Goal: Task Accomplishment & Management: Manage account settings

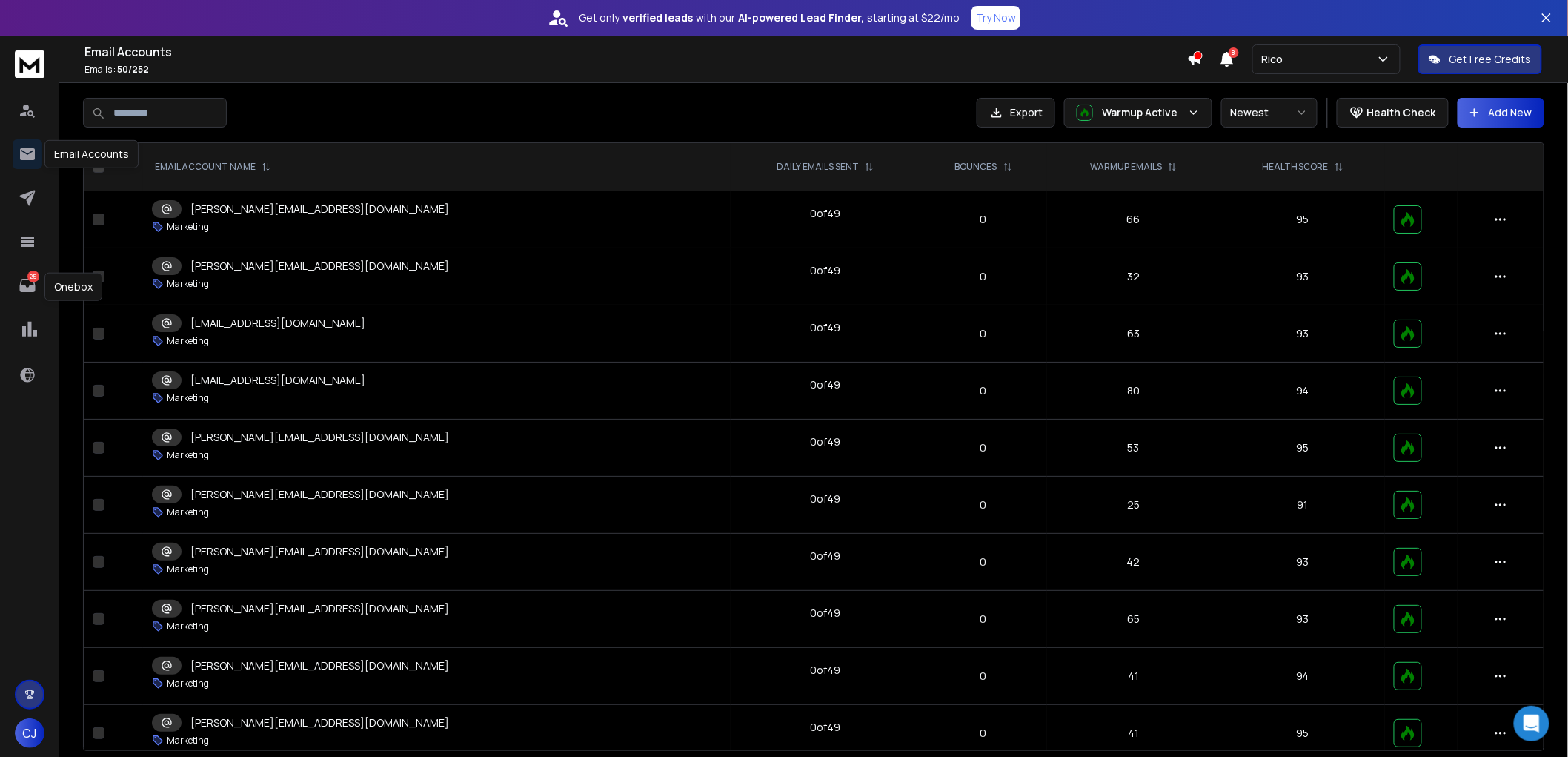
click at [30, 290] on icon at bounding box center [27, 285] width 16 height 13
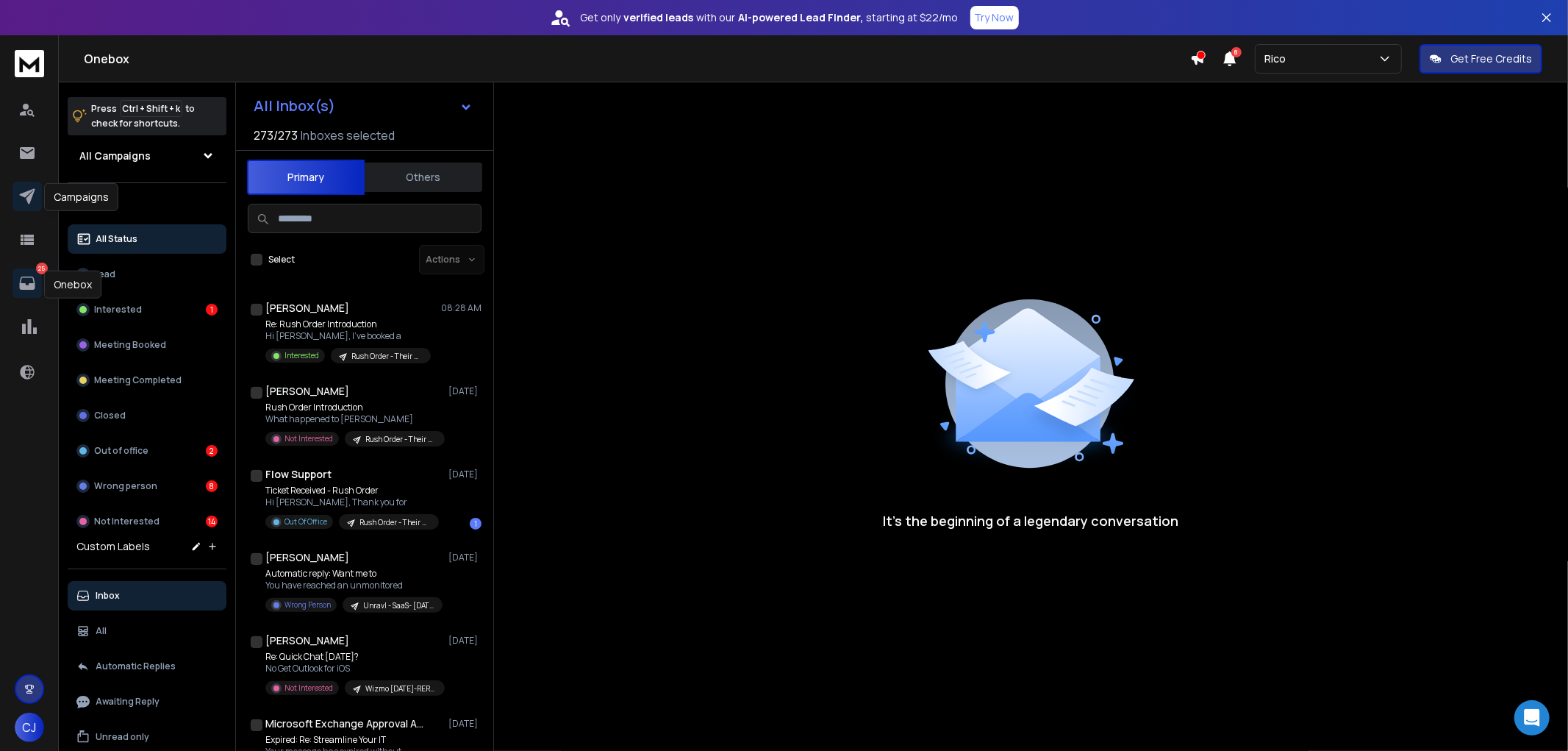
click at [20, 189] on icon at bounding box center [26, 196] width 17 height 17
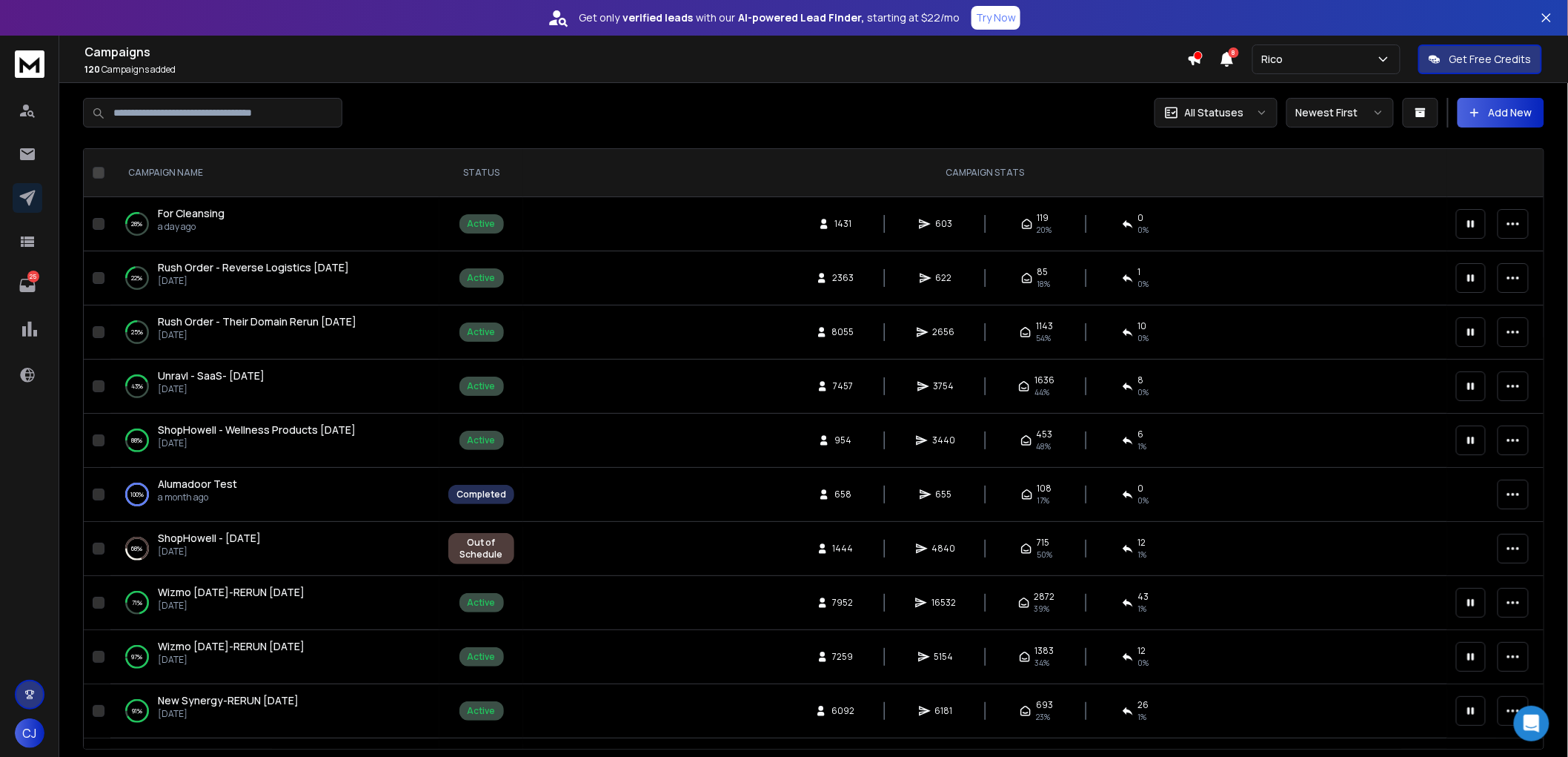
click at [331, 230] on div "28 % For Cleansing a day ago" at bounding box center [274, 223] width 299 height 36
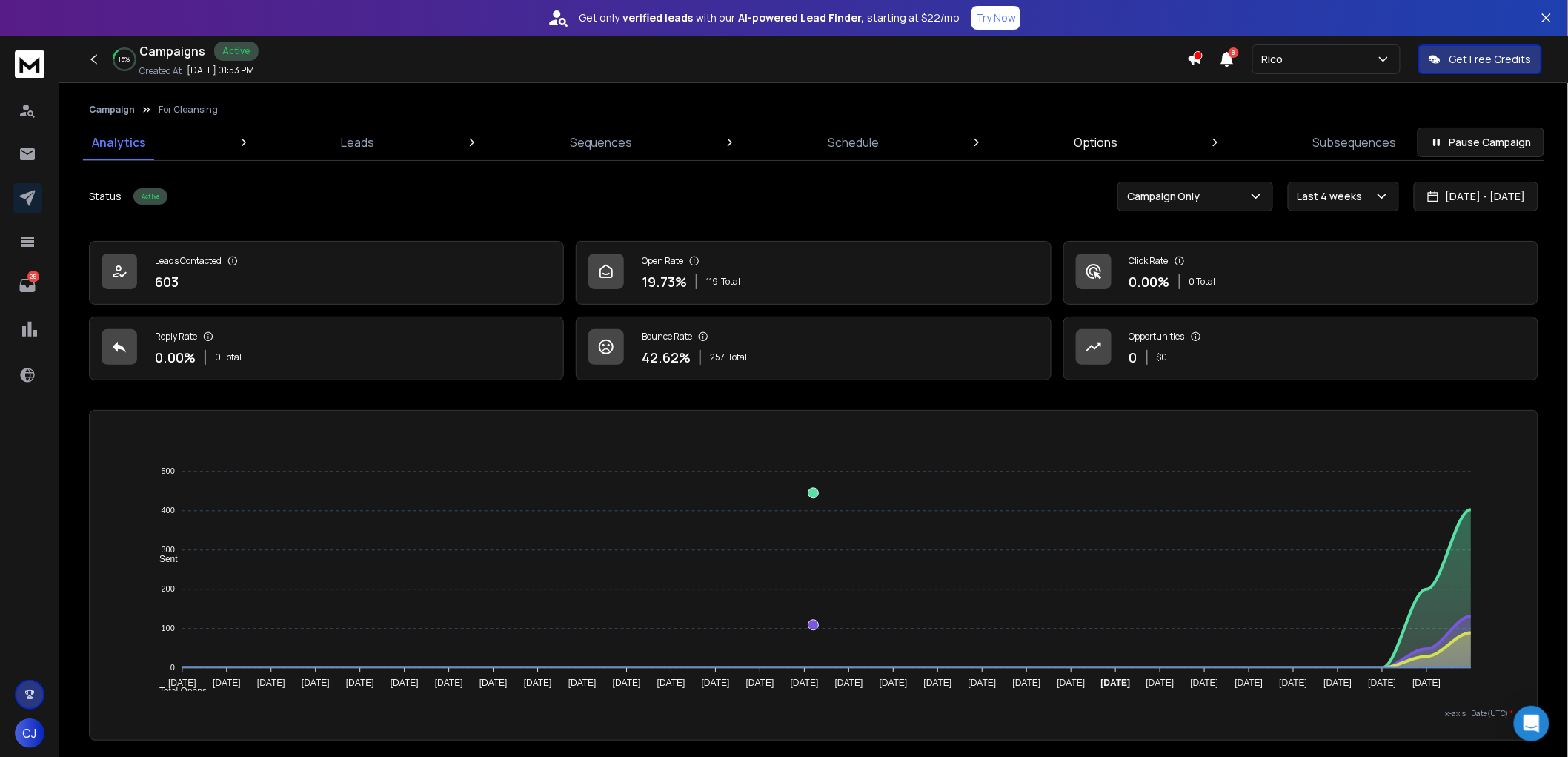
click at [1095, 143] on p "Options" at bounding box center [1096, 142] width 43 height 18
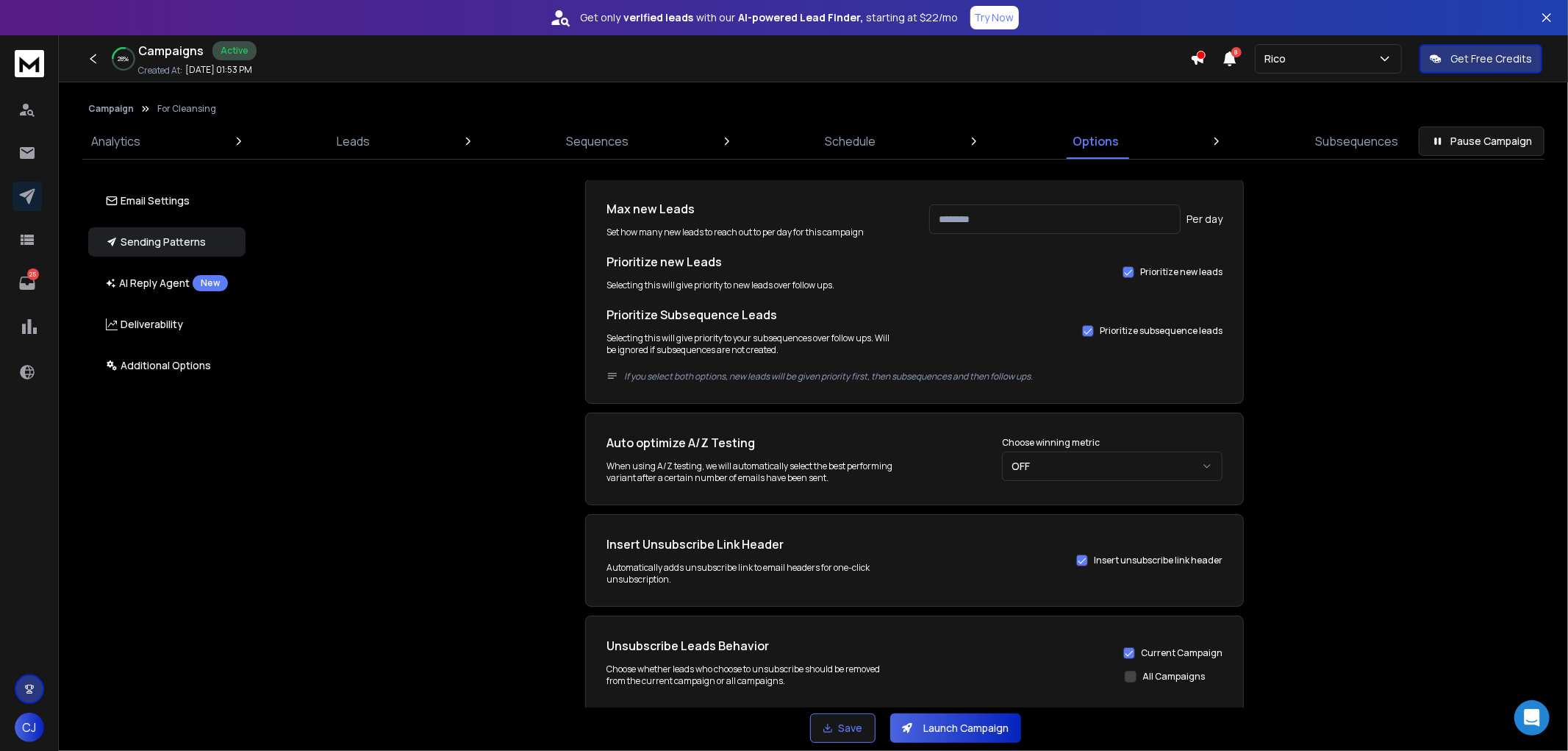
scroll to position [1062, 0]
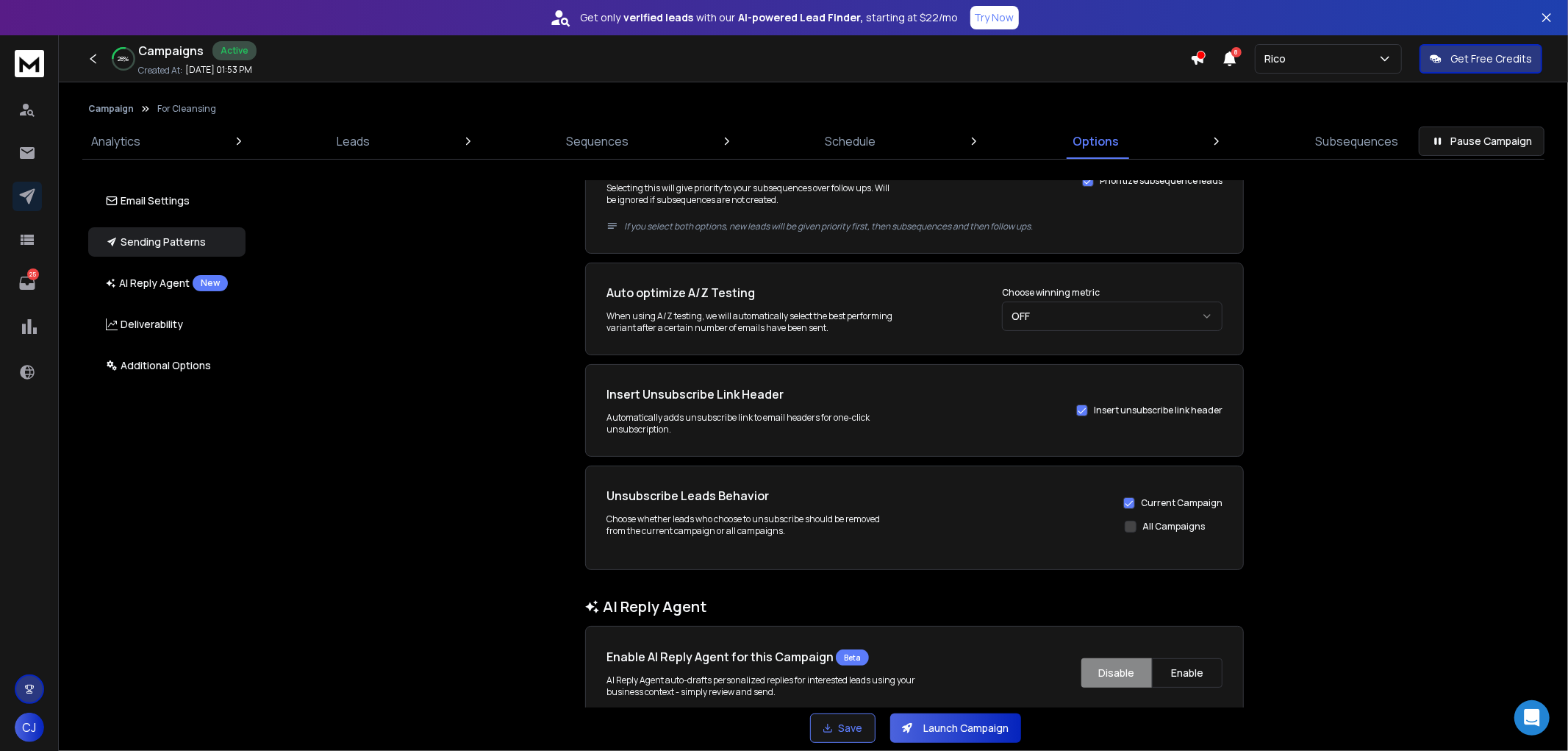
click at [967, 732] on button "Launch Campaign" at bounding box center [956, 728] width 131 height 30
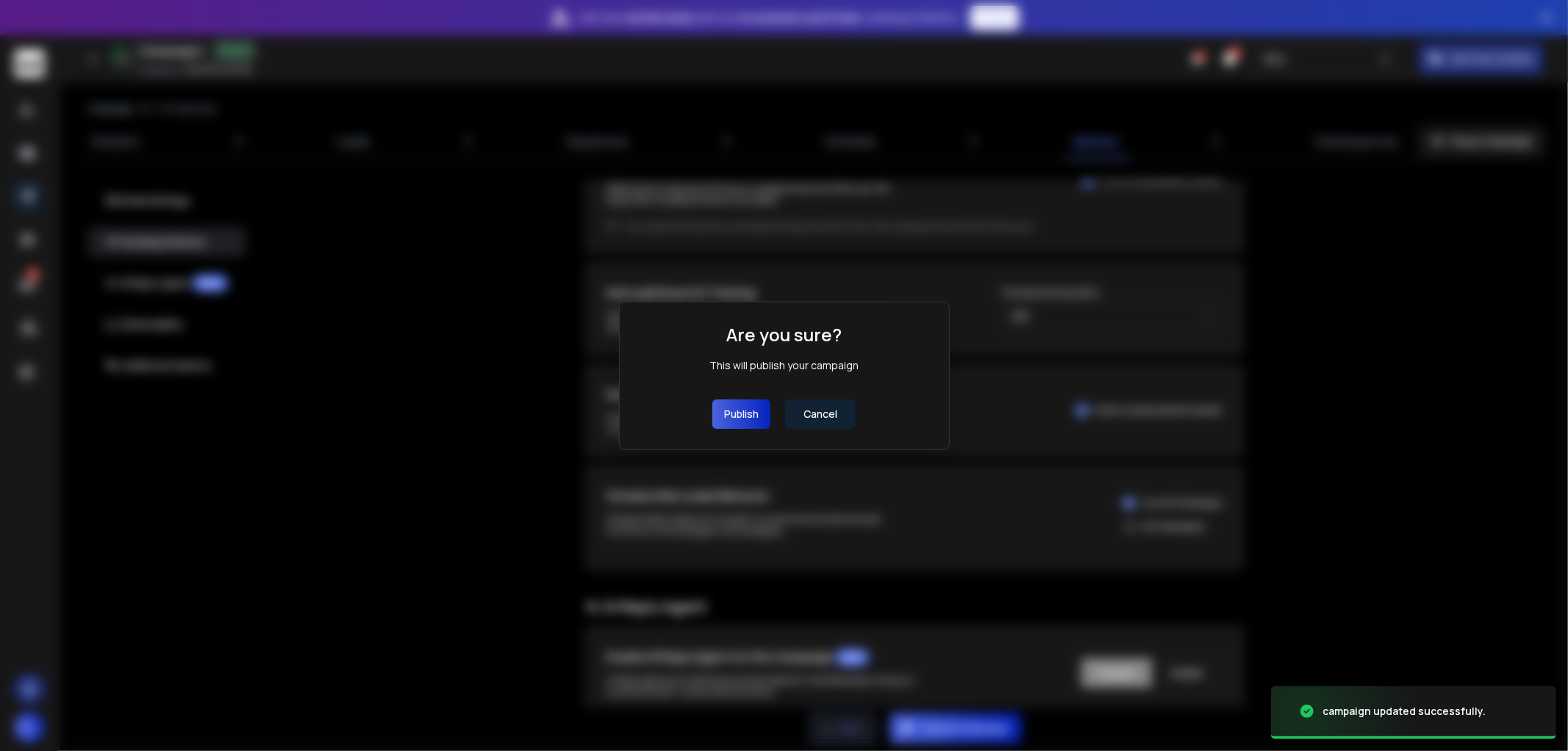
click at [746, 420] on button "Publish" at bounding box center [741, 414] width 58 height 30
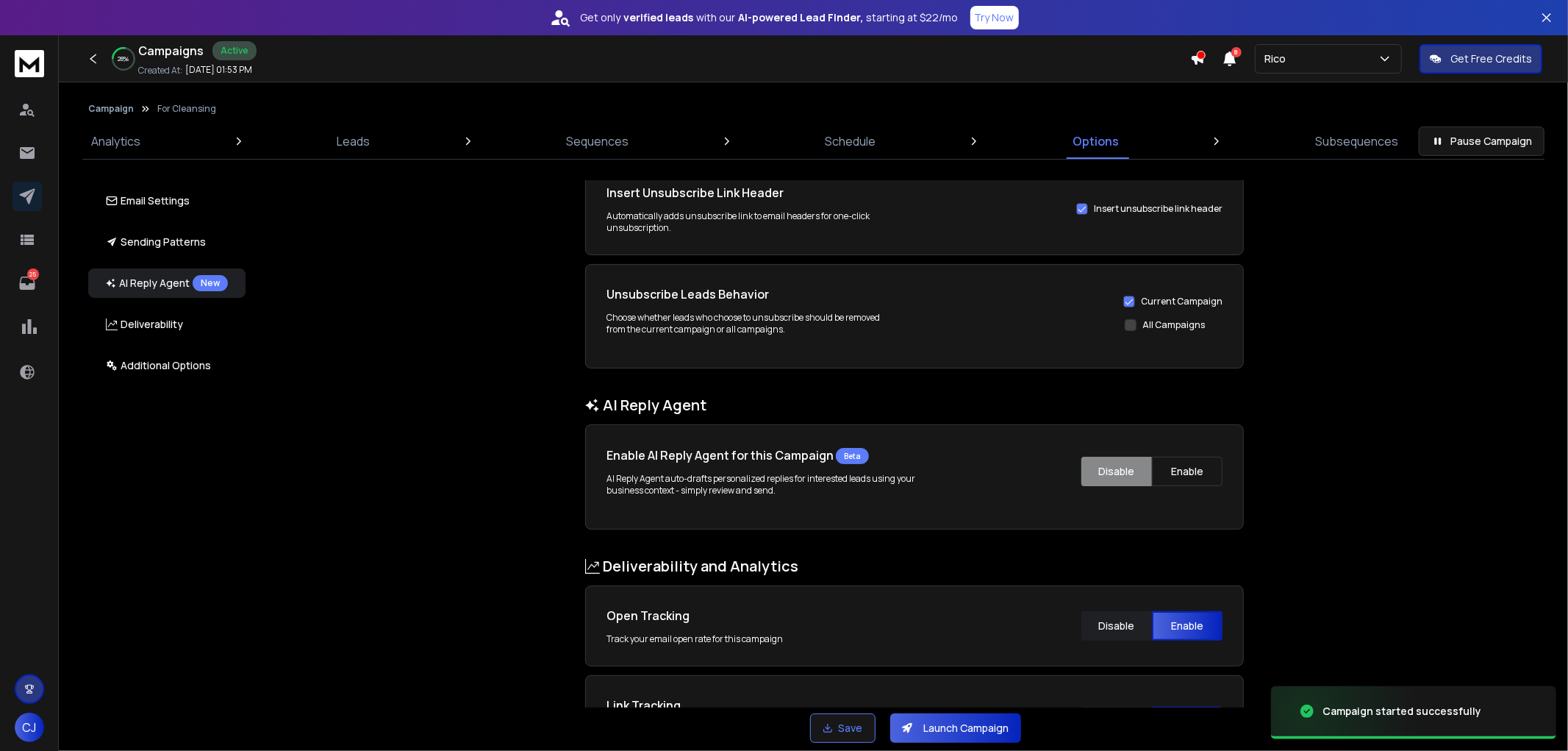
scroll to position [1471, 0]
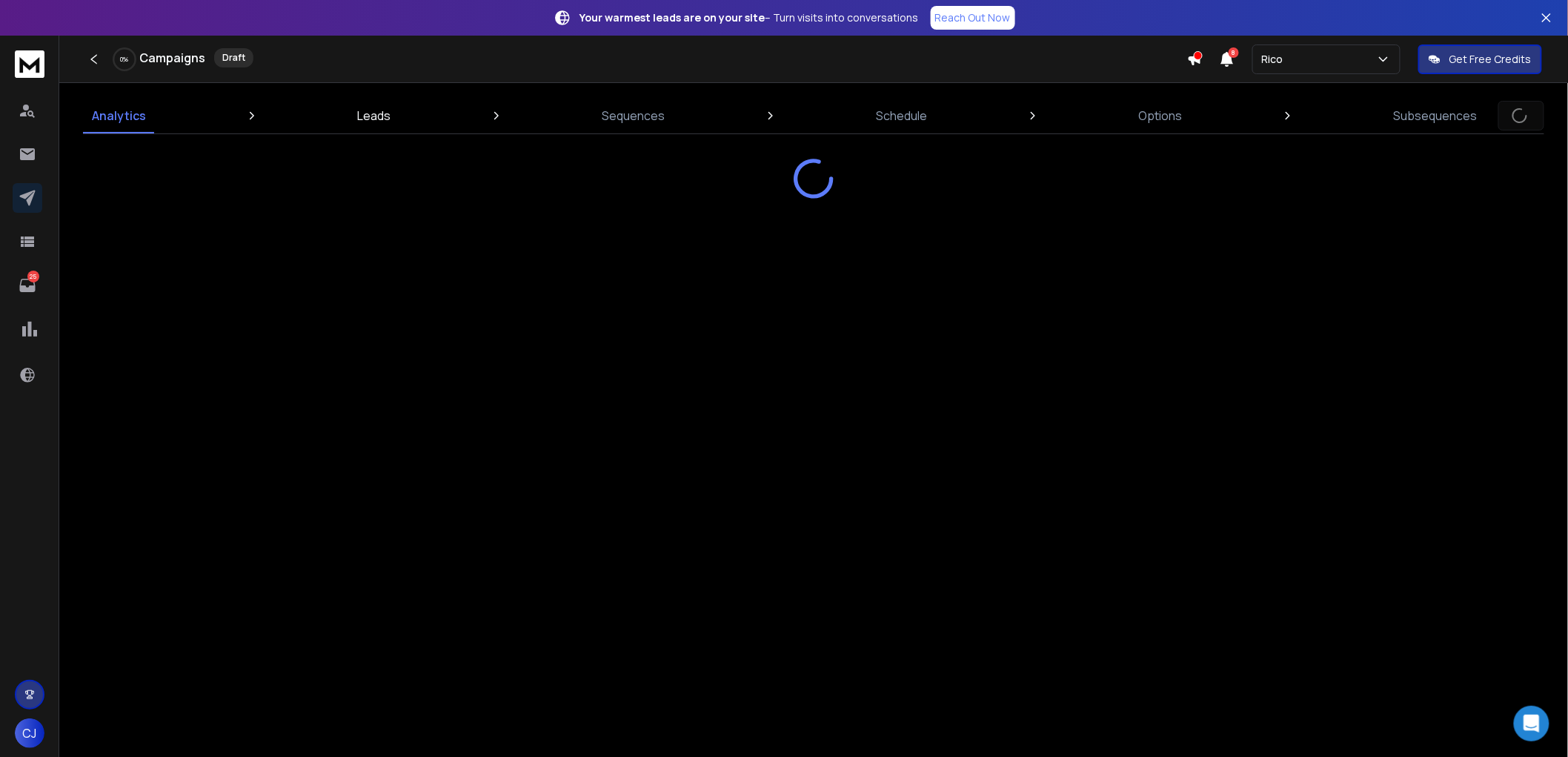
click at [382, 117] on p "Leads" at bounding box center [373, 115] width 33 height 18
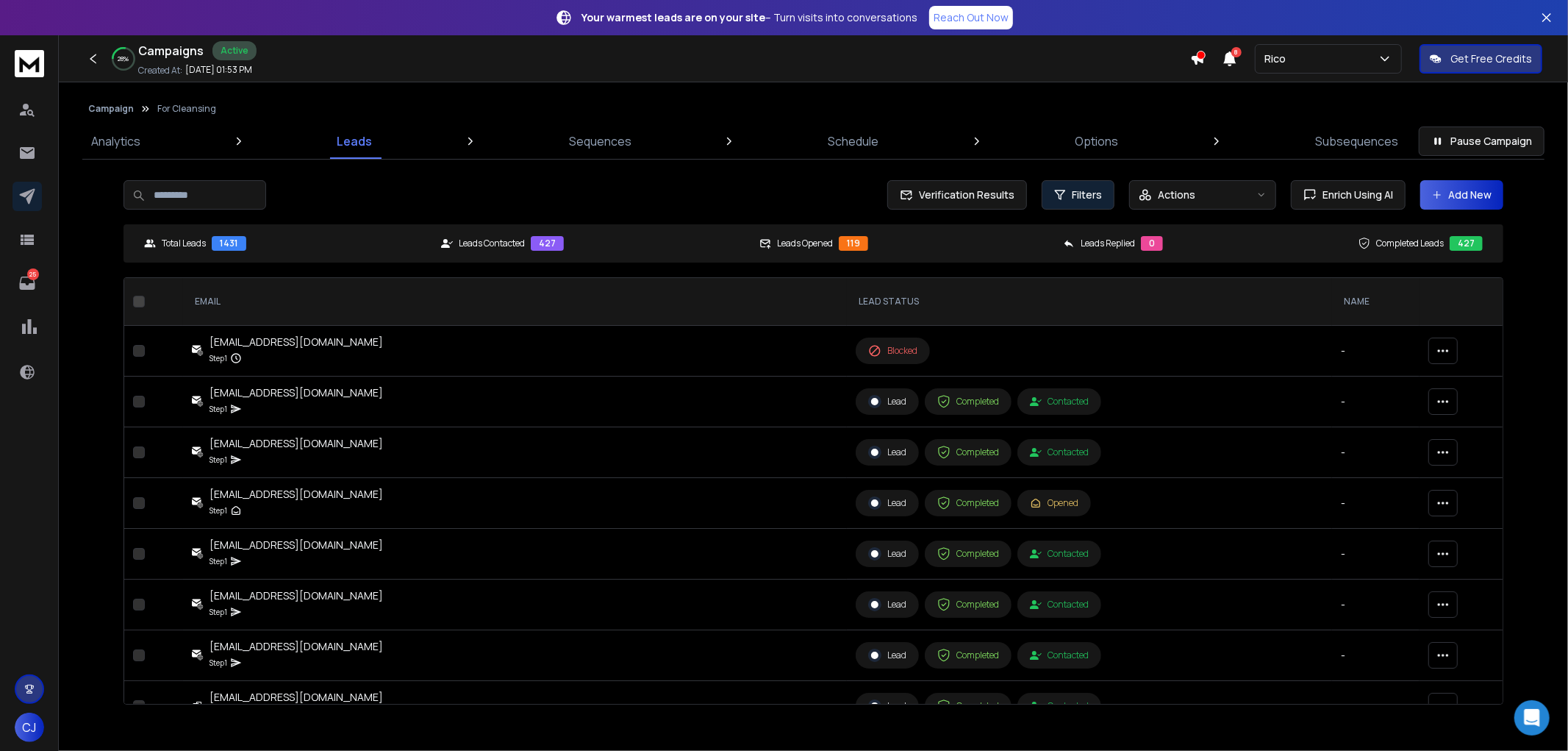
click at [1075, 192] on span "Filters" at bounding box center [1087, 195] width 30 height 15
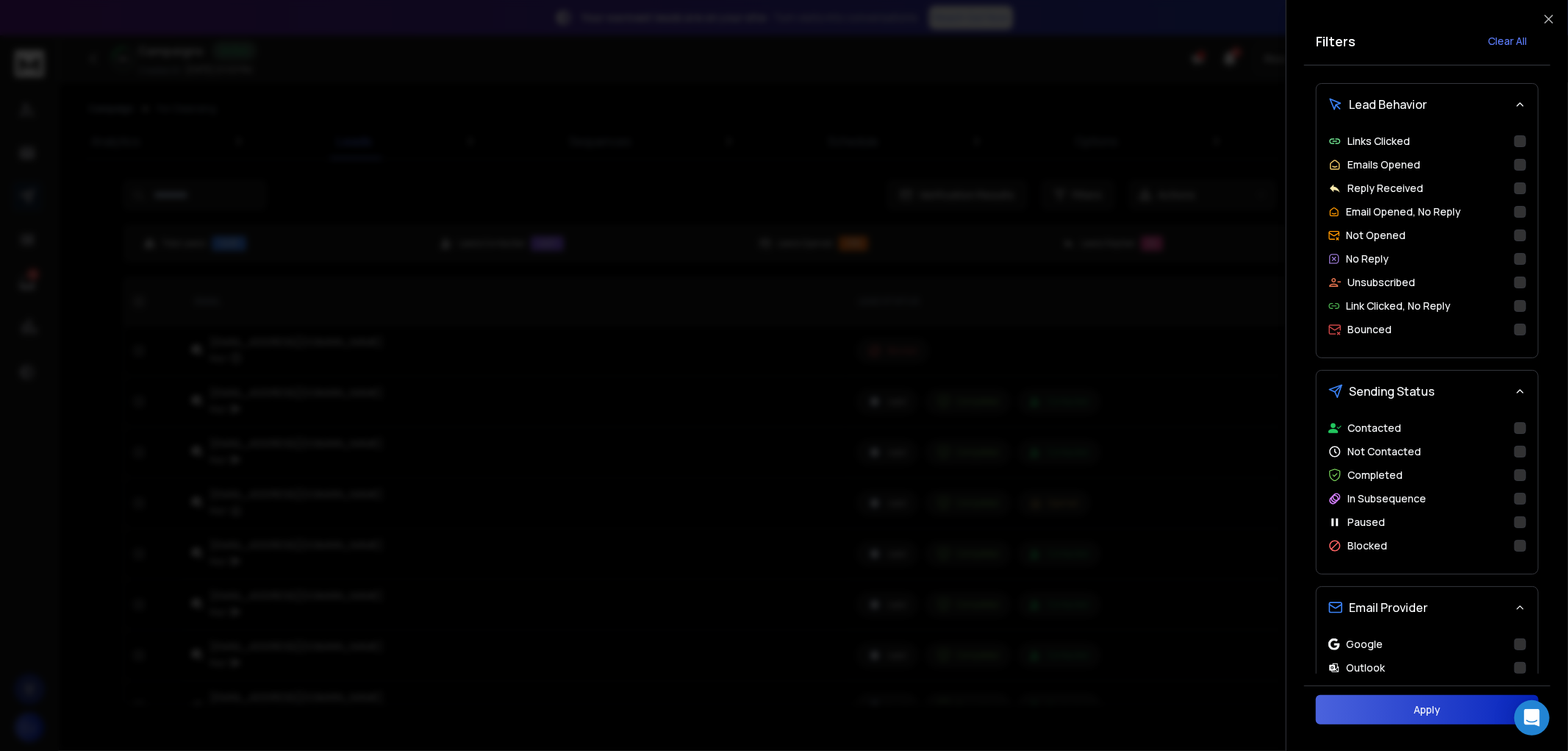
click at [1378, 548] on p "Blocked" at bounding box center [1367, 546] width 40 height 15
click at [1514, 548] on button "Blocked" at bounding box center [1520, 545] width 12 height 12
click at [1423, 715] on button "Apply" at bounding box center [1427, 710] width 222 height 30
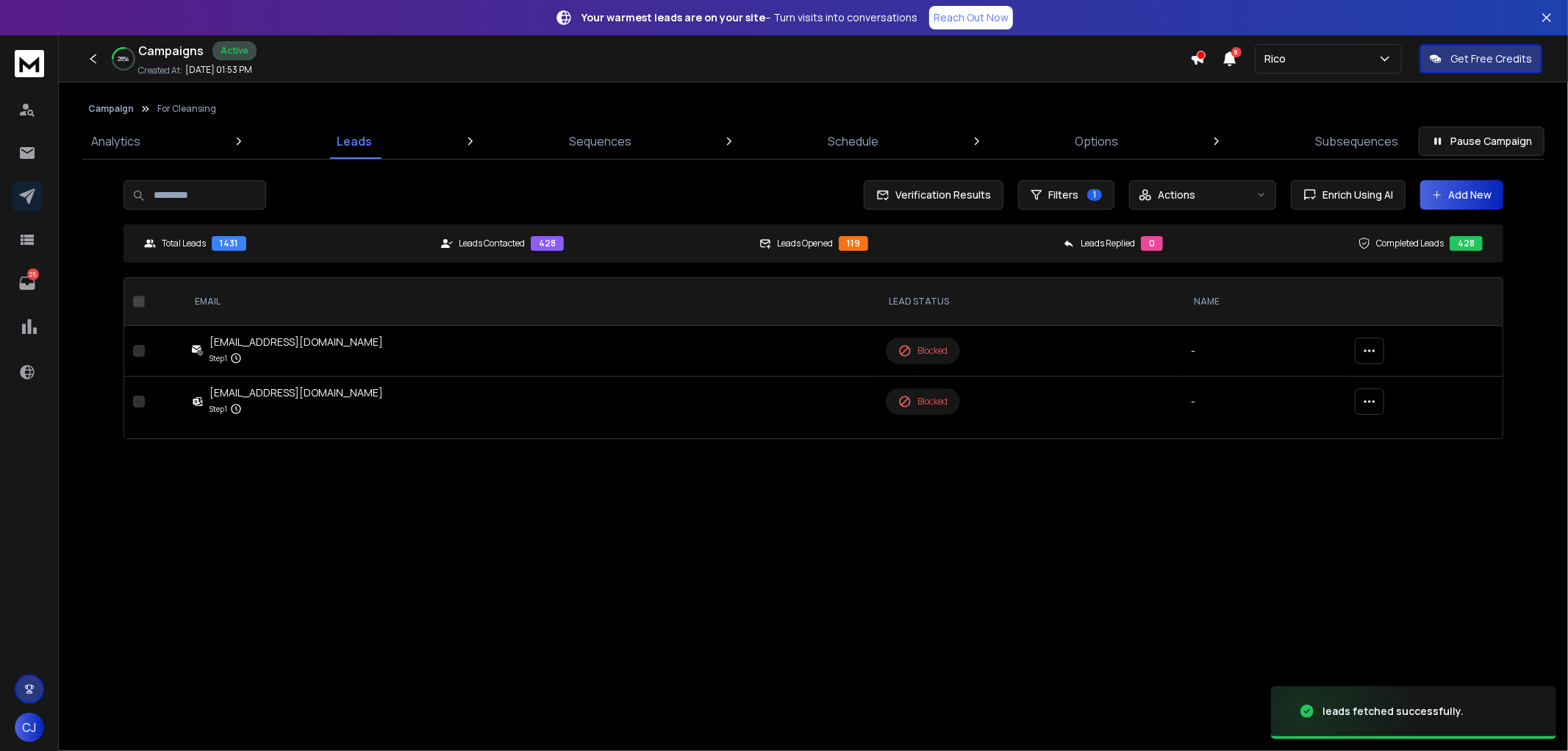
click at [1362, 349] on button "button" at bounding box center [1370, 351] width 30 height 26
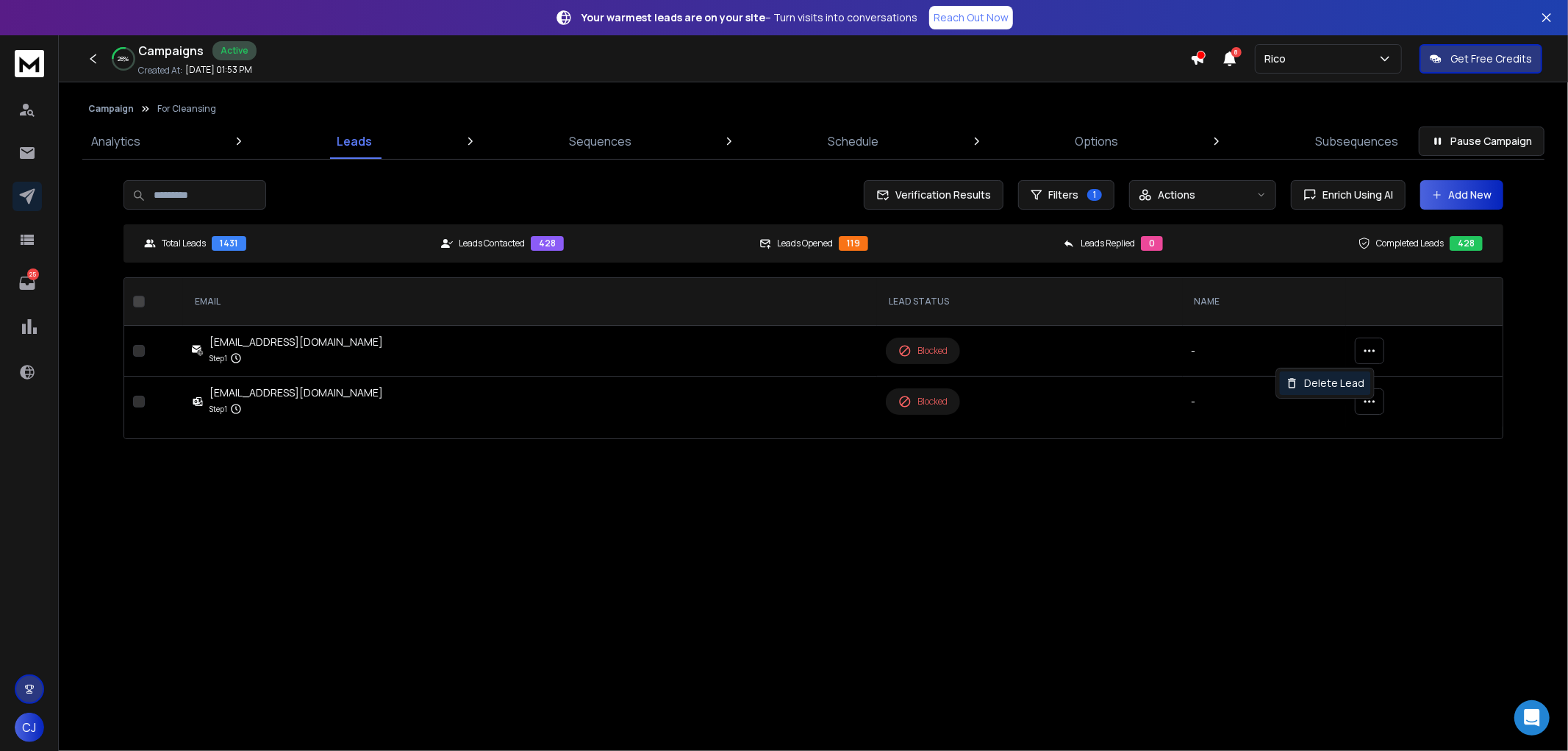
click at [1319, 380] on p "Delete Lead" at bounding box center [1335, 383] width 60 height 15
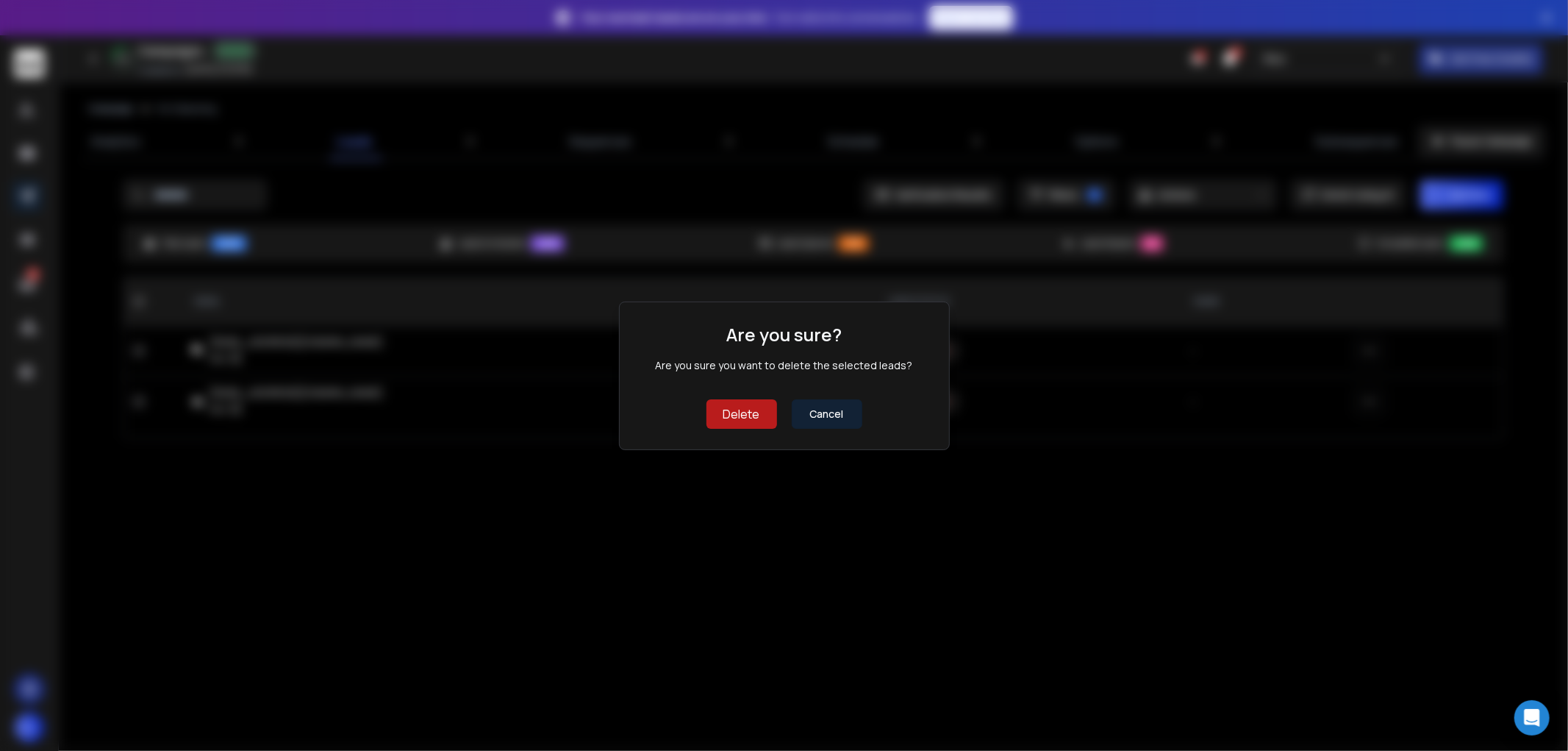
click at [734, 421] on button "Delete" at bounding box center [741, 414] width 70 height 30
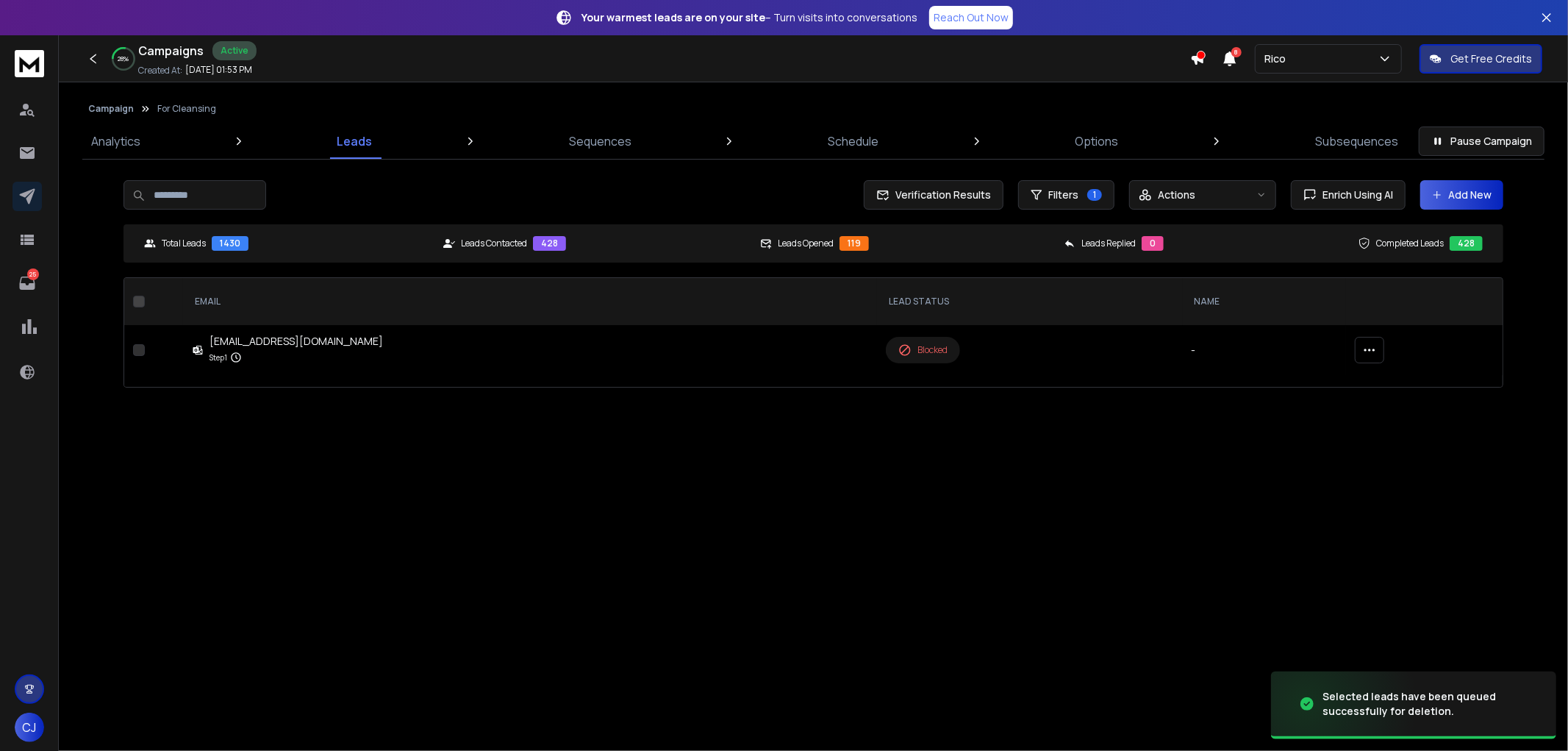
click at [1346, 354] on td at bounding box center [1424, 350] width 156 height 50
click at [1363, 354] on icon "button" at bounding box center [1370, 350] width 13 height 13
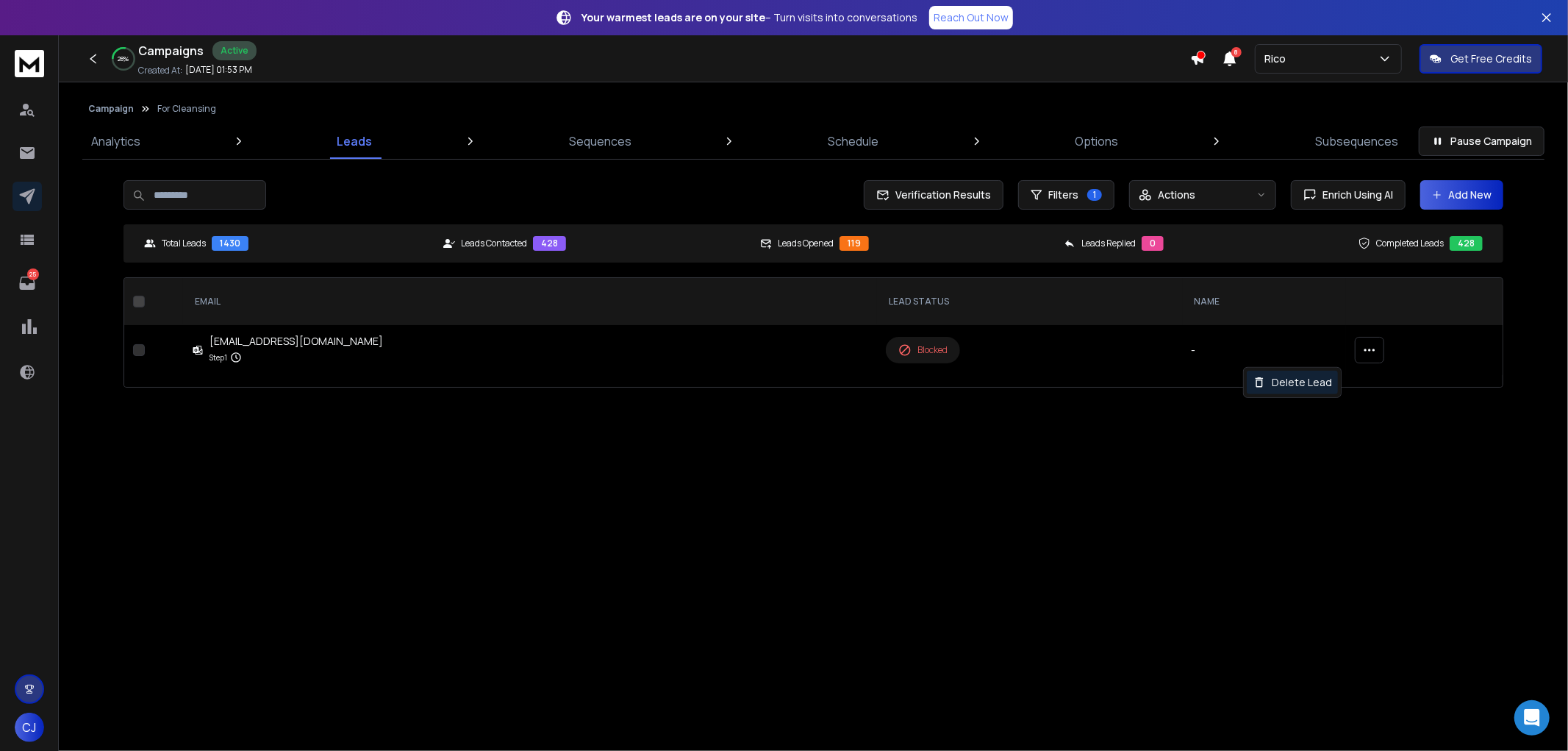
click at [1285, 371] on div "Delete Lead" at bounding box center [1293, 382] width 91 height 23
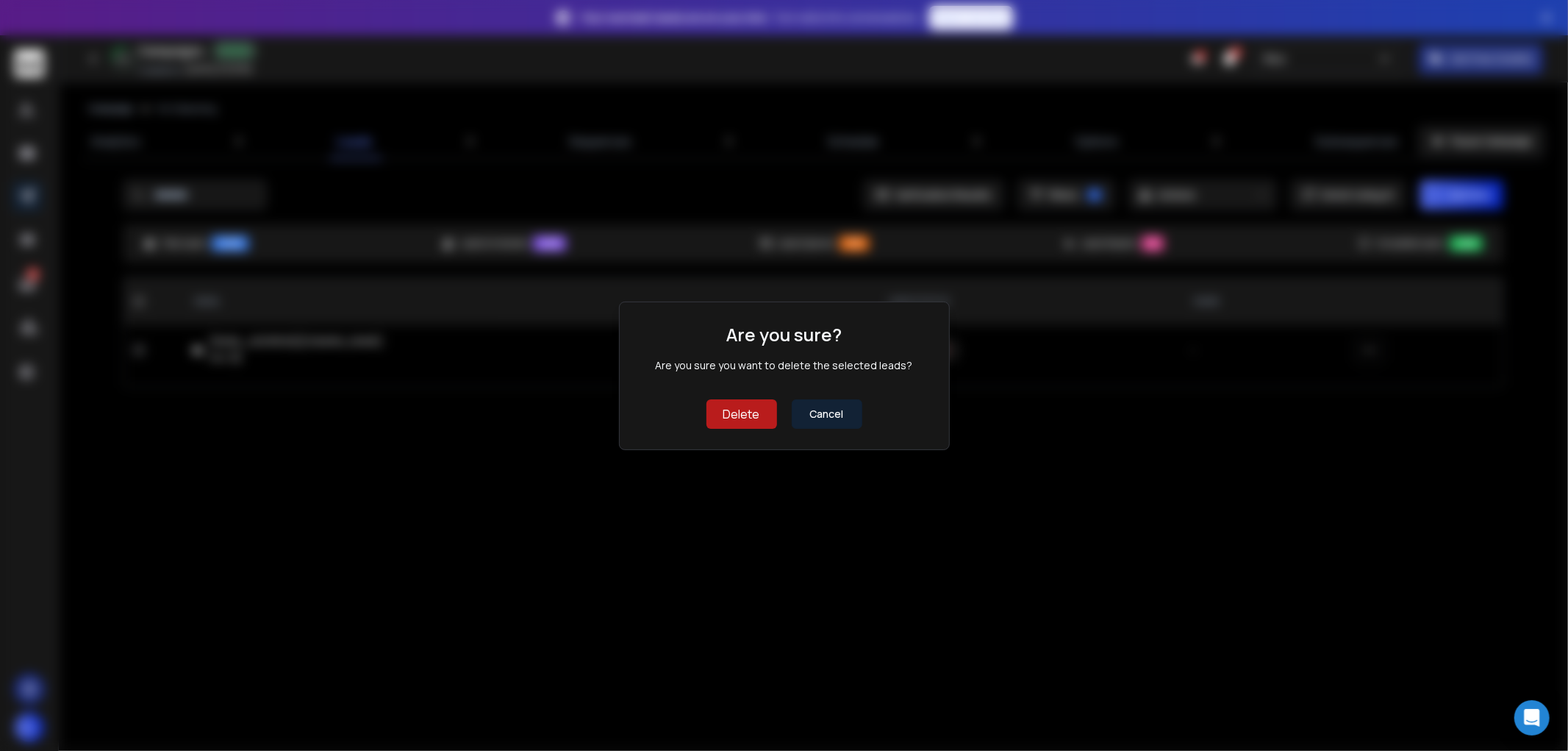
click at [739, 414] on button "Delete" at bounding box center [741, 414] width 70 height 30
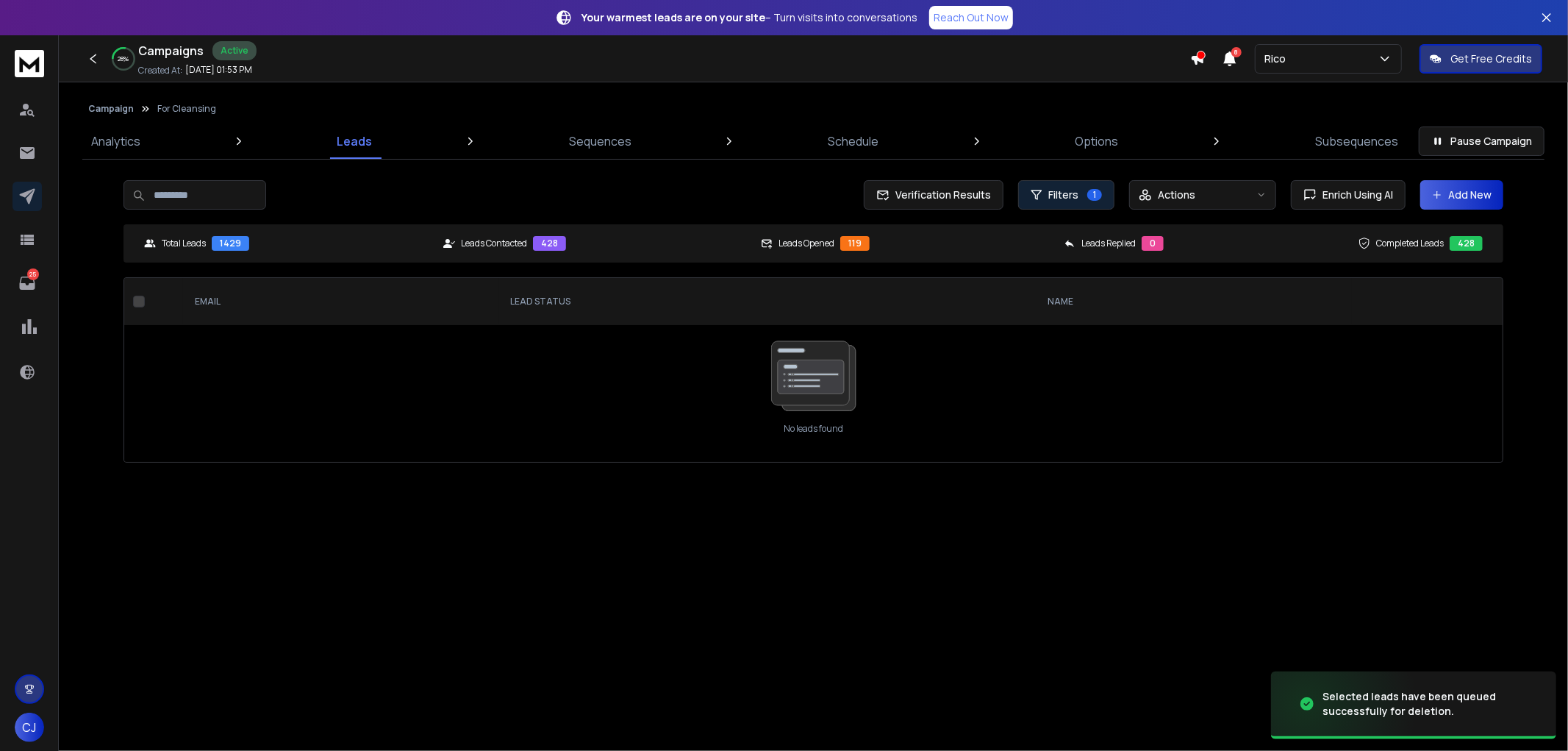
click at [1076, 202] on button "Filters 1" at bounding box center [1066, 195] width 96 height 30
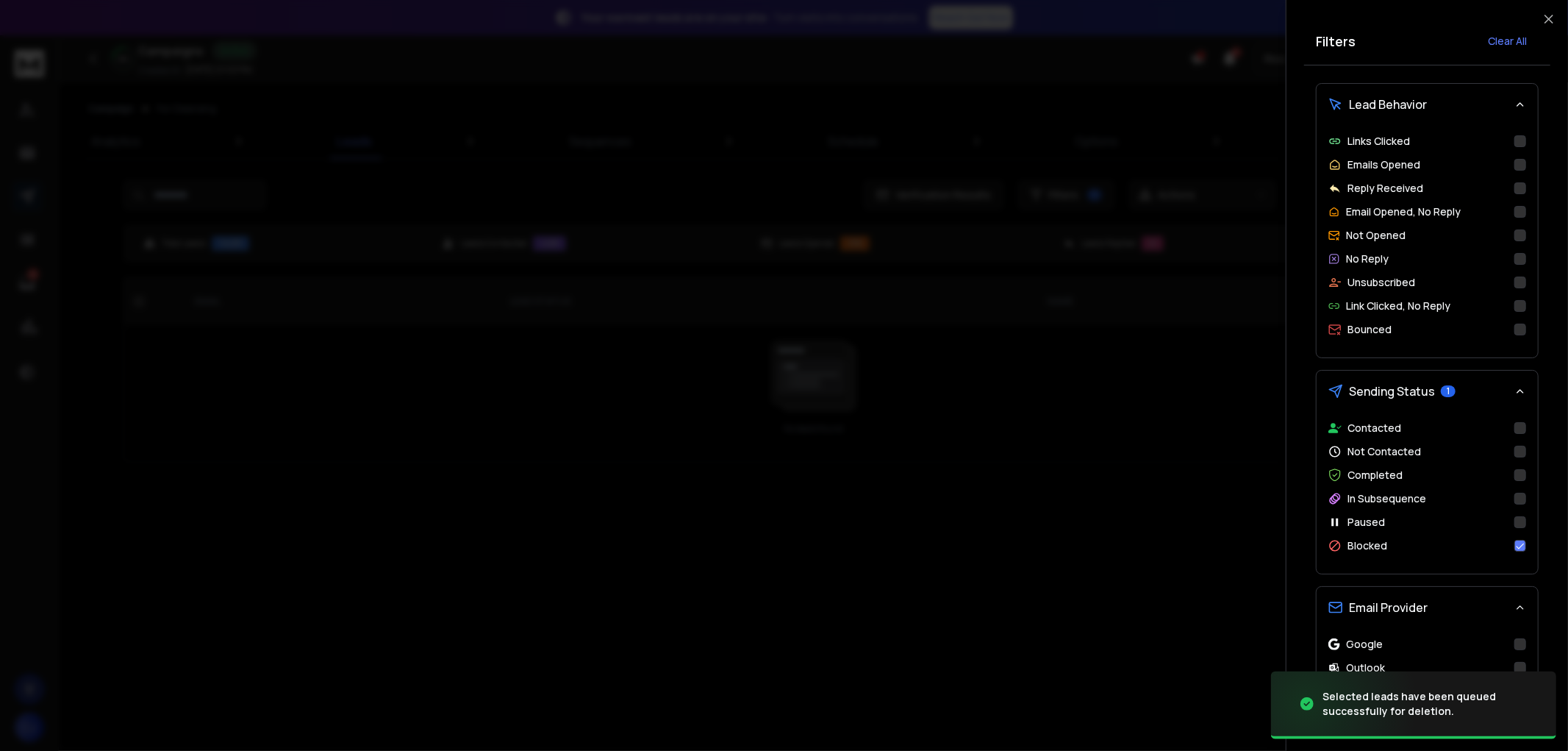
click at [1398, 427] on p "Contacted" at bounding box center [1374, 428] width 54 height 15
click at [1514, 427] on button "Contacted" at bounding box center [1520, 428] width 12 height 12
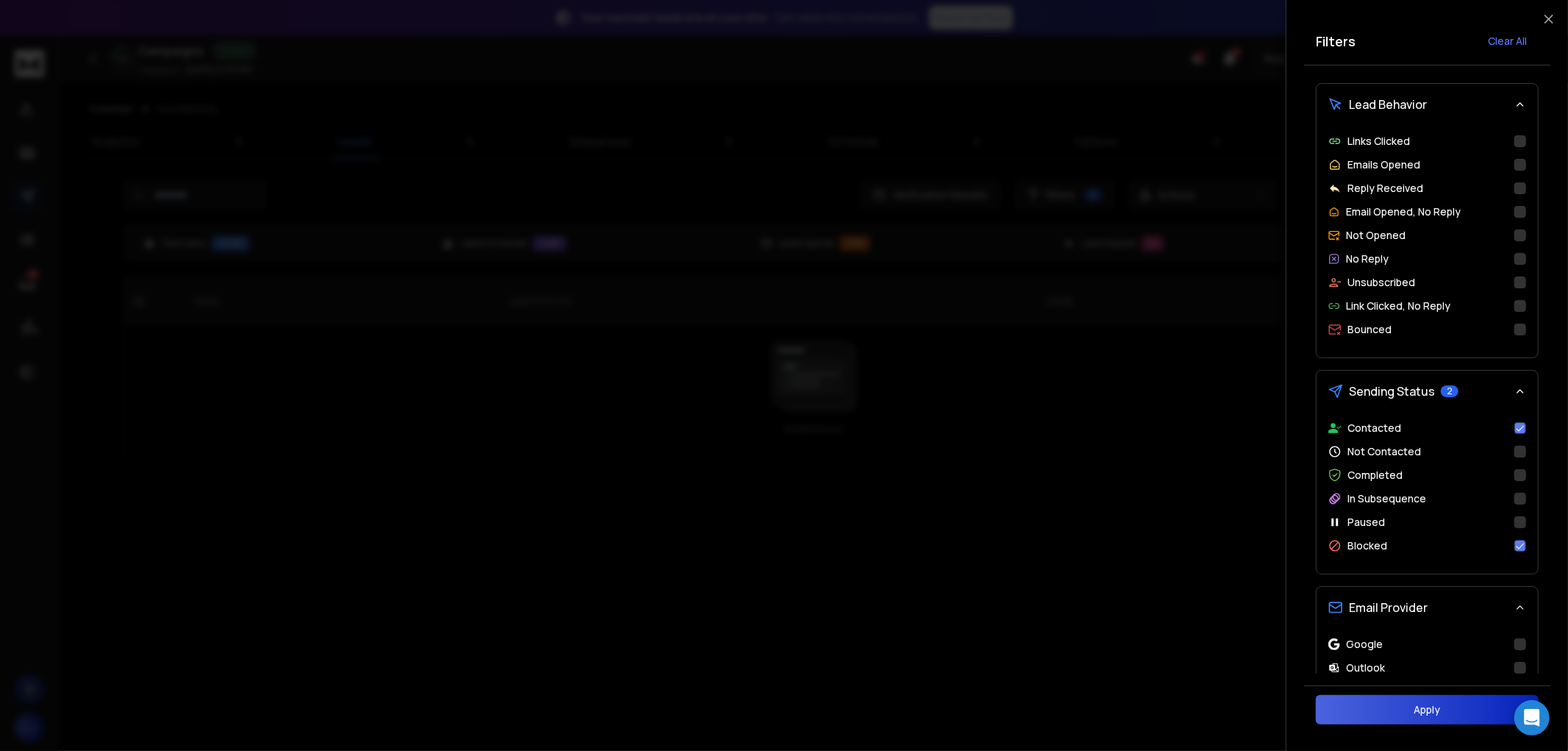
click at [1430, 710] on button "Apply" at bounding box center [1427, 710] width 222 height 30
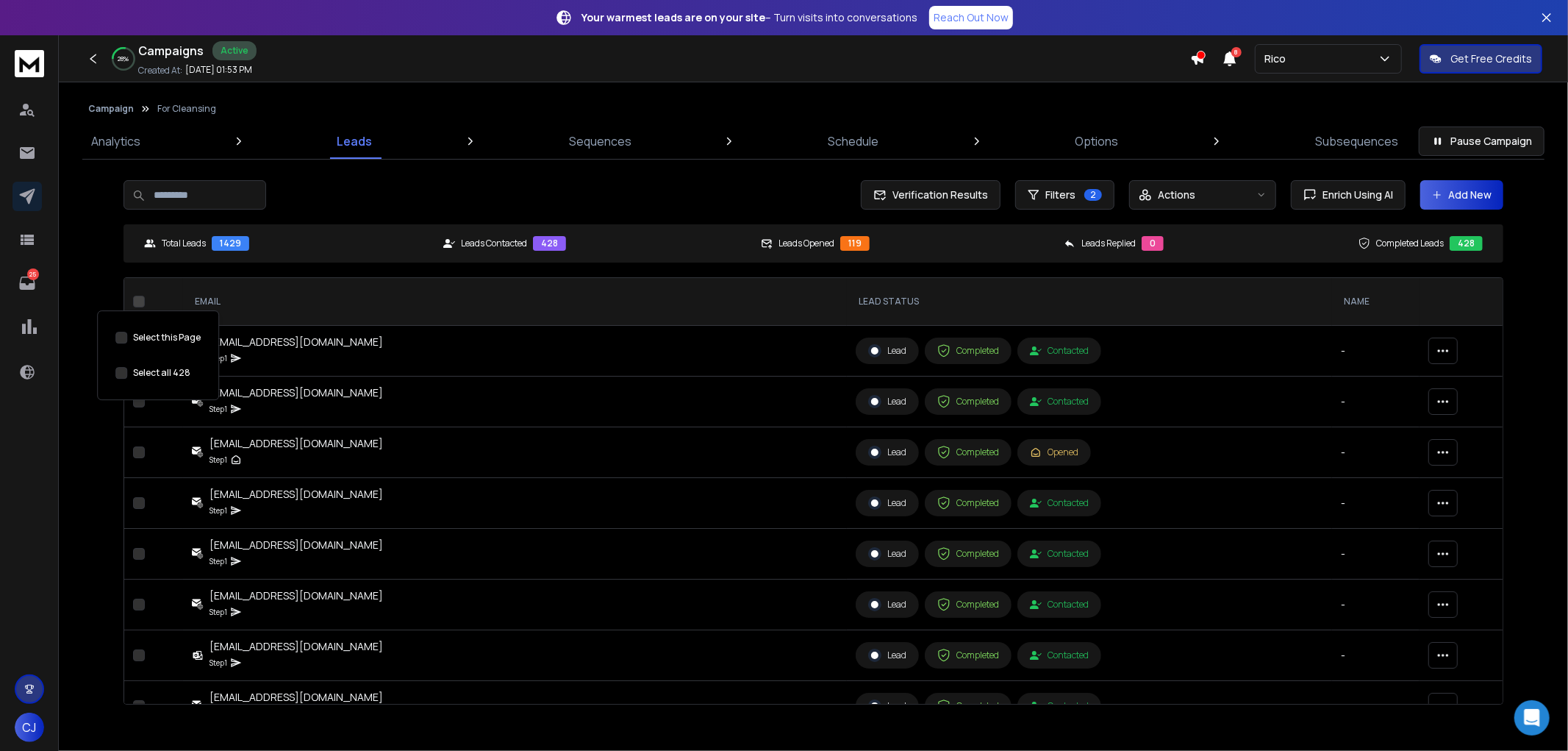
click at [116, 371] on button "Select this Page" at bounding box center [122, 373] width 12 height 12
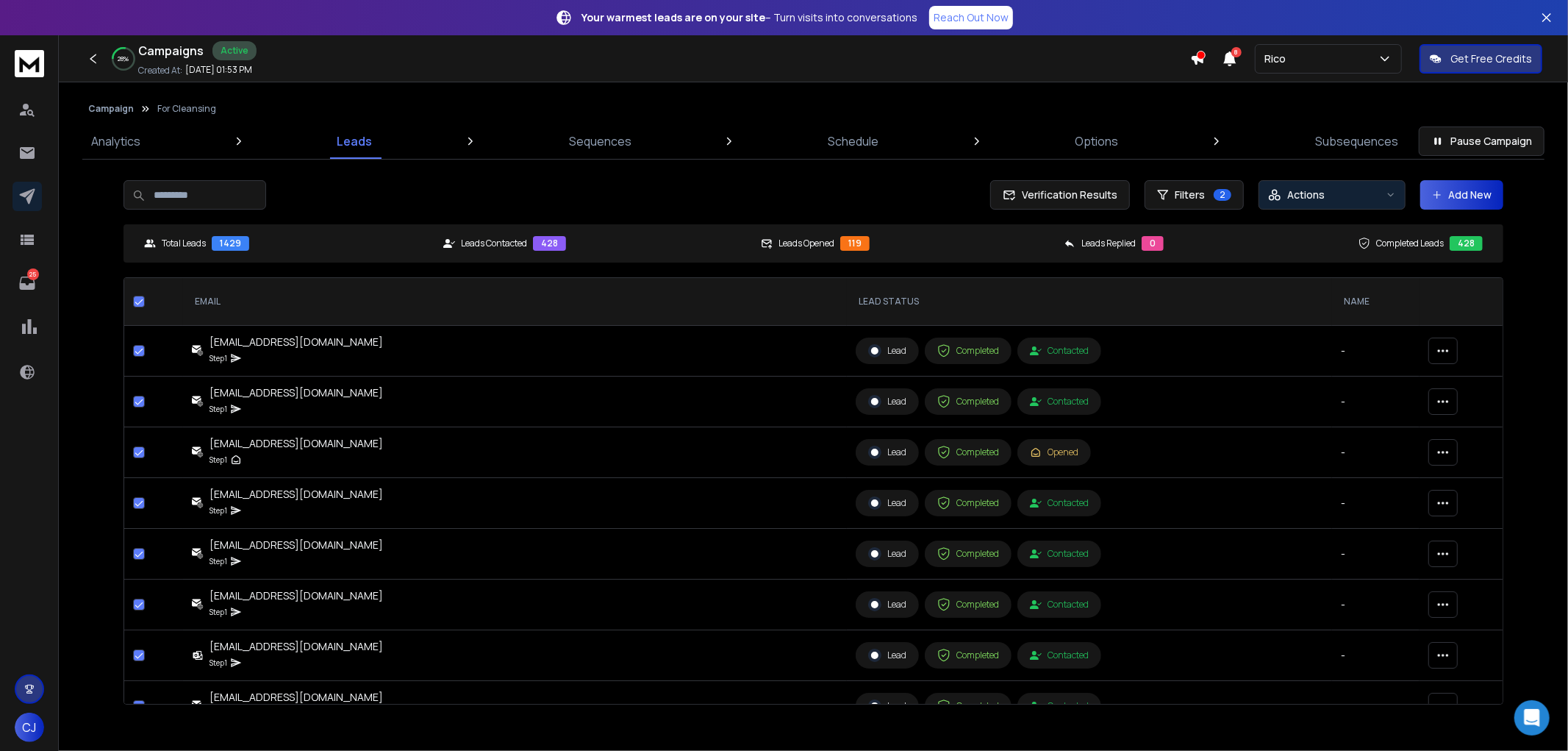
click at [1325, 200] on p "Actions" at bounding box center [1306, 195] width 37 height 15
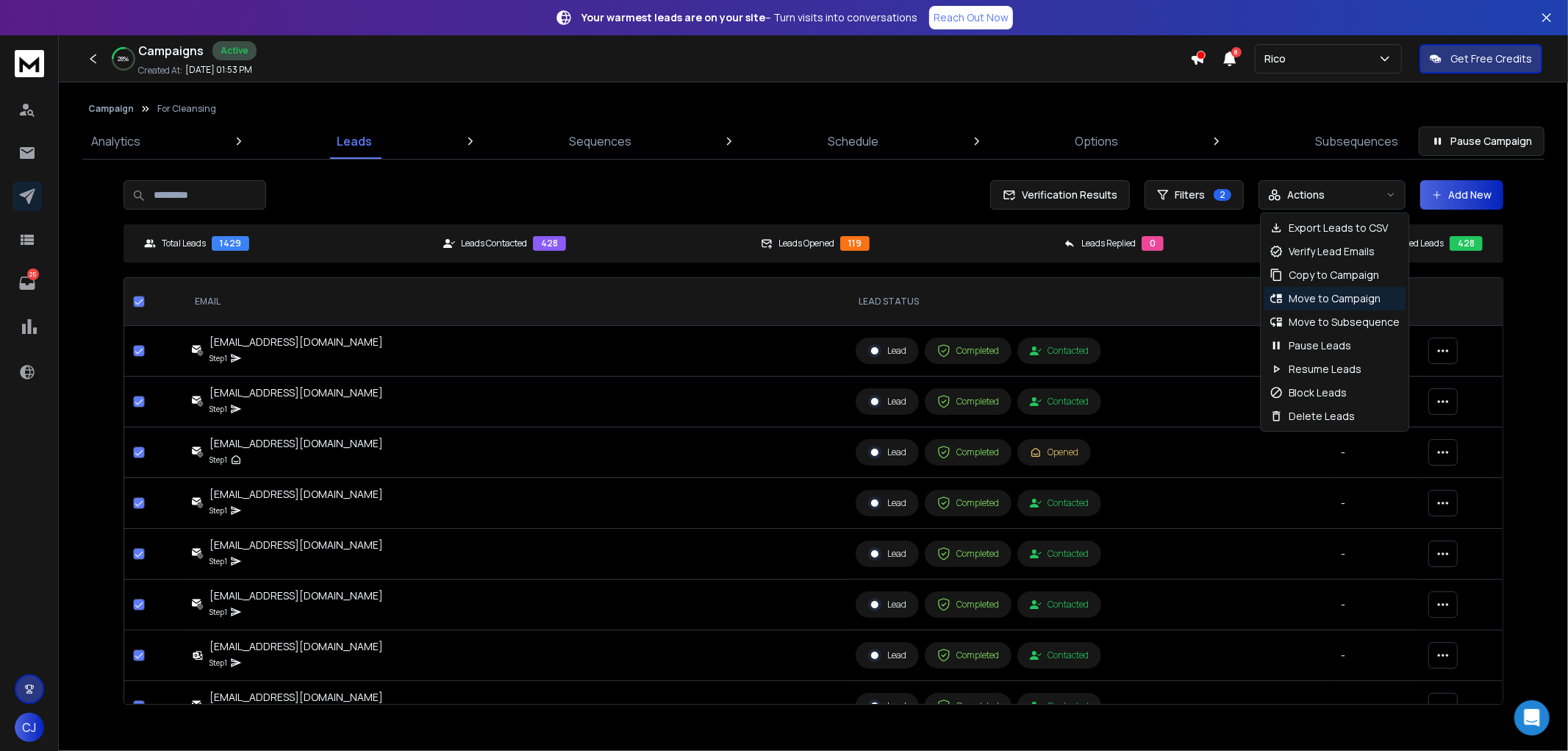
click at [1335, 288] on div "Move to Campaign" at bounding box center [1335, 299] width 142 height 23
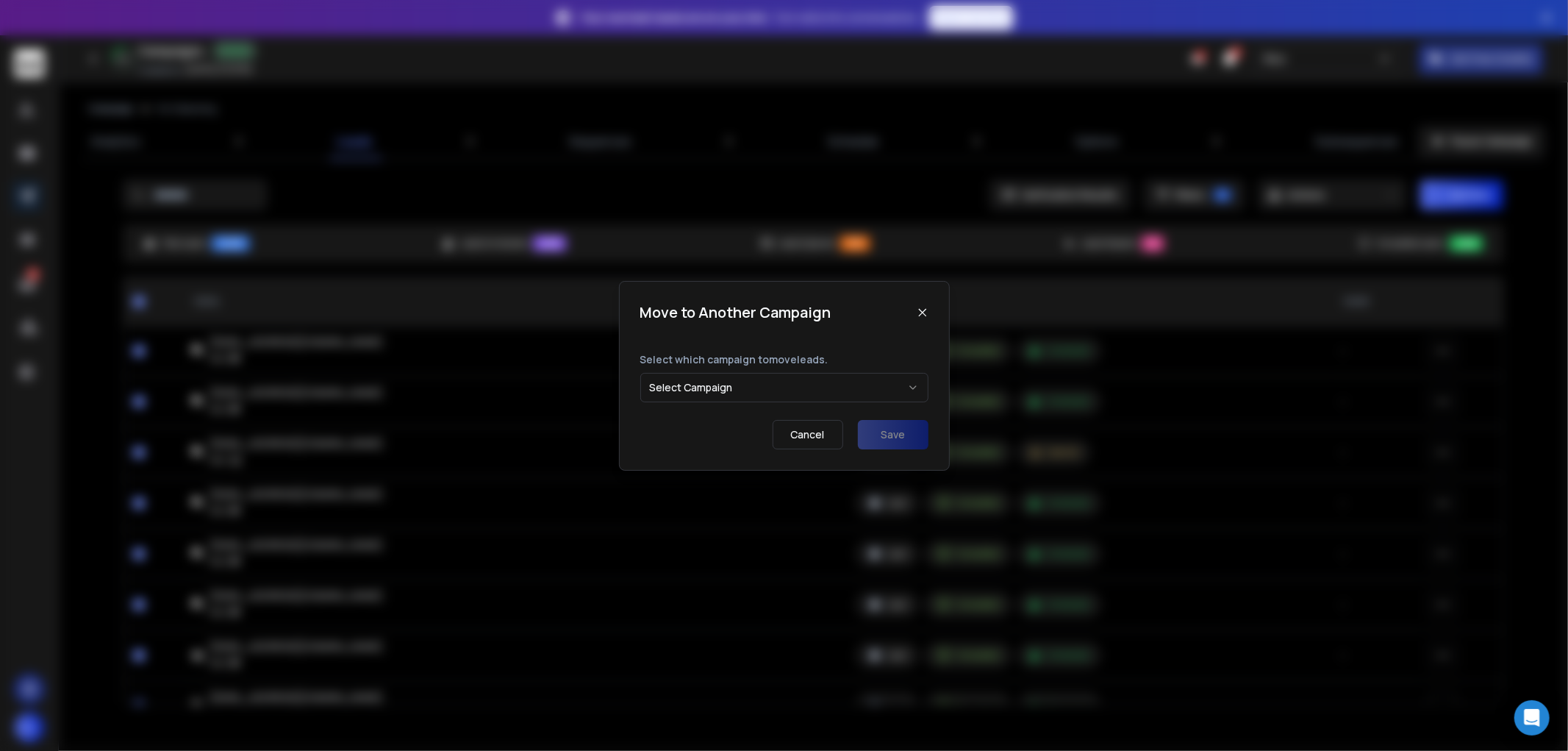
click at [725, 393] on button "Select Campaign" at bounding box center [784, 388] width 288 height 30
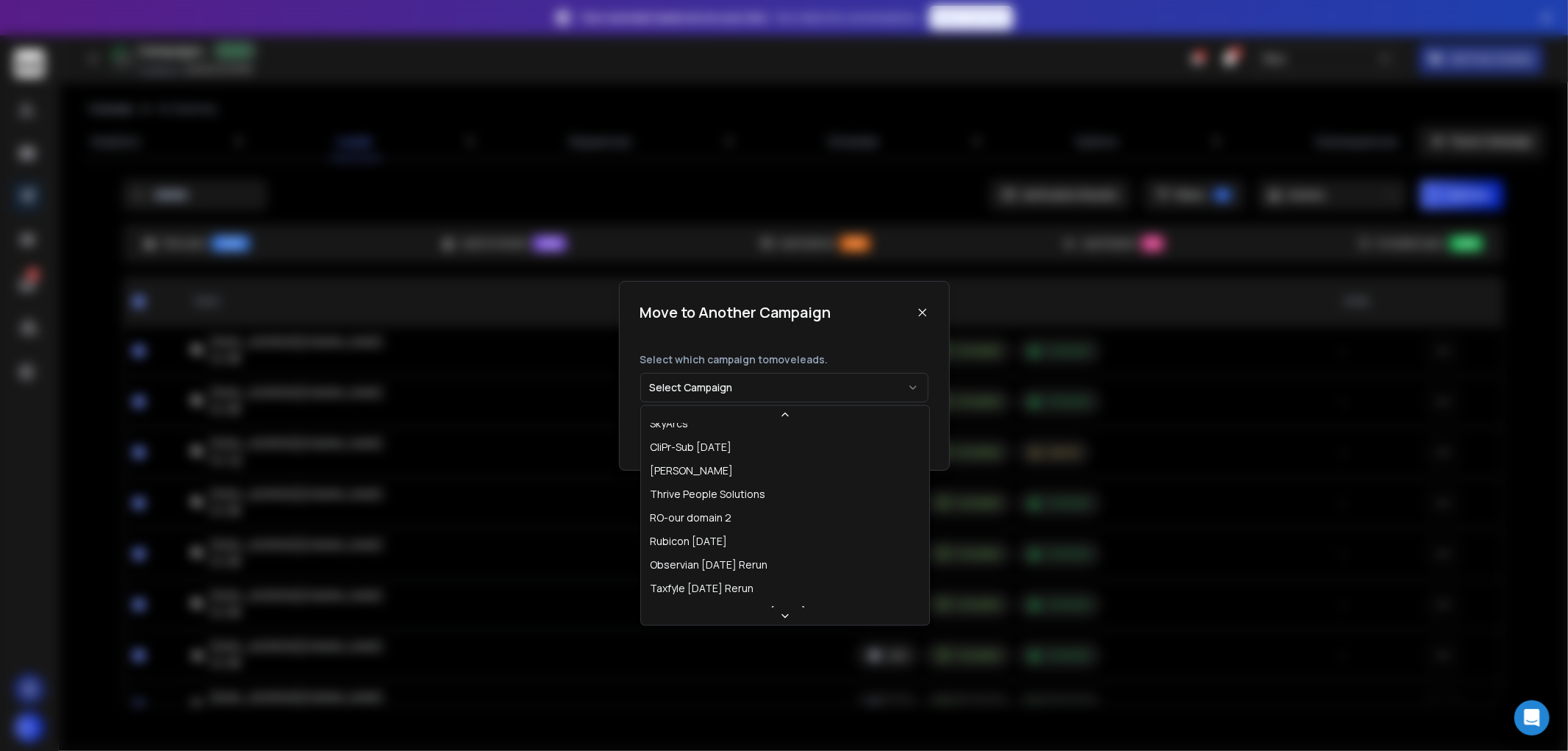
scroll to position [980, 0]
click at [782, 379] on button "Select Campaign" at bounding box center [784, 388] width 288 height 30
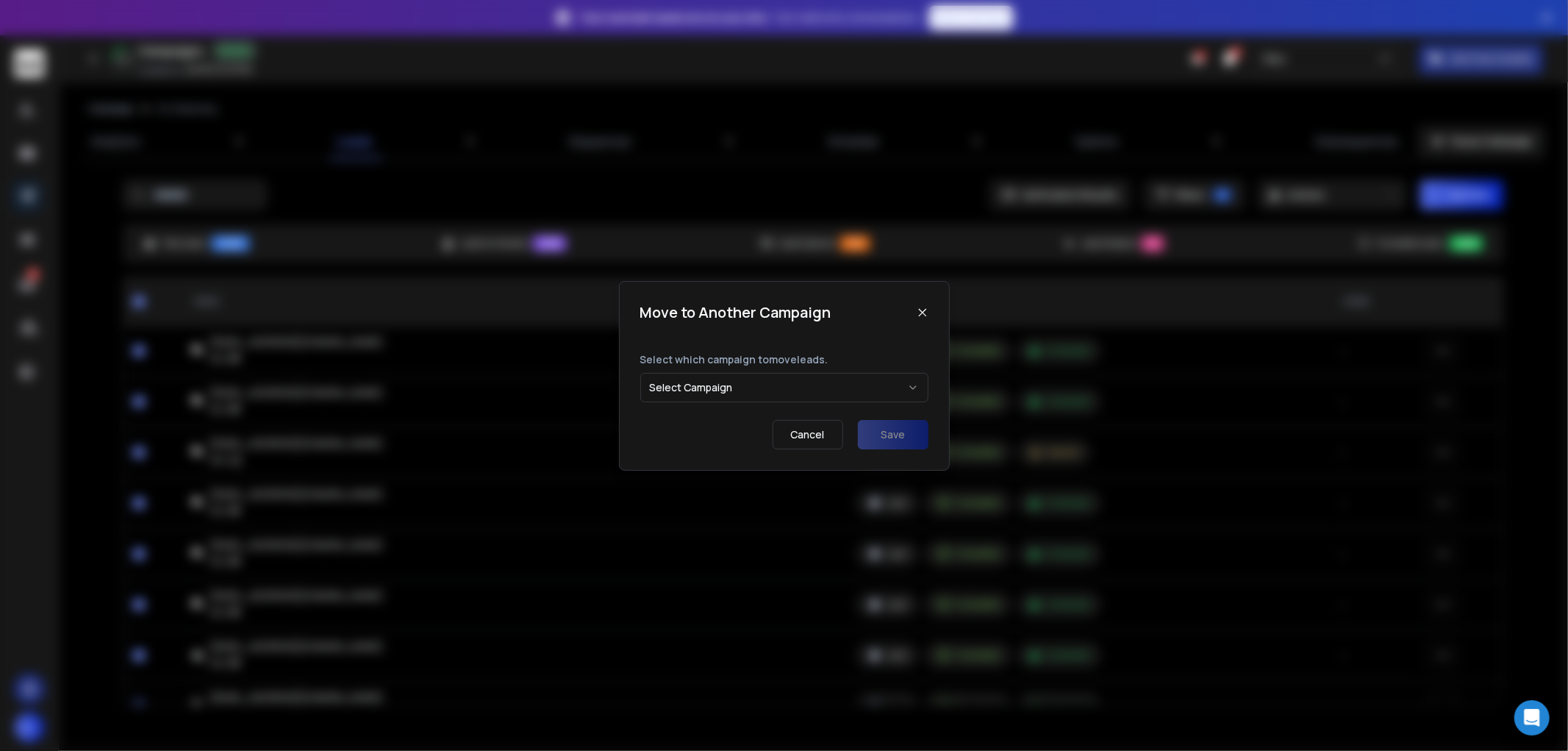
click at [782, 357] on p "Select which campaign to move leads." at bounding box center [784, 360] width 288 height 15
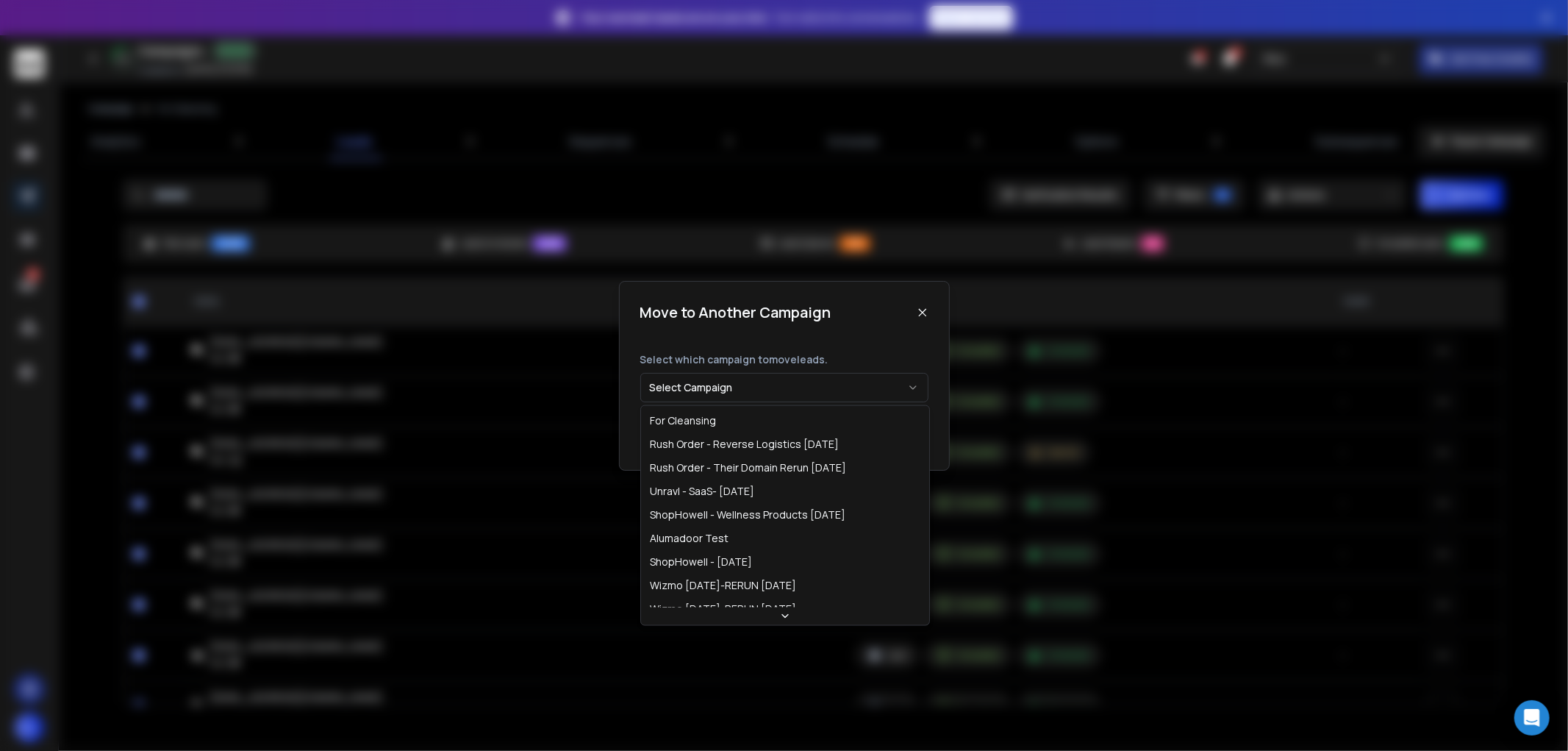
click at [773, 392] on button "Select Campaign" at bounding box center [784, 388] width 288 height 30
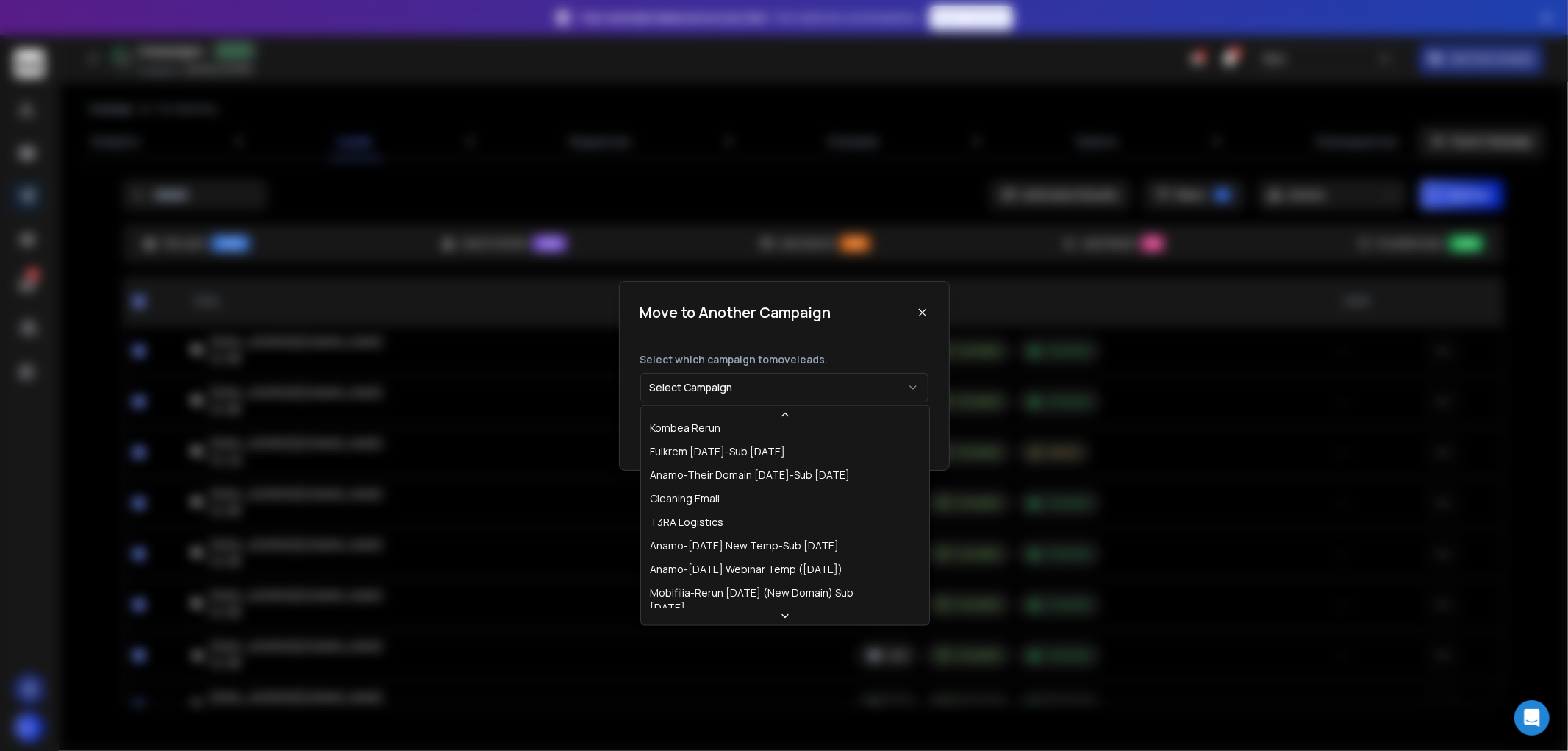
scroll to position [753, 0]
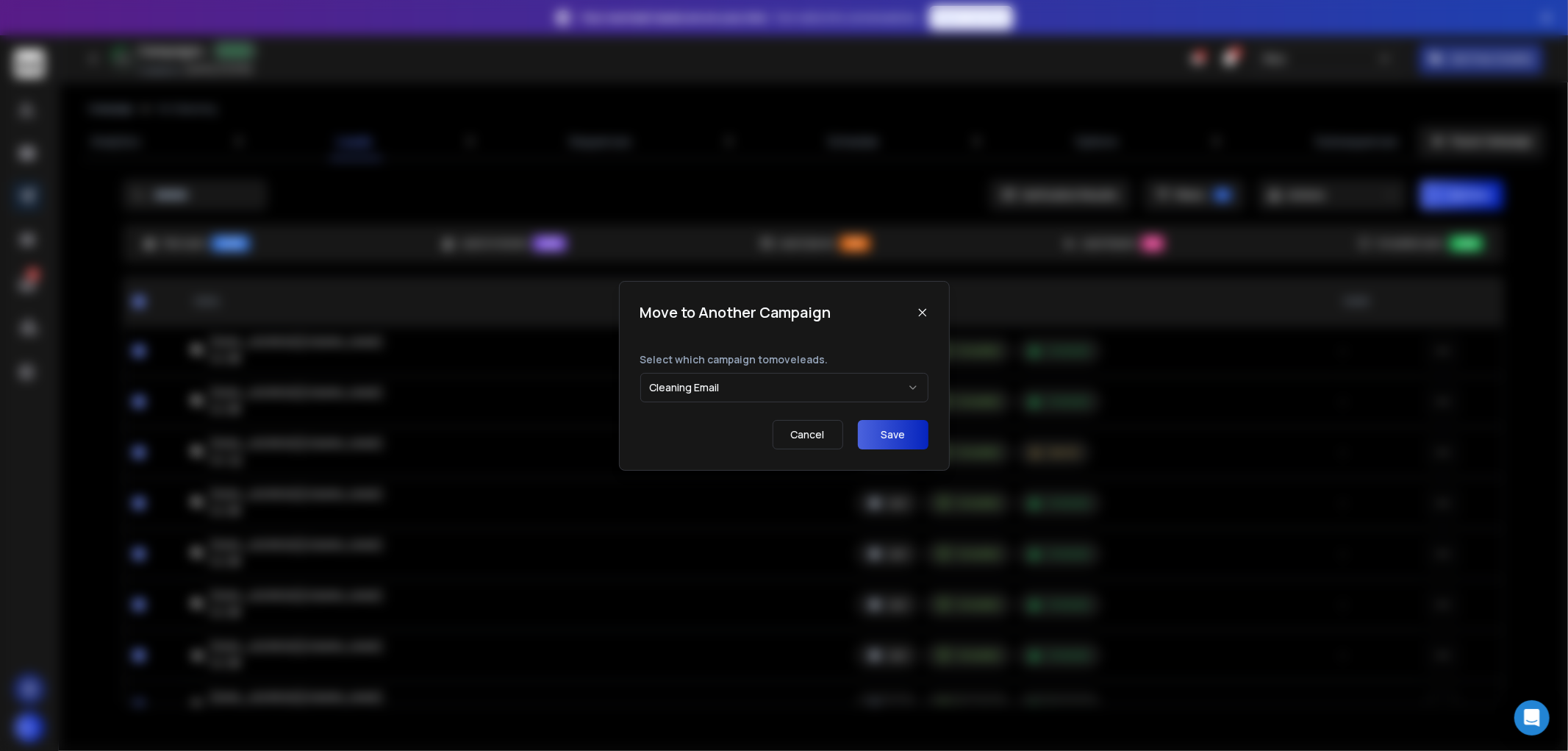
click at [899, 442] on button "Save" at bounding box center [892, 435] width 70 height 30
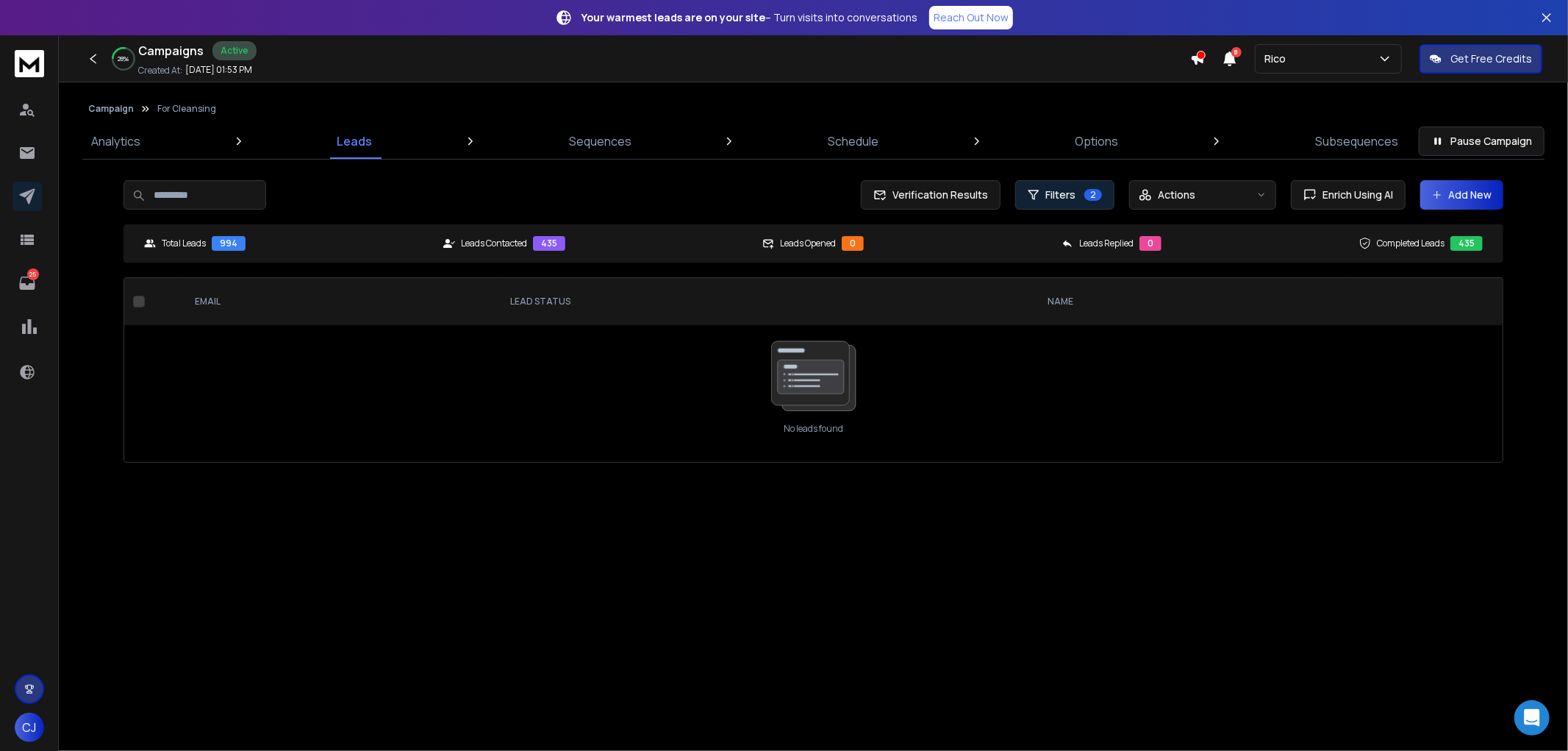
click at [1076, 202] on span "Filters" at bounding box center [1060, 195] width 30 height 15
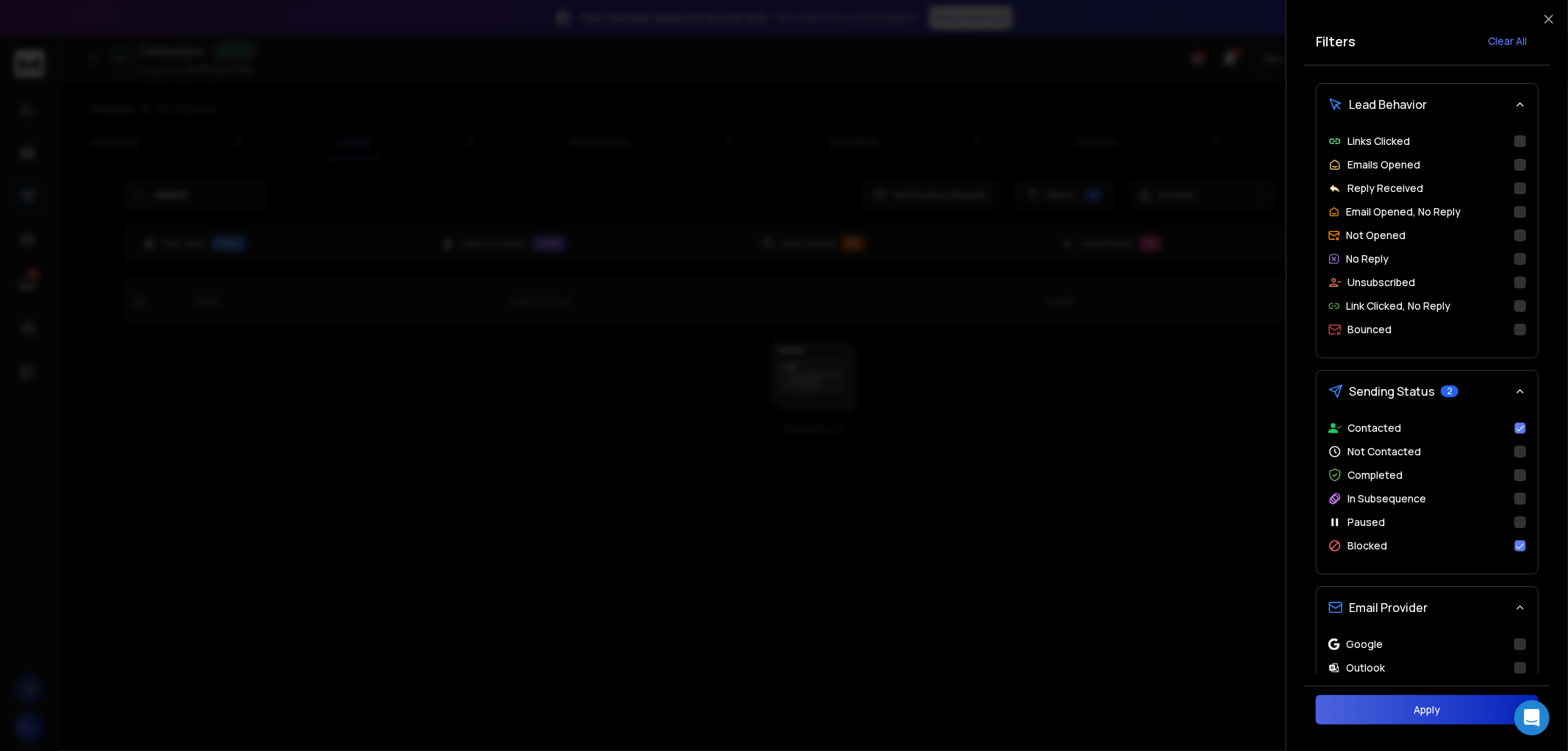
click at [1514, 544] on div "Contacted Not Contacted Completed In Subsequence Paused Blocked" at bounding box center [1427, 496] width 222 height 153
click at [1514, 544] on button "Blocked" at bounding box center [1520, 545] width 12 height 12
click at [1514, 422] on button "Contacted" at bounding box center [1520, 428] width 12 height 12
click at [1514, 449] on button "Not Contacted" at bounding box center [1520, 452] width 12 height 12
drag, startPoint x: 1450, startPoint y: 711, endPoint x: 1483, endPoint y: 681, distance: 44.6
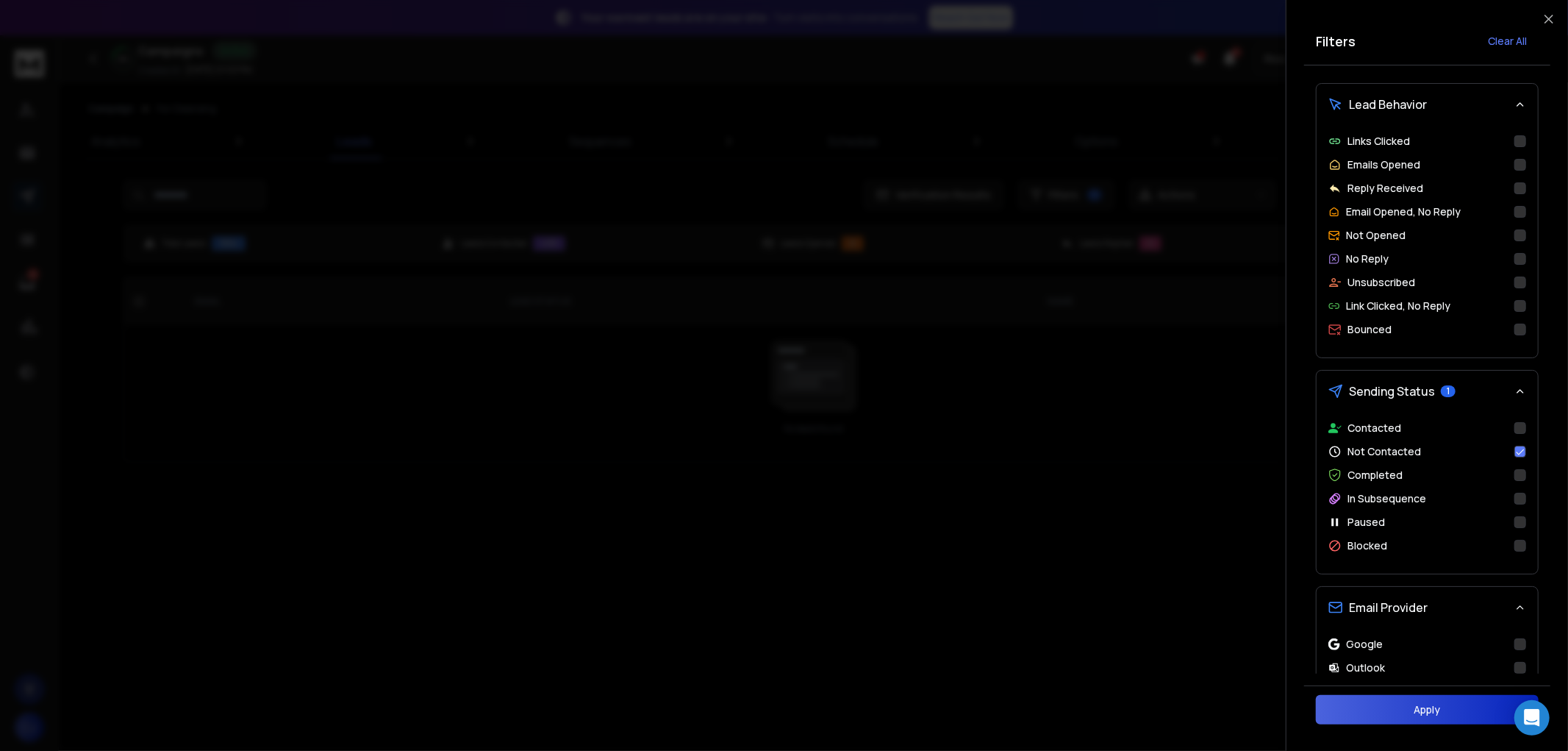
click at [1449, 710] on button "Apply" at bounding box center [1427, 710] width 222 height 30
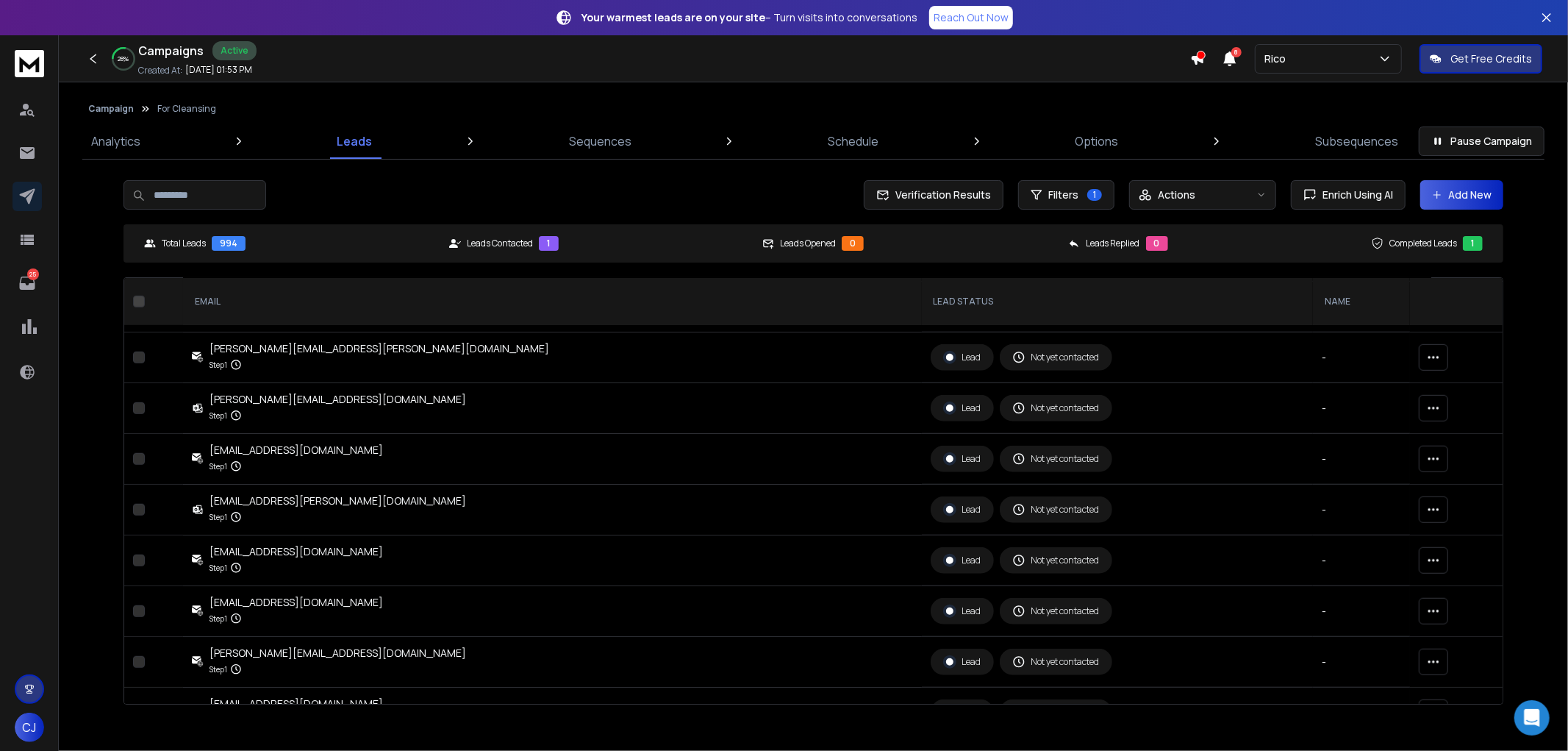
scroll to position [1225, 0]
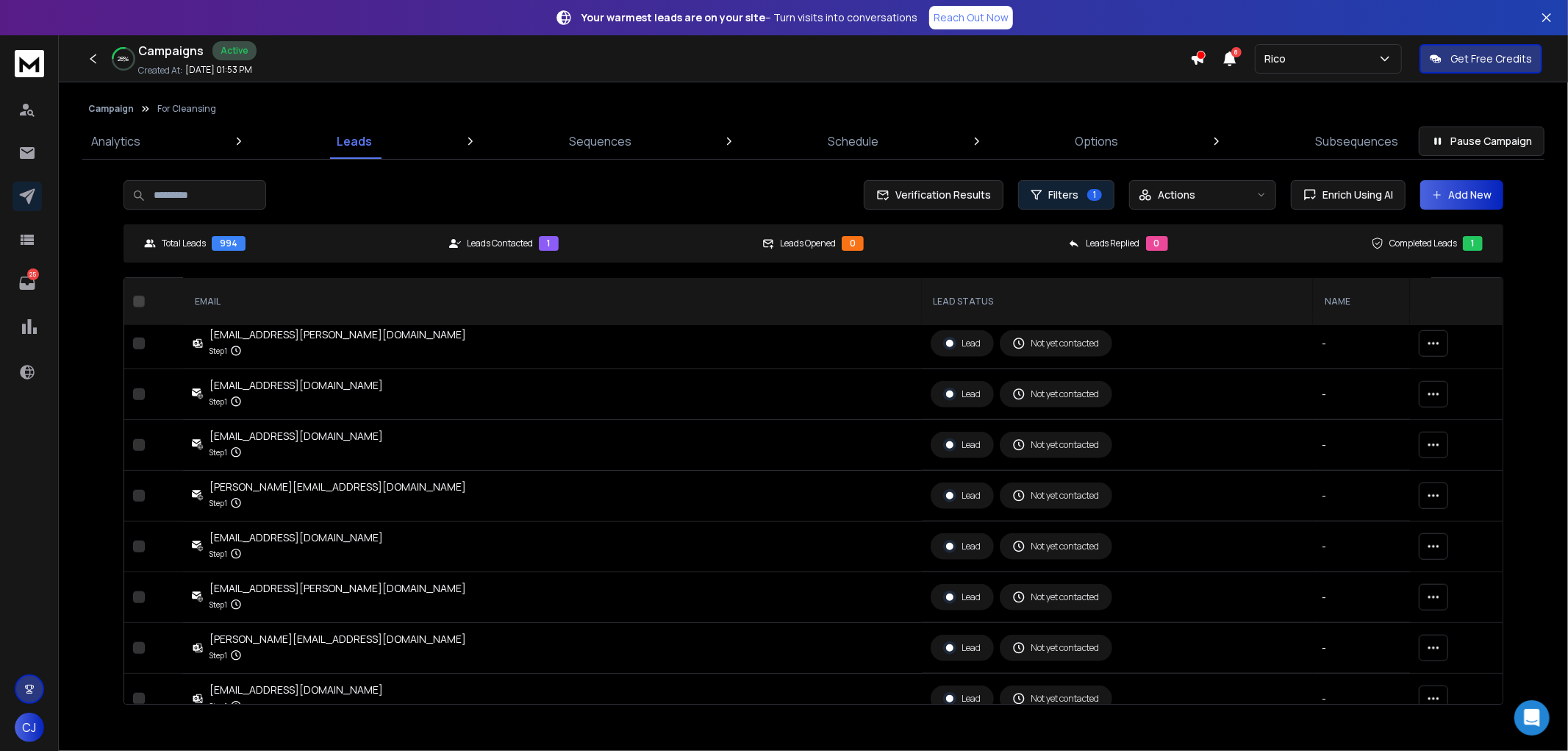
click at [1076, 195] on span "Filters" at bounding box center [1064, 195] width 30 height 15
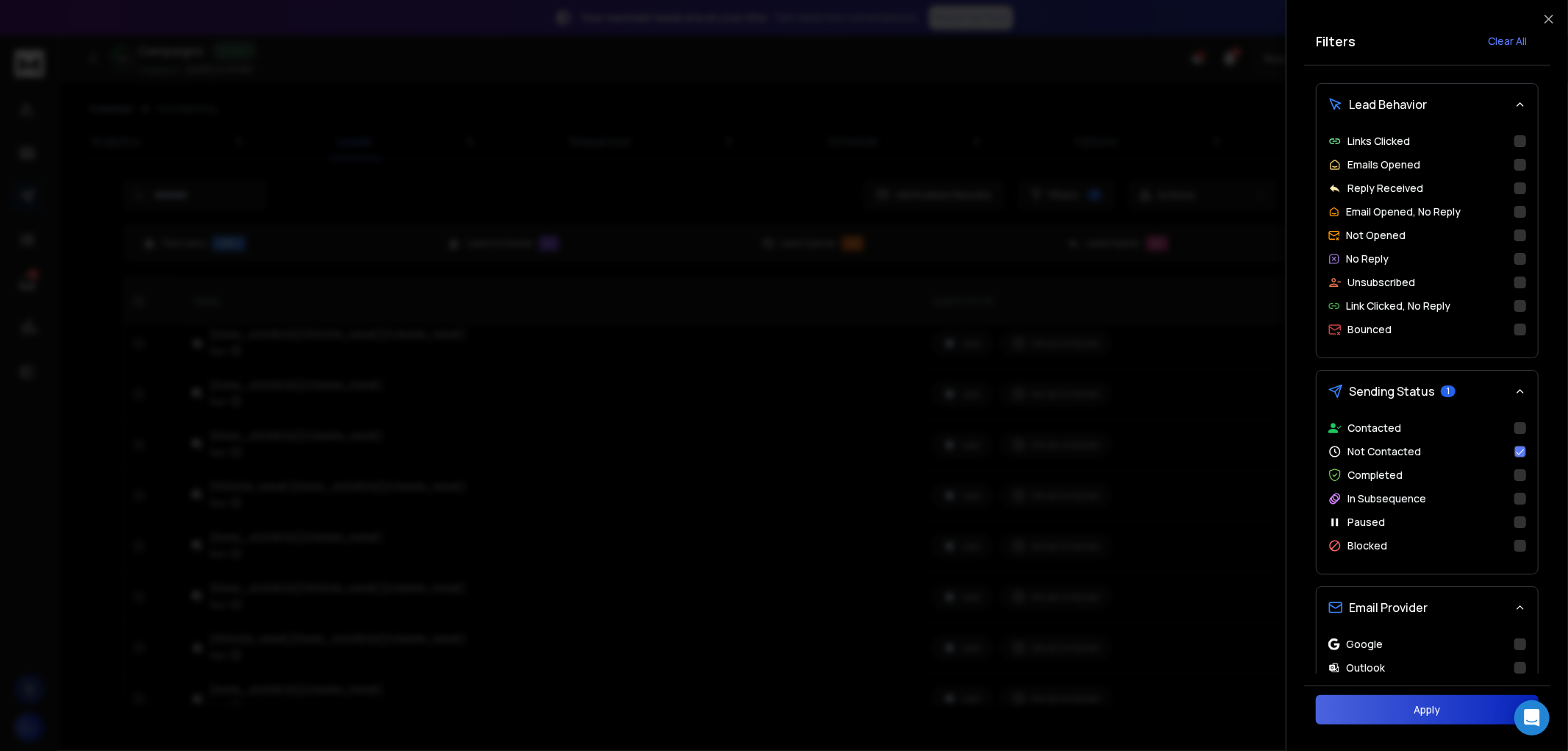
click at [1514, 452] on button "Not Contacted" at bounding box center [1520, 452] width 12 height 12
click at [1433, 714] on button "Apply" at bounding box center [1427, 710] width 222 height 30
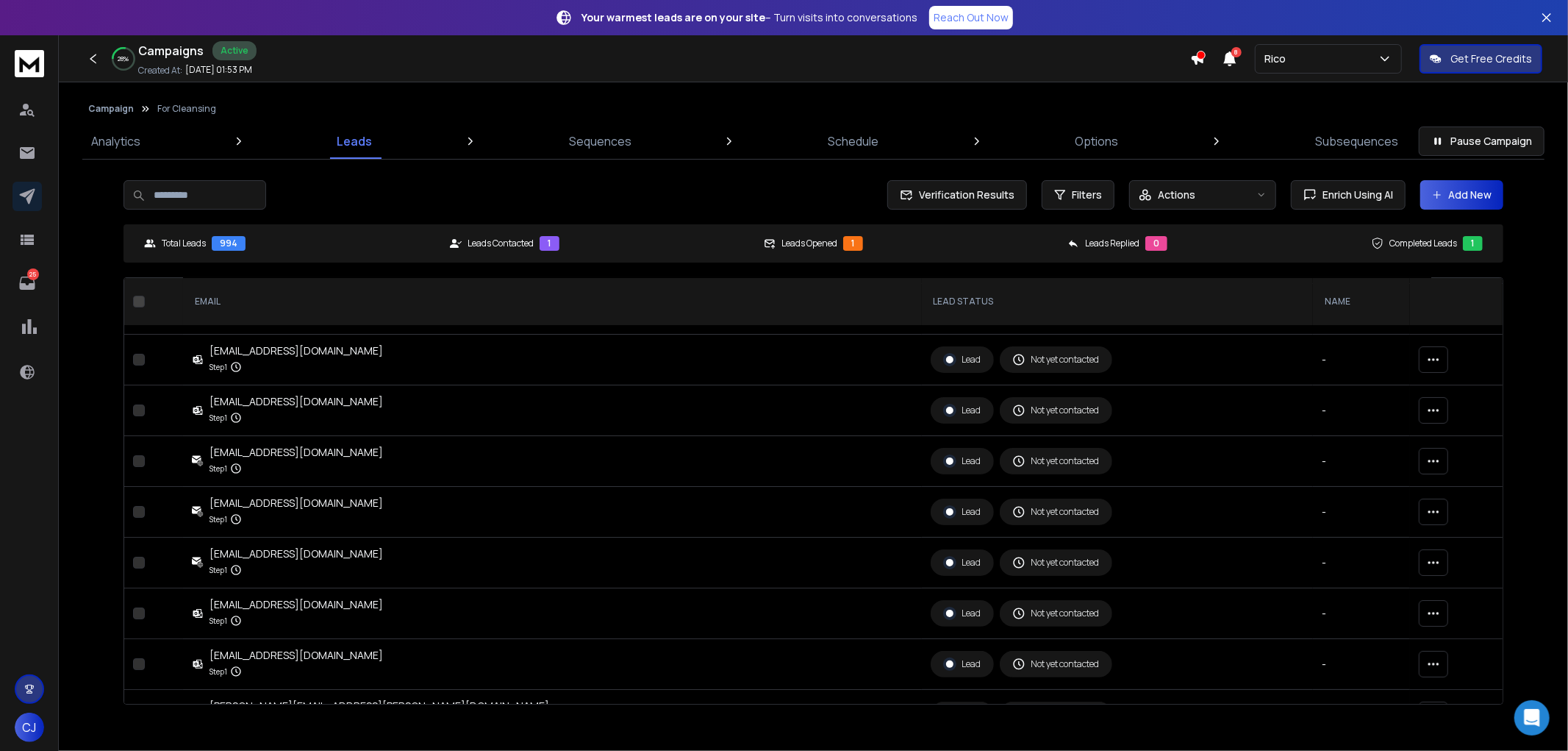
scroll to position [0, 0]
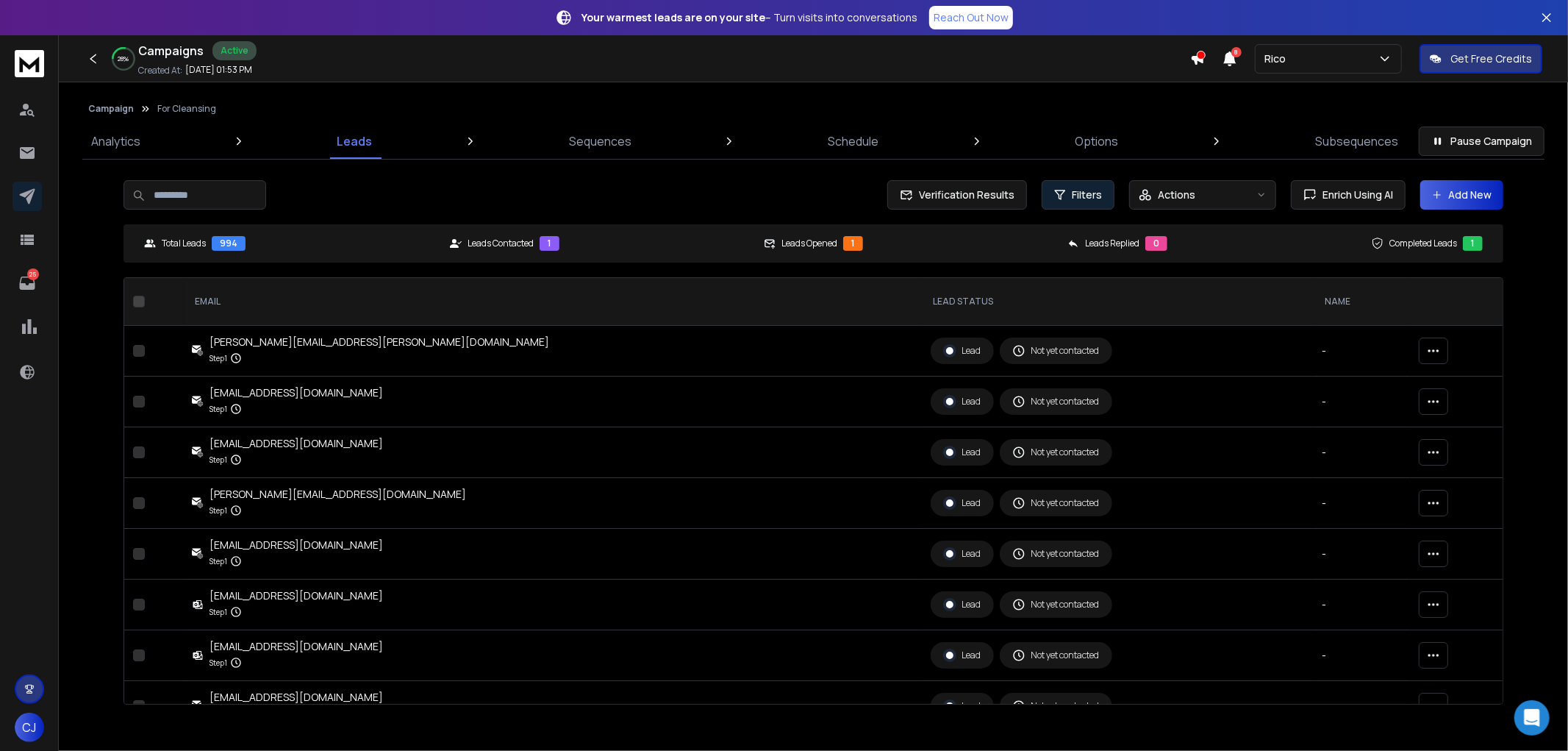
click at [1082, 197] on span "Filters" at bounding box center [1087, 195] width 30 height 15
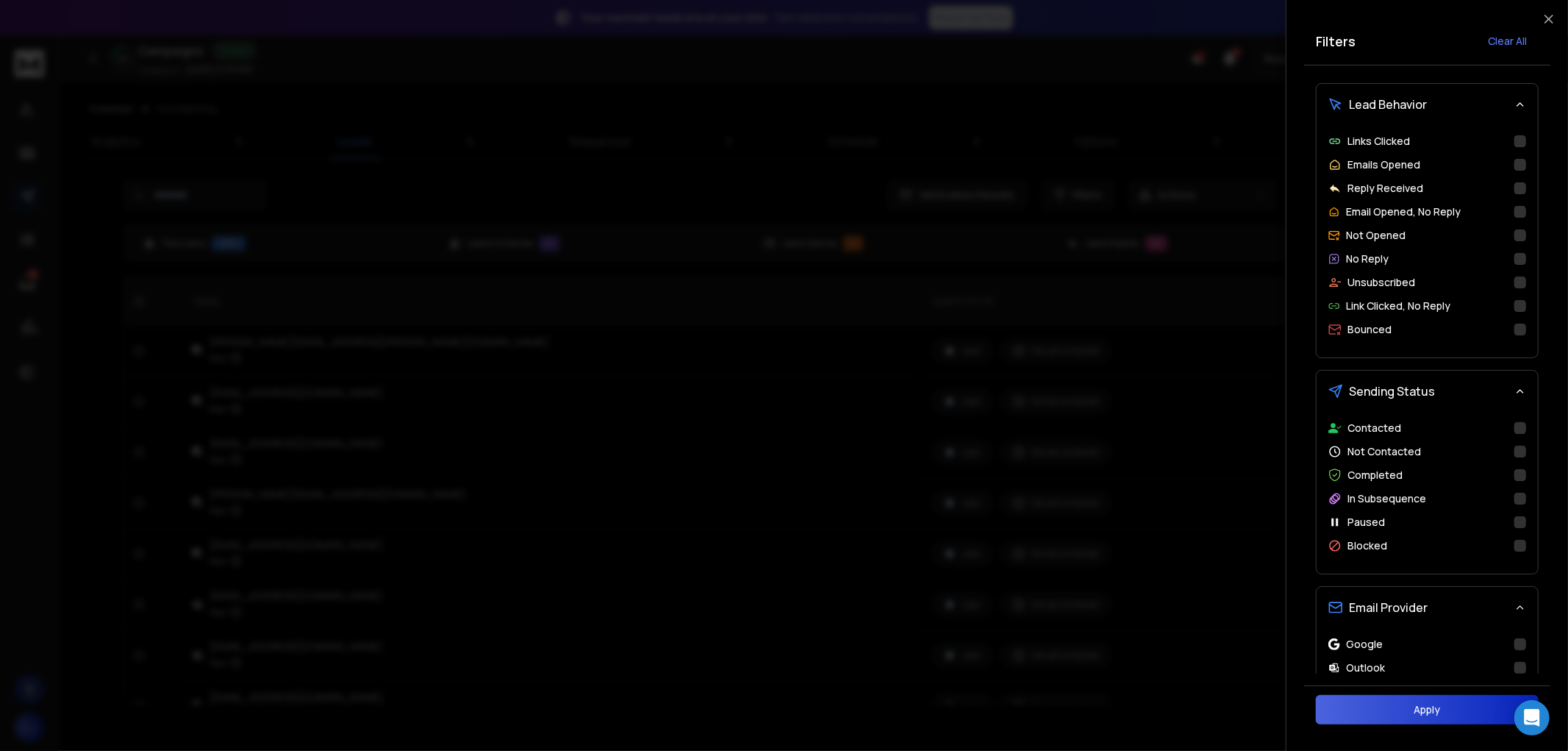
click at [1514, 449] on button "Not Contacted" at bounding box center [1520, 452] width 12 height 12
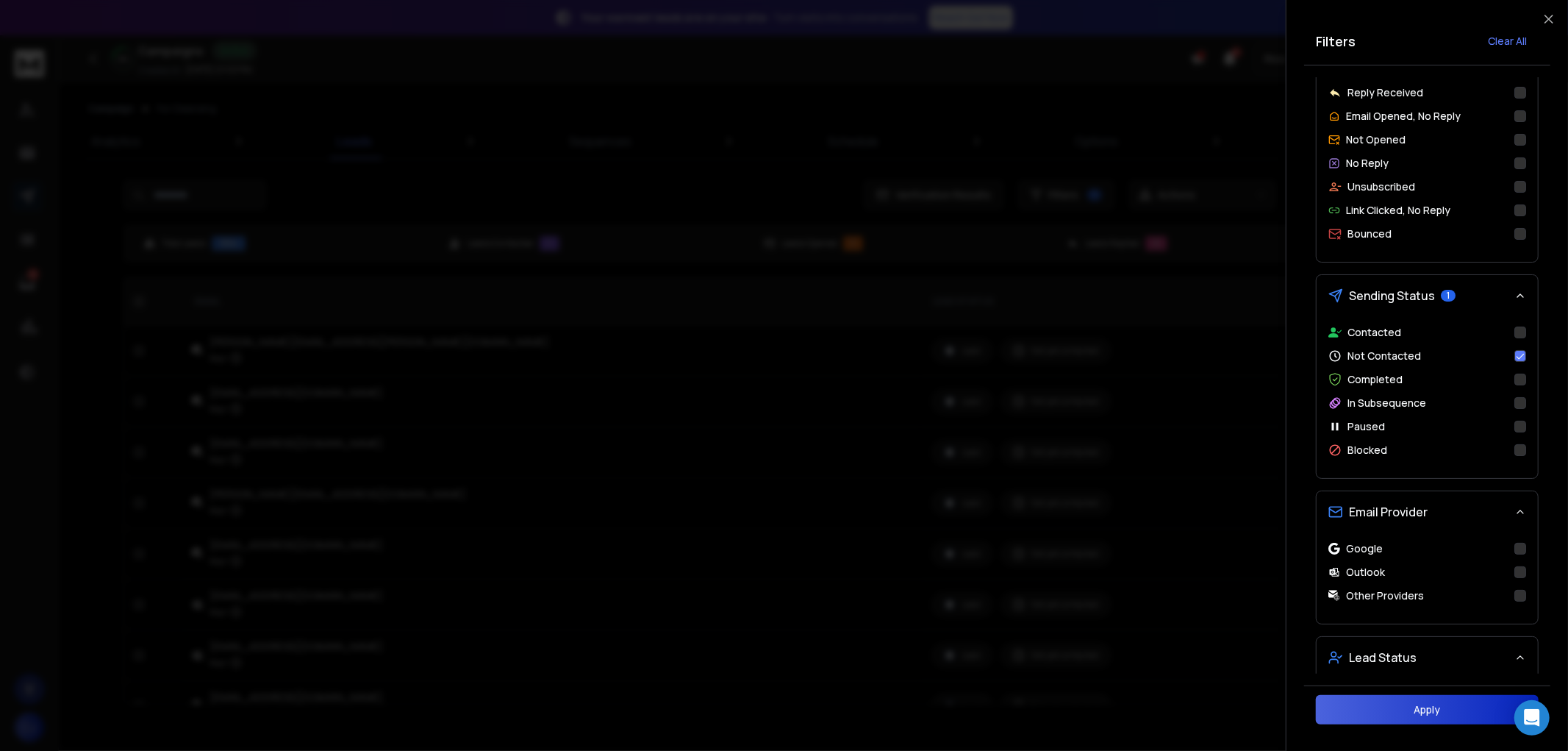
scroll to position [81, 0]
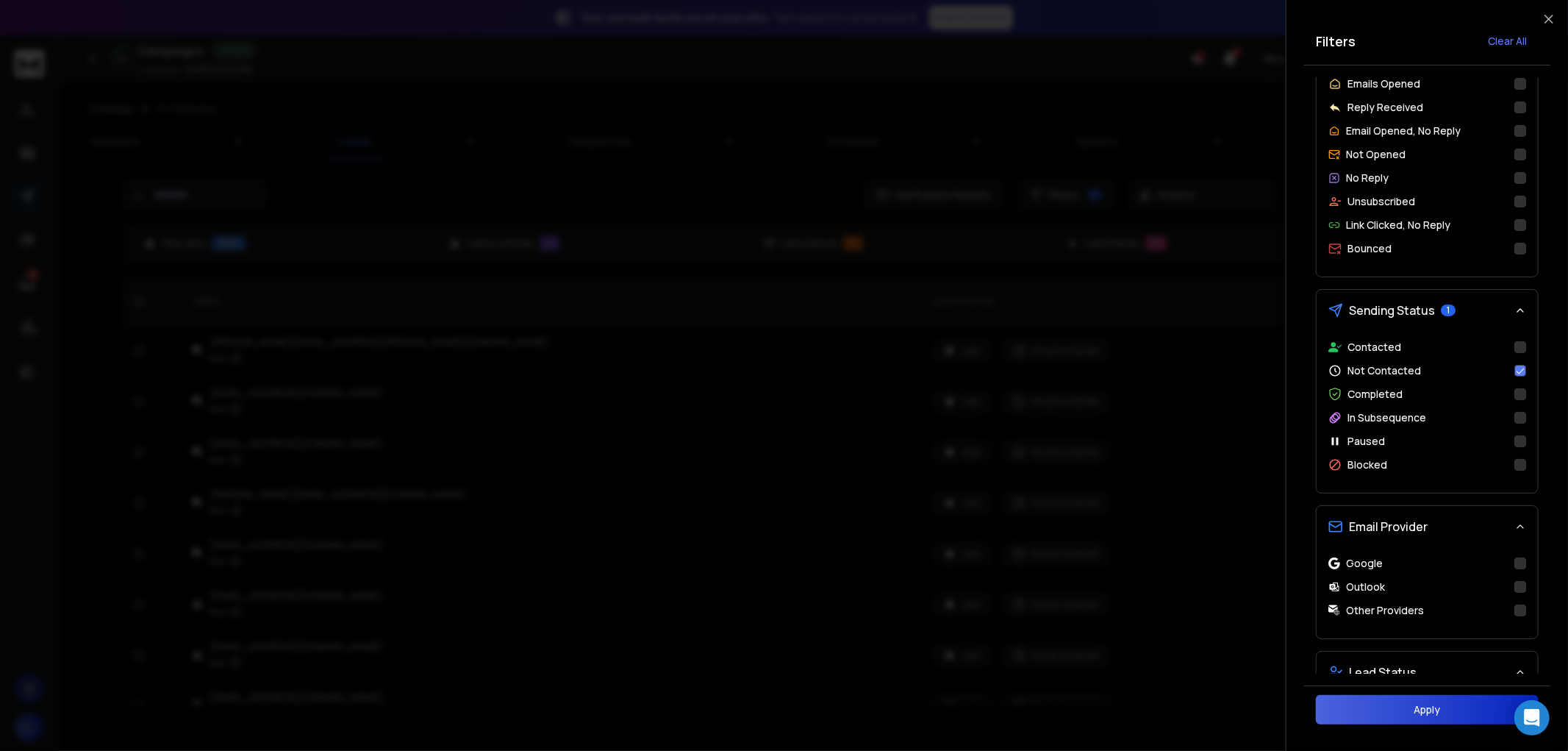
click at [1433, 713] on button "Apply" at bounding box center [1427, 710] width 222 height 30
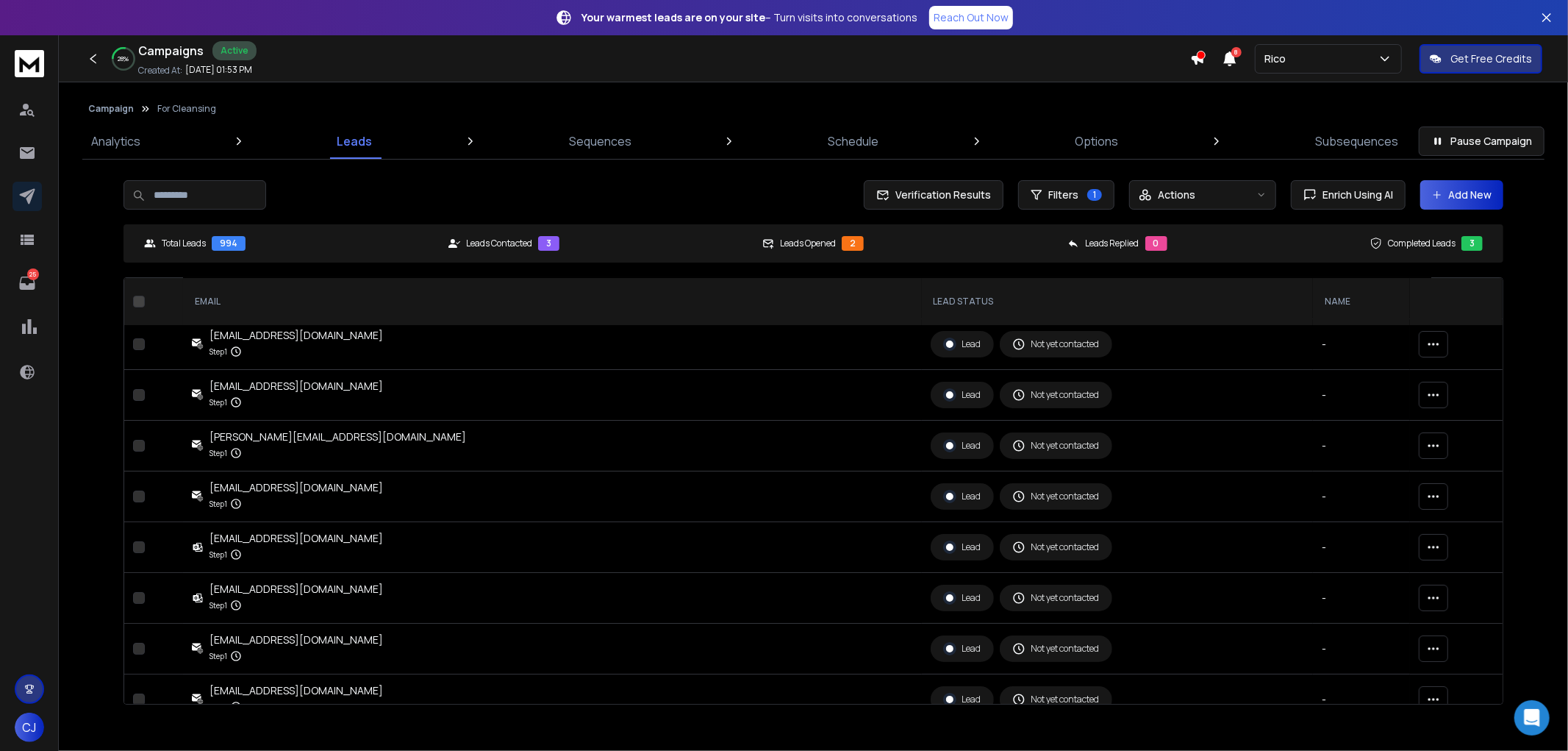
scroll to position [0, 0]
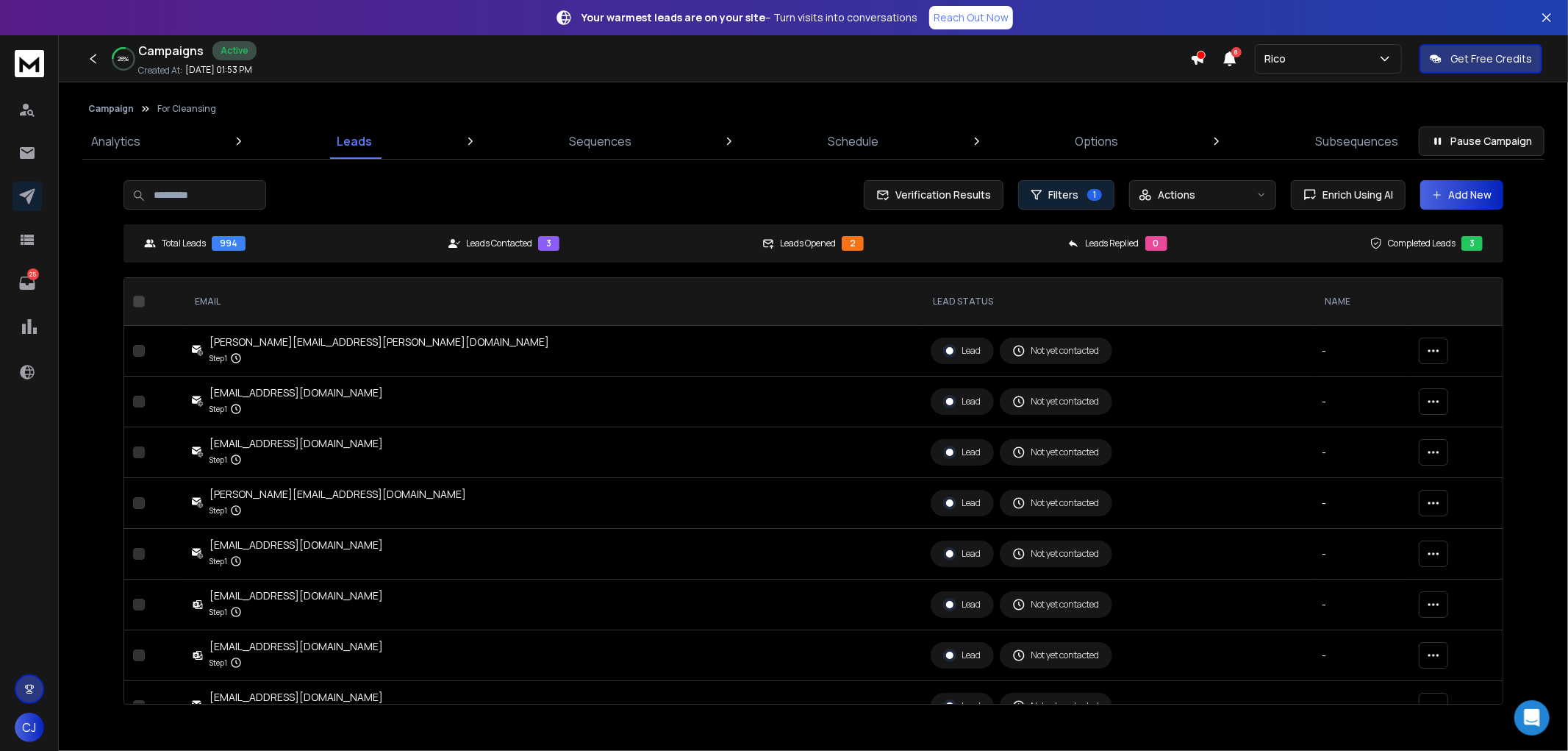
click at [1054, 199] on span "Filters" at bounding box center [1064, 195] width 30 height 15
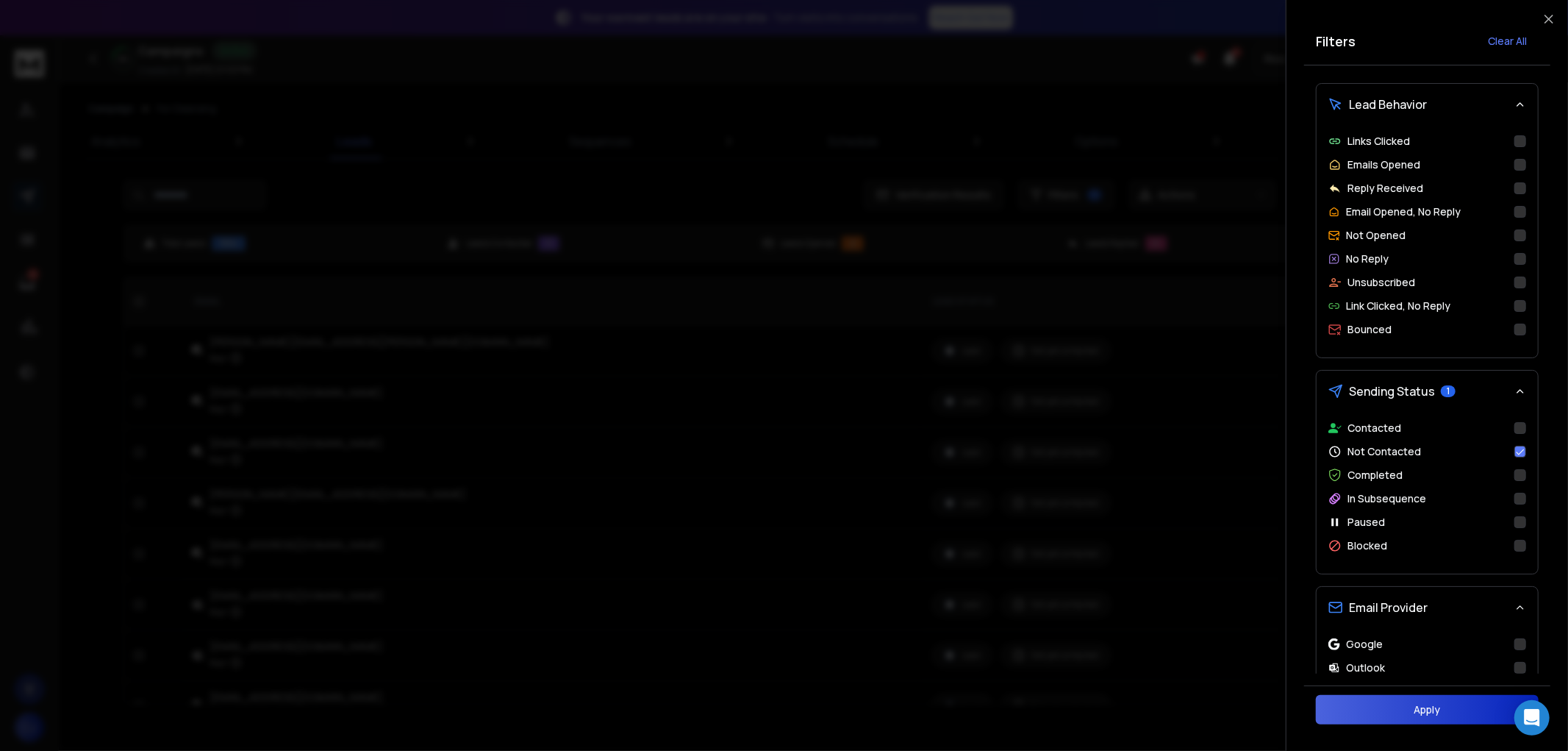
click at [1514, 452] on button "Not Contacted" at bounding box center [1520, 452] width 12 height 12
click at [1147, 464] on div at bounding box center [784, 376] width 1568 height 751
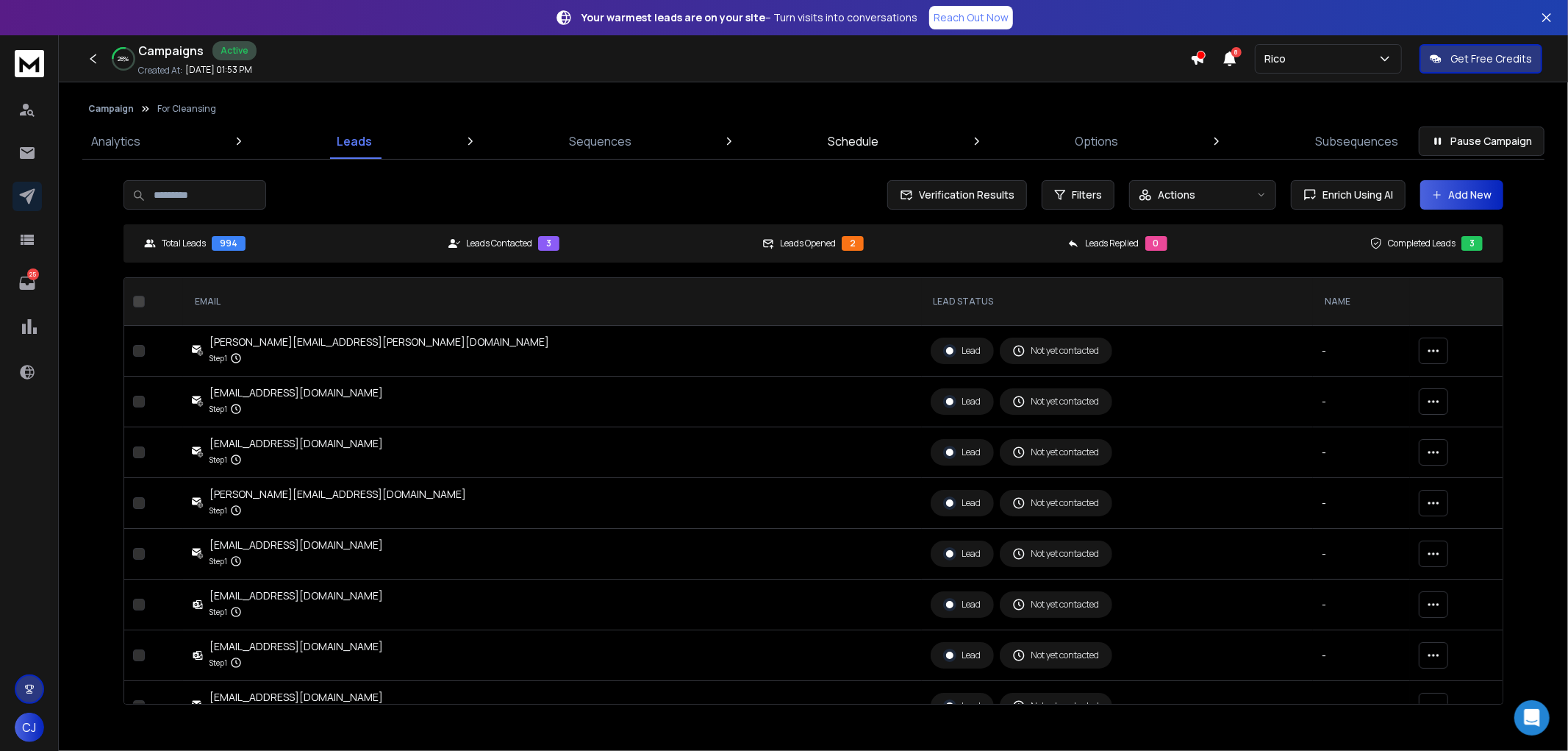
click at [849, 144] on p "Schedule" at bounding box center [853, 141] width 50 height 17
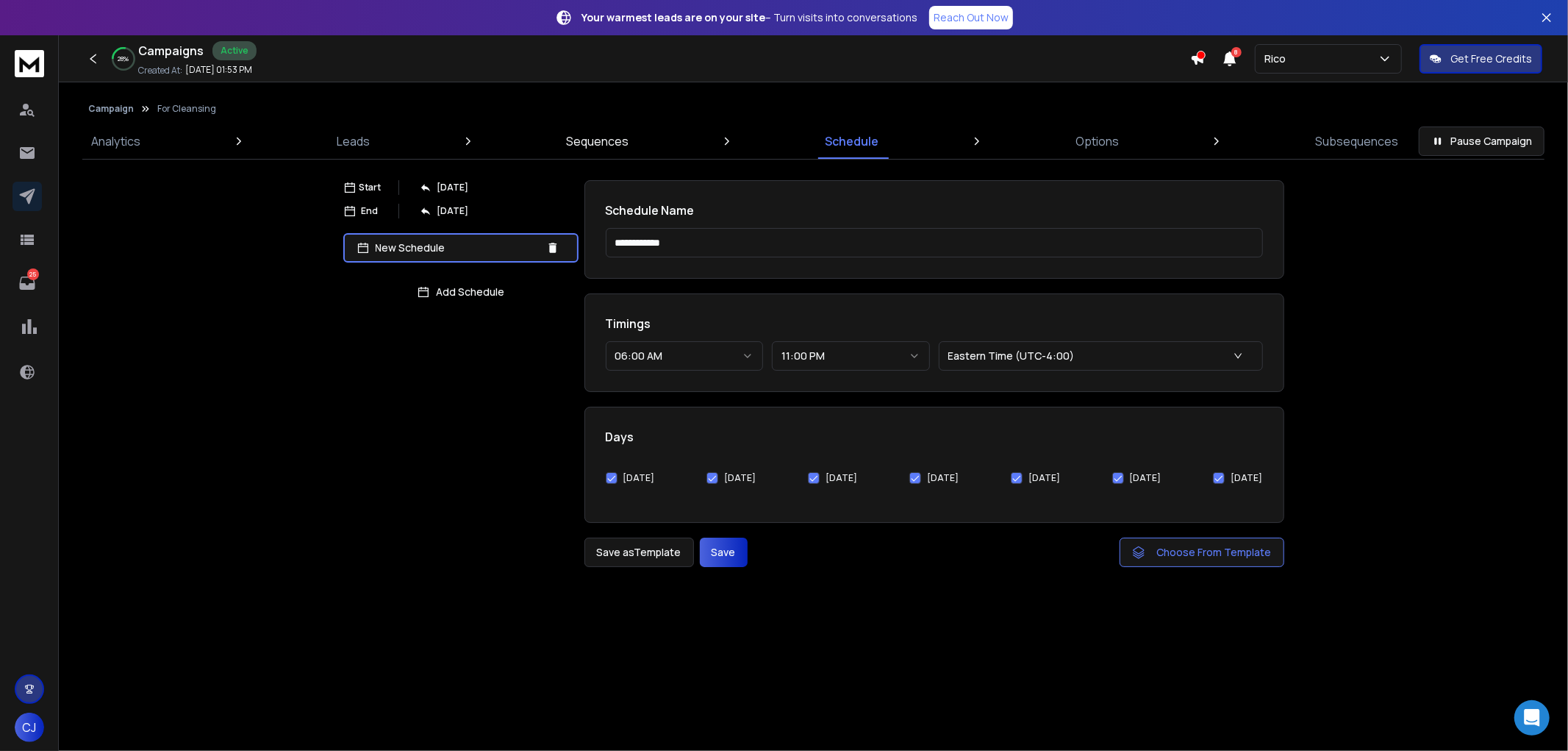
click at [593, 138] on p "Sequences" at bounding box center [598, 141] width 63 height 17
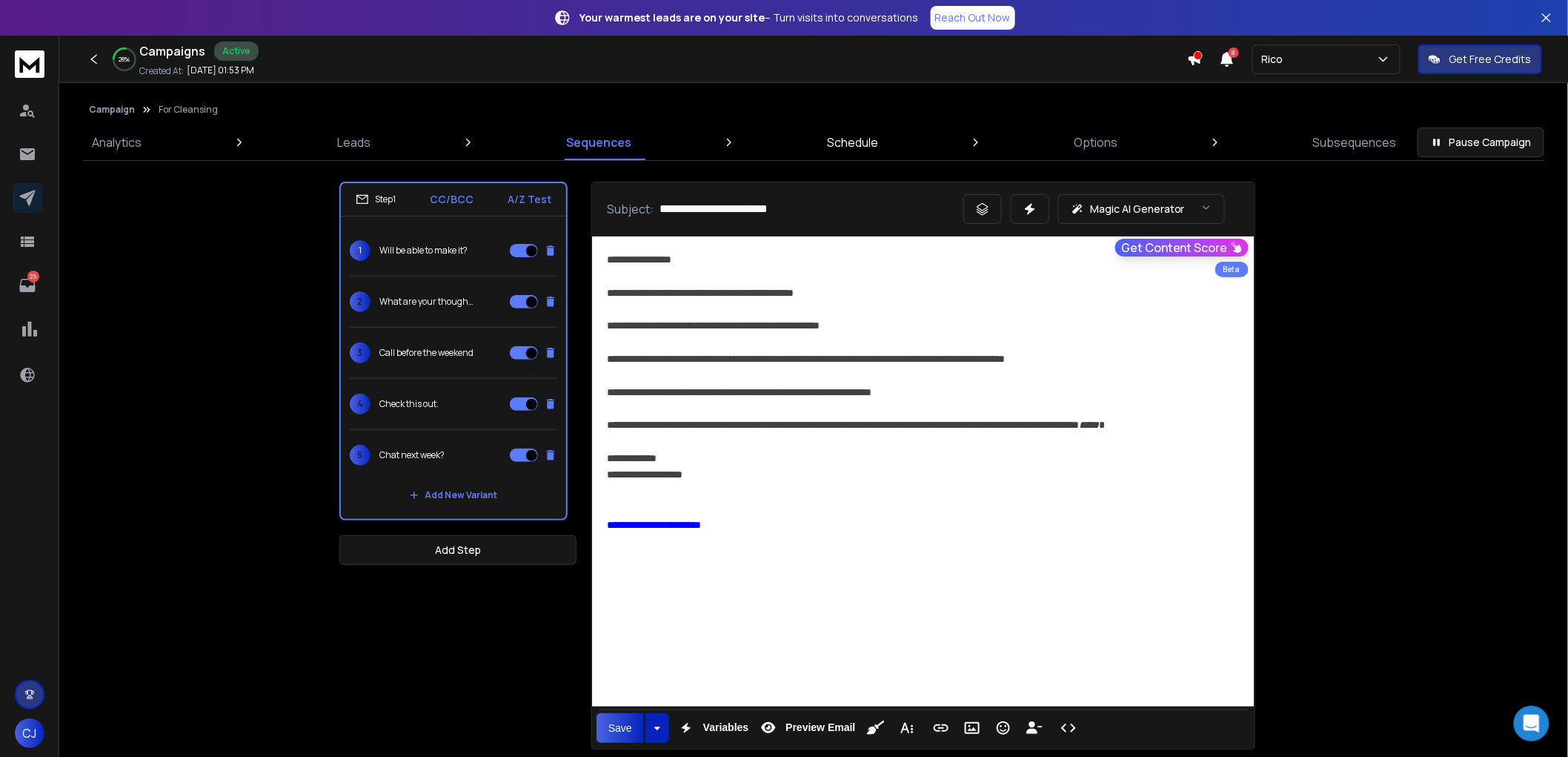
click at [863, 142] on p "Schedule" at bounding box center [852, 142] width 51 height 18
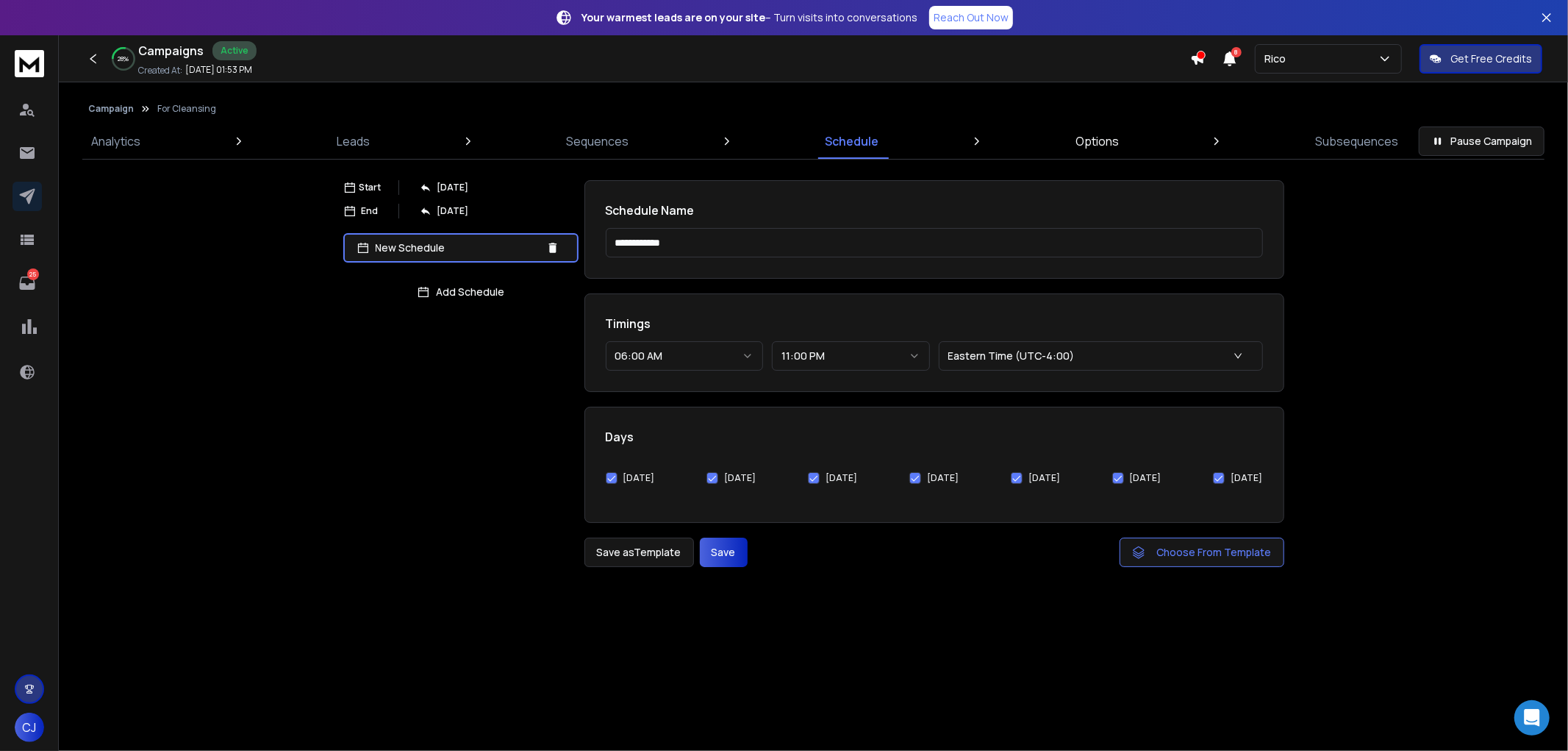
click at [1099, 141] on p "Options" at bounding box center [1097, 141] width 43 height 17
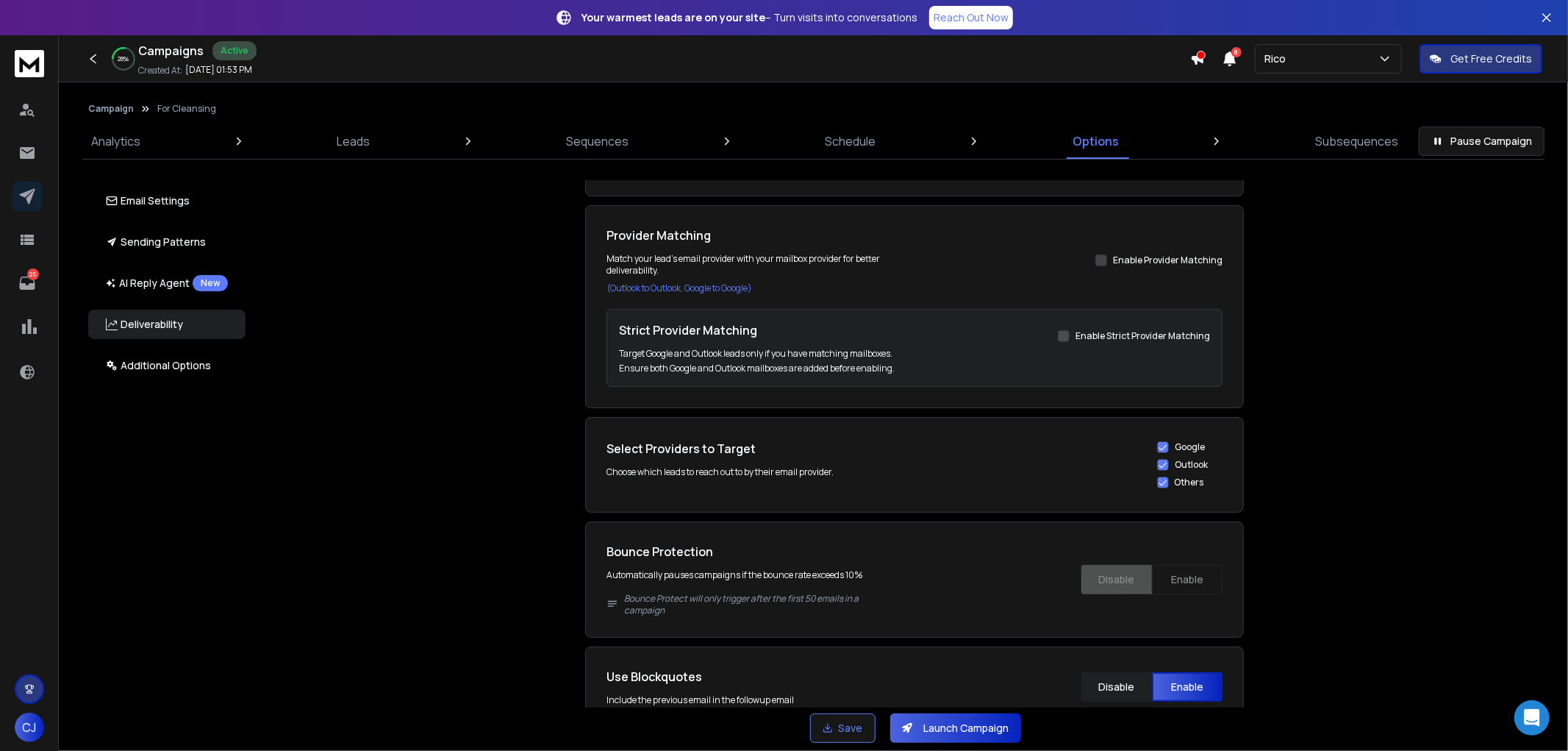
scroll to position [1960, 0]
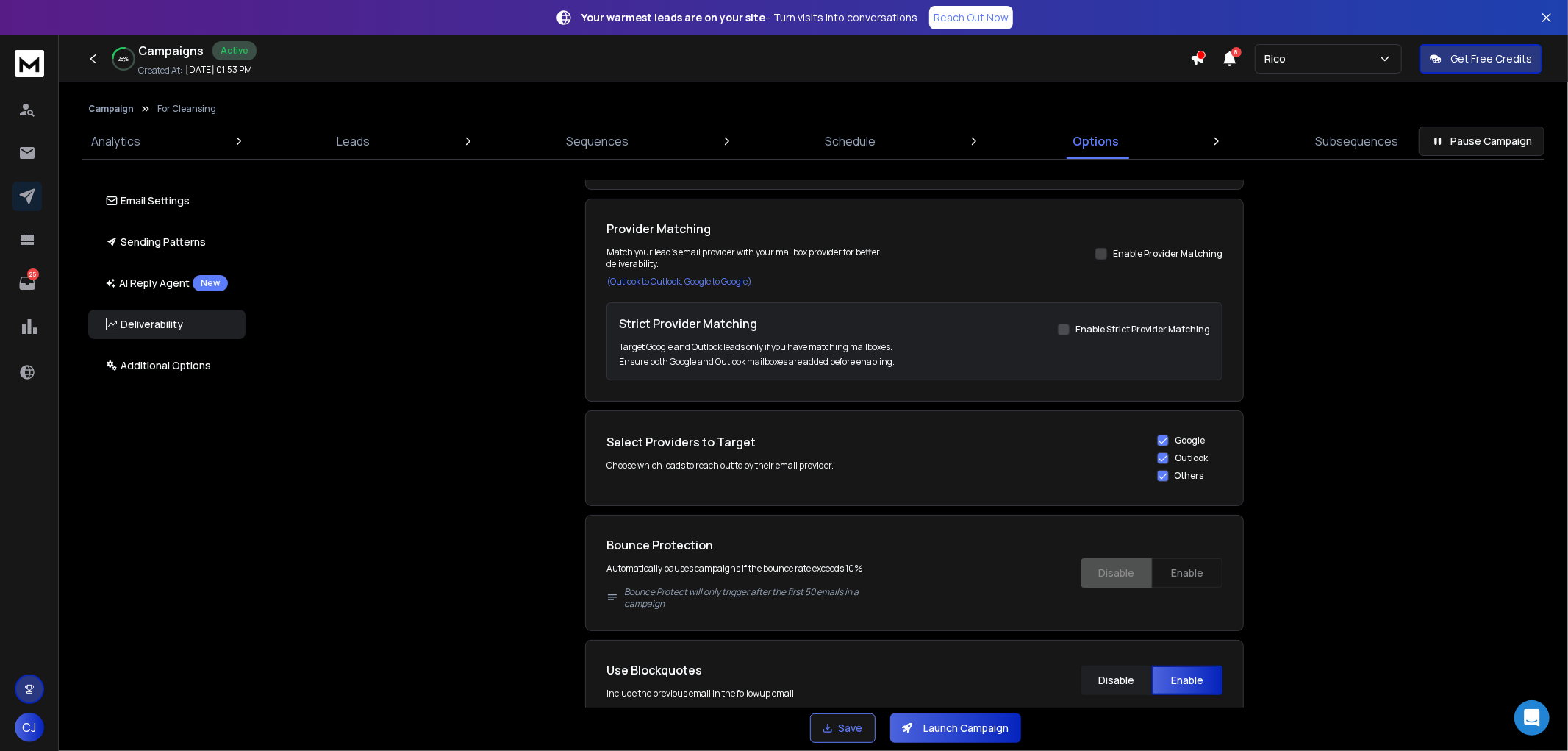
click at [1157, 440] on button "Google" at bounding box center [1163, 440] width 12 height 12
click at [1157, 458] on button "Outlook" at bounding box center [1163, 458] width 12 height 12
click at [1157, 473] on button "Others" at bounding box center [1163, 476] width 12 height 12
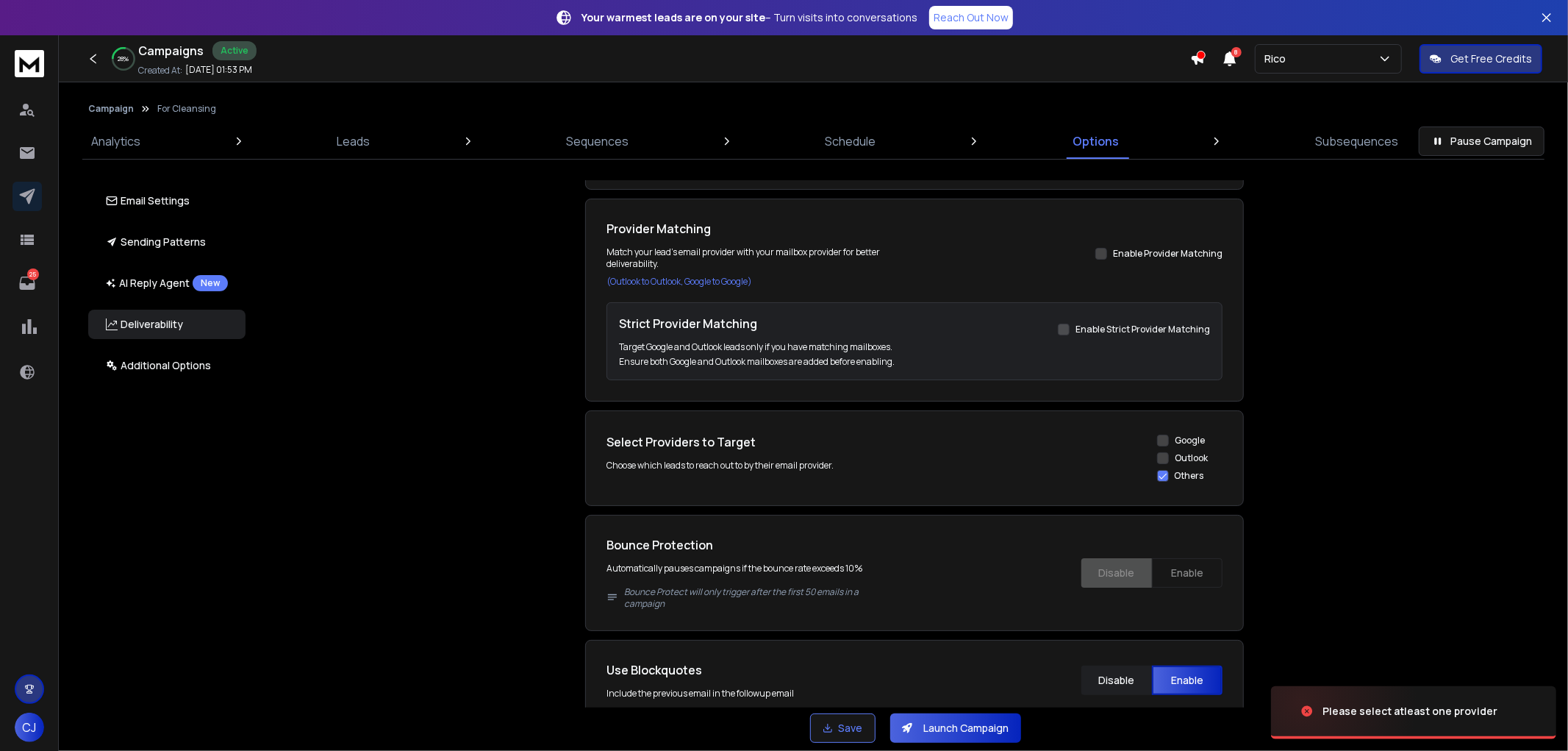
click at [1162, 481] on button "Others" at bounding box center [1163, 476] width 12 height 12
click at [1158, 458] on button "Outlook" at bounding box center [1163, 458] width 12 height 12
click at [1157, 439] on button "Google" at bounding box center [1163, 440] width 12 height 12
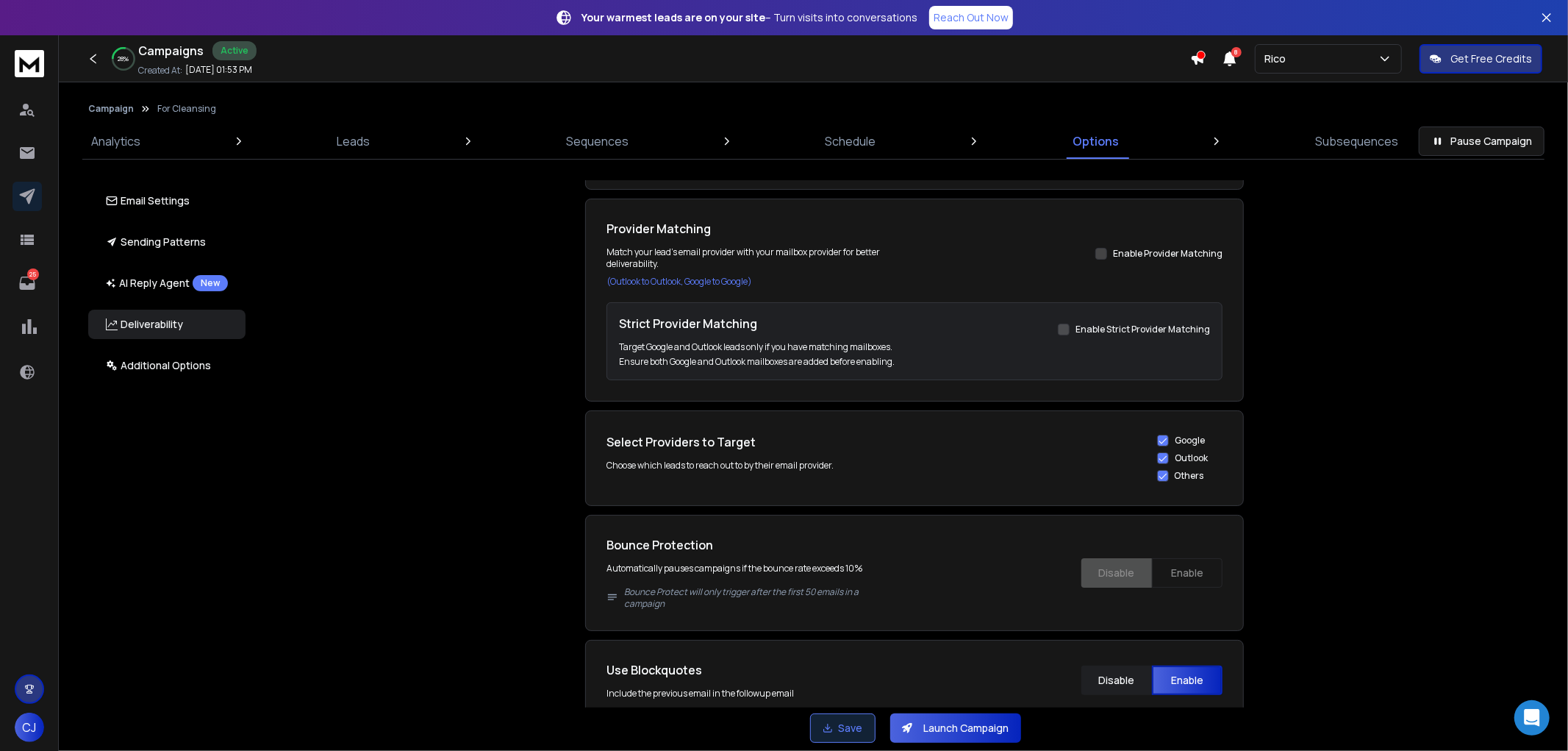
click at [841, 732] on button "Save" at bounding box center [843, 728] width 65 height 30
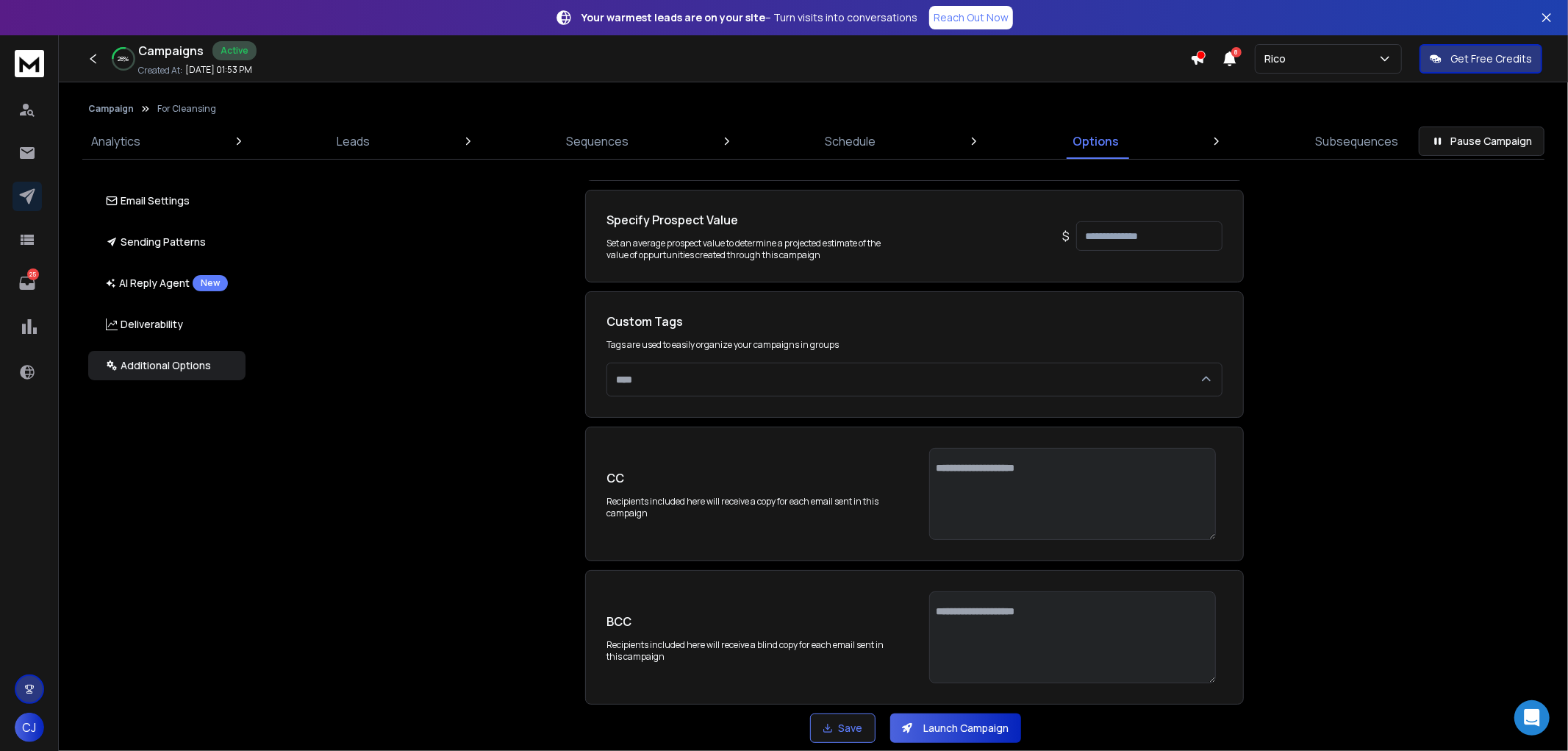
scroll to position [2963, 0]
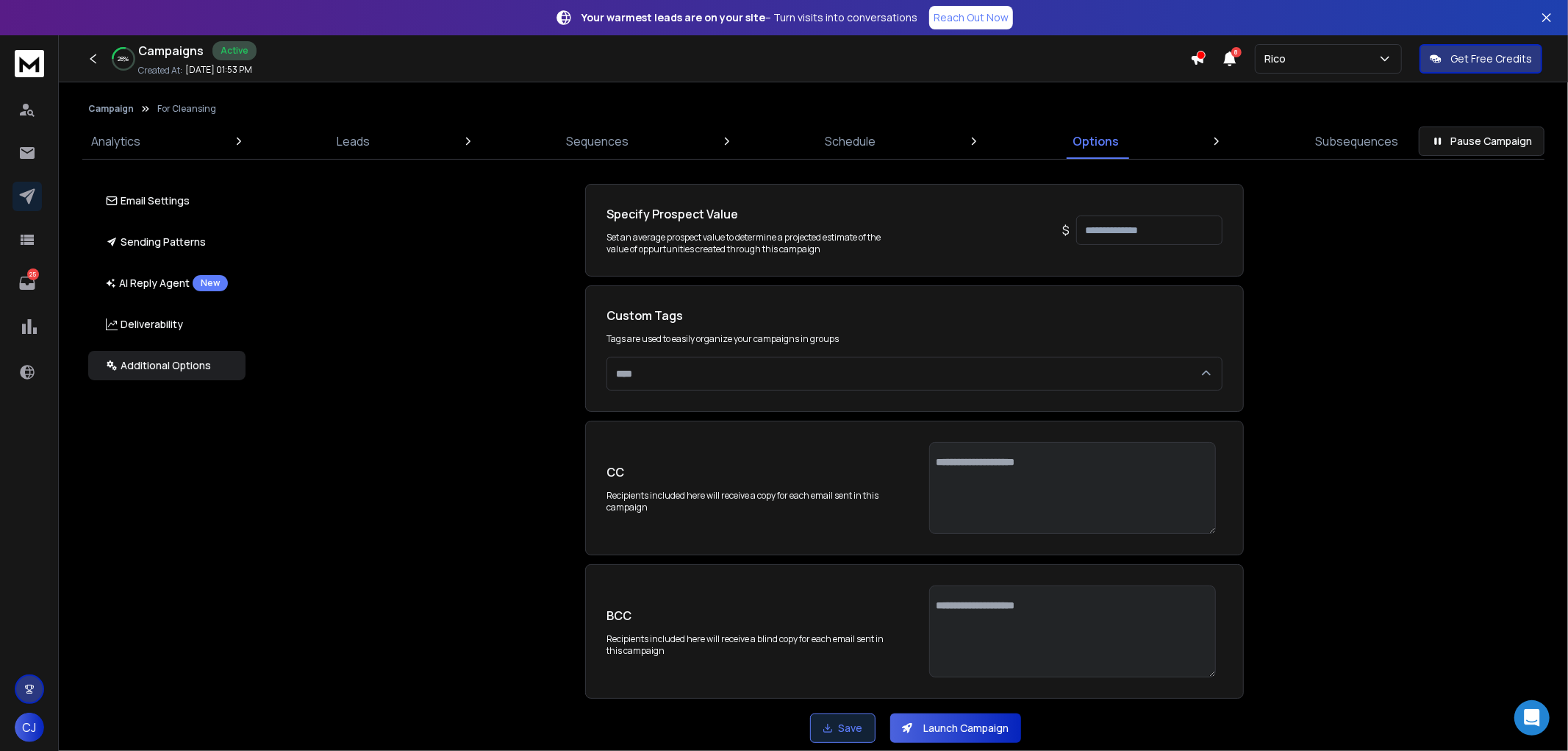
click at [827, 732] on icon "submit" at bounding box center [828, 731] width 8 height 3
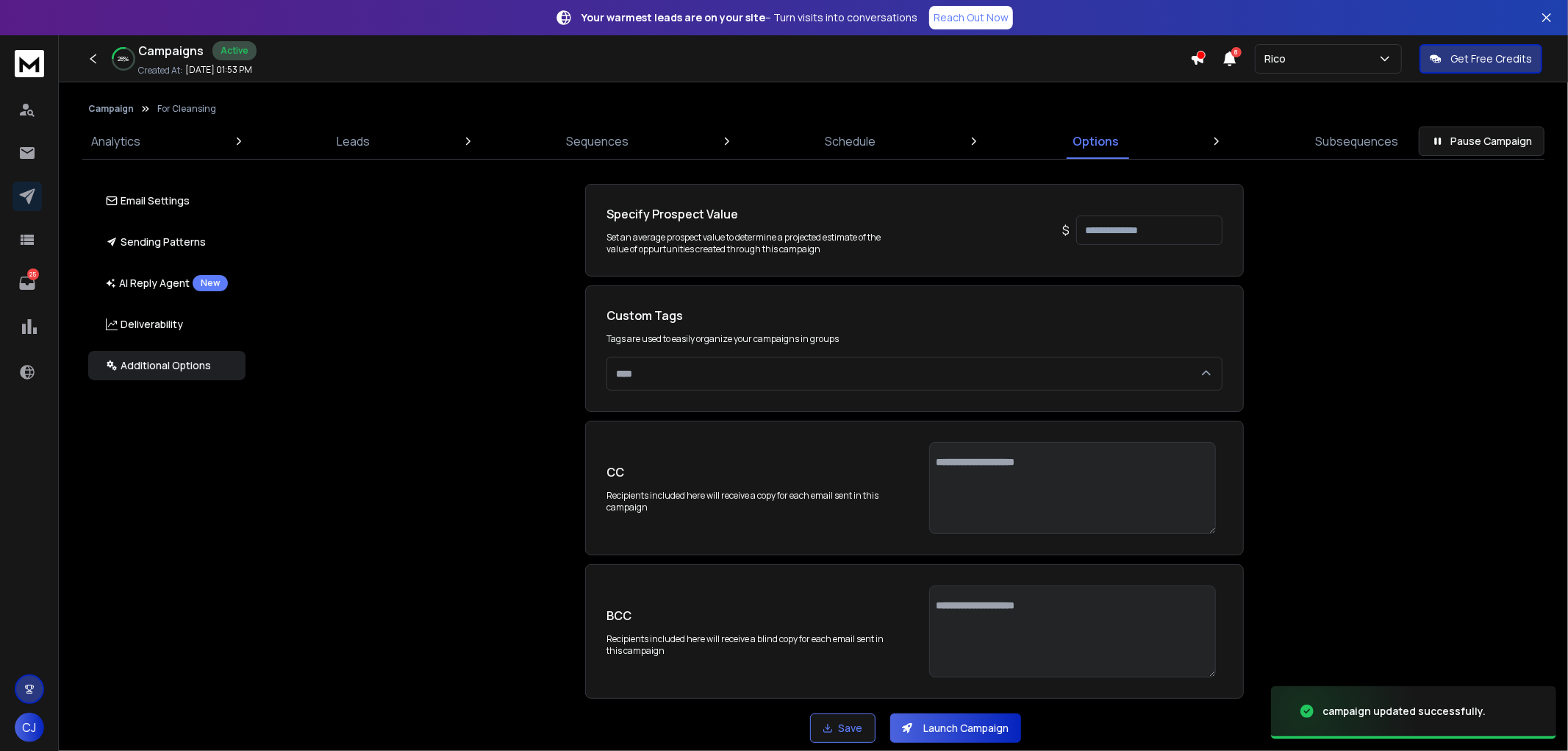
click at [469, 386] on div "Email Accounts Accounts to Use Select one or more accounts to send emails from …" at bounding box center [923, 443] width 1308 height 527
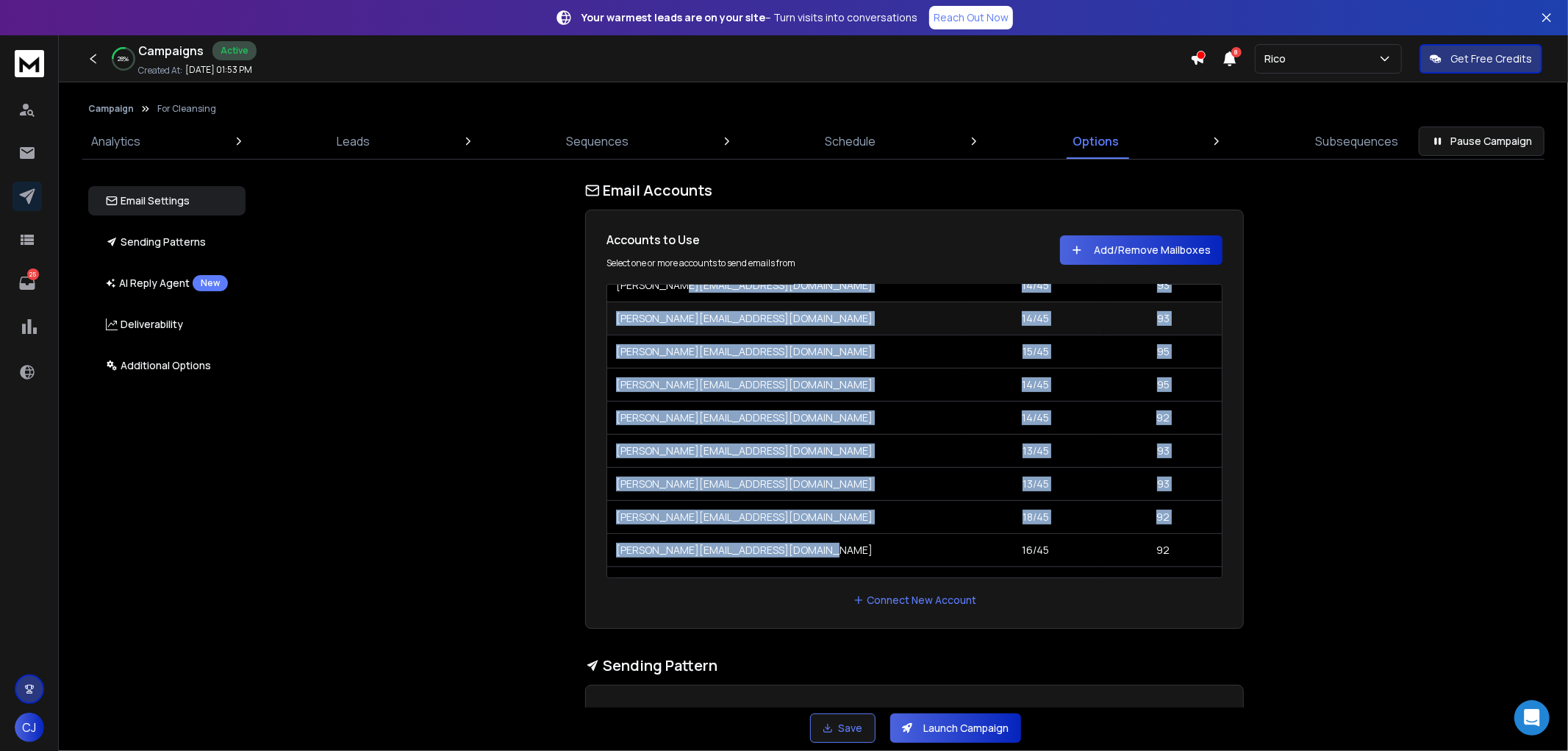
scroll to position [425, 0]
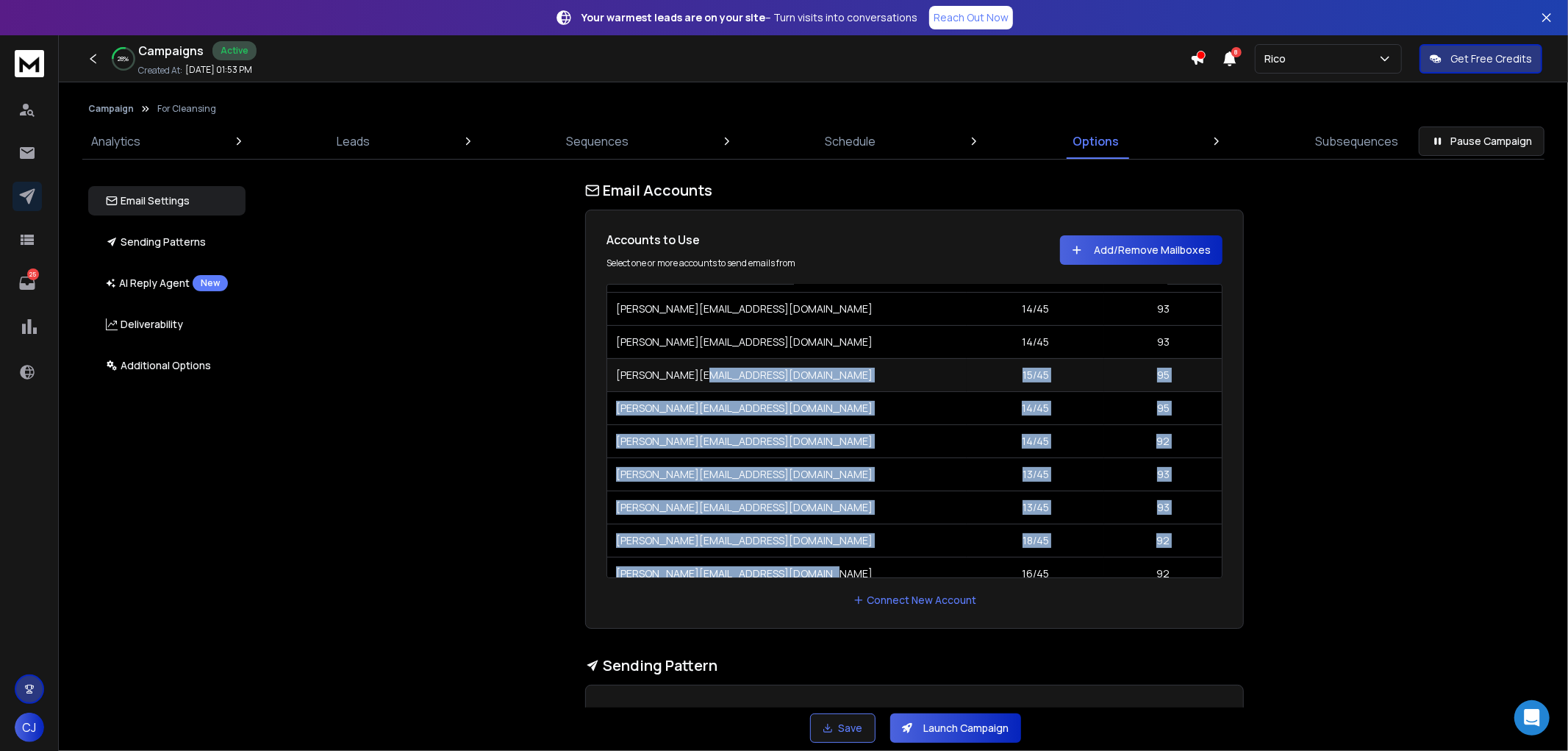
drag, startPoint x: 833, startPoint y: 289, endPoint x: 708, endPoint y: 379, distance: 154.0
click at [687, 376] on tbody "[PERSON_NAME][EMAIL_ADDRESS][DOMAIN_NAME] 14/45 94 [PERSON_NAME][EMAIL_ADDRESS]…" at bounding box center [914, 375] width 614 height 959
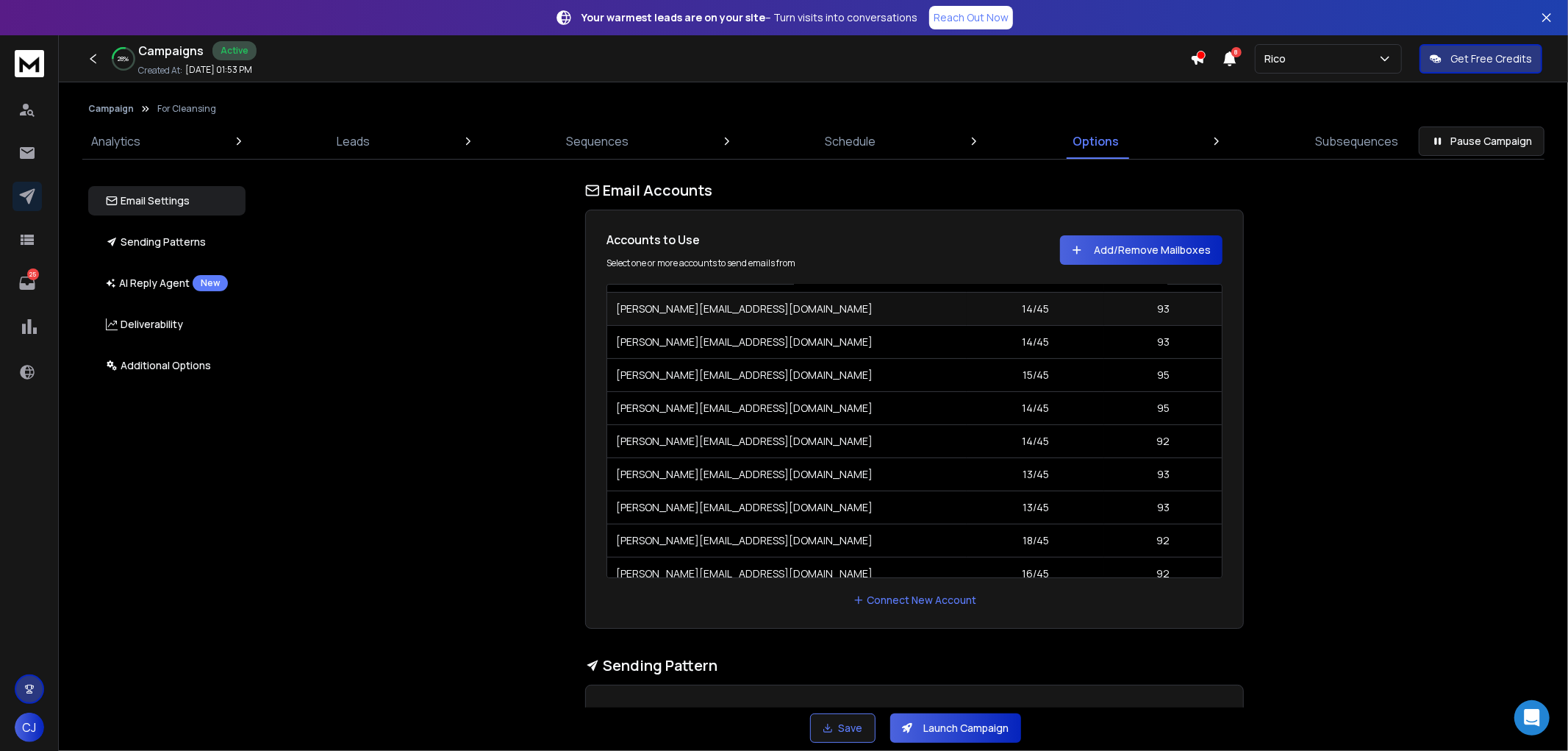
click at [786, 308] on div "[PERSON_NAME][EMAIL_ADDRESS][DOMAIN_NAME]" at bounding box center [786, 309] width 342 height 15
drag, startPoint x: 791, startPoint y: 308, endPoint x: 642, endPoint y: 314, distance: 149.1
click at [642, 314] on div "[PERSON_NAME][EMAIL_ADDRESS][DOMAIN_NAME]" at bounding box center [786, 309] width 342 height 15
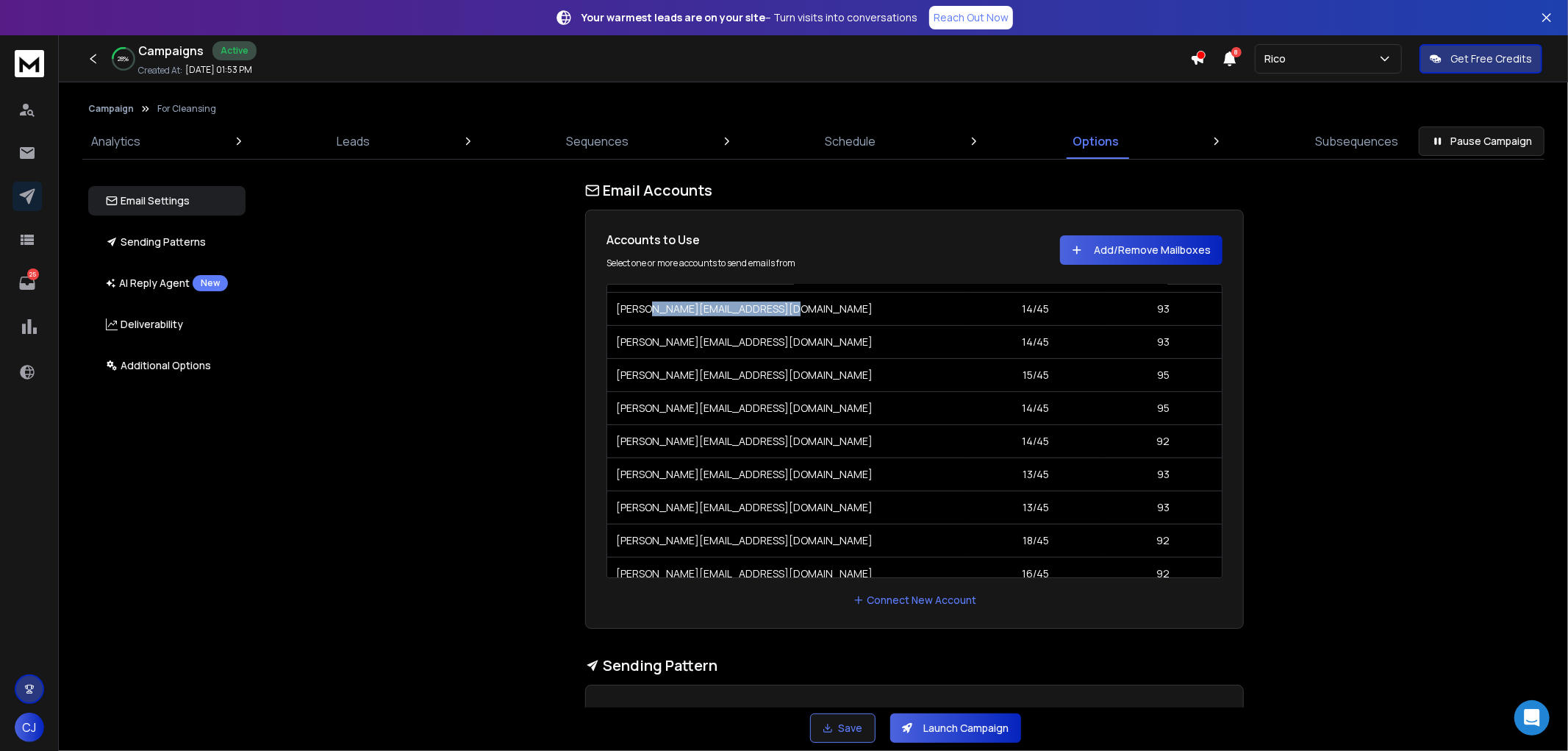
copy p "[DOMAIN_NAME]"
click at [21, 155] on icon at bounding box center [27, 153] width 15 height 12
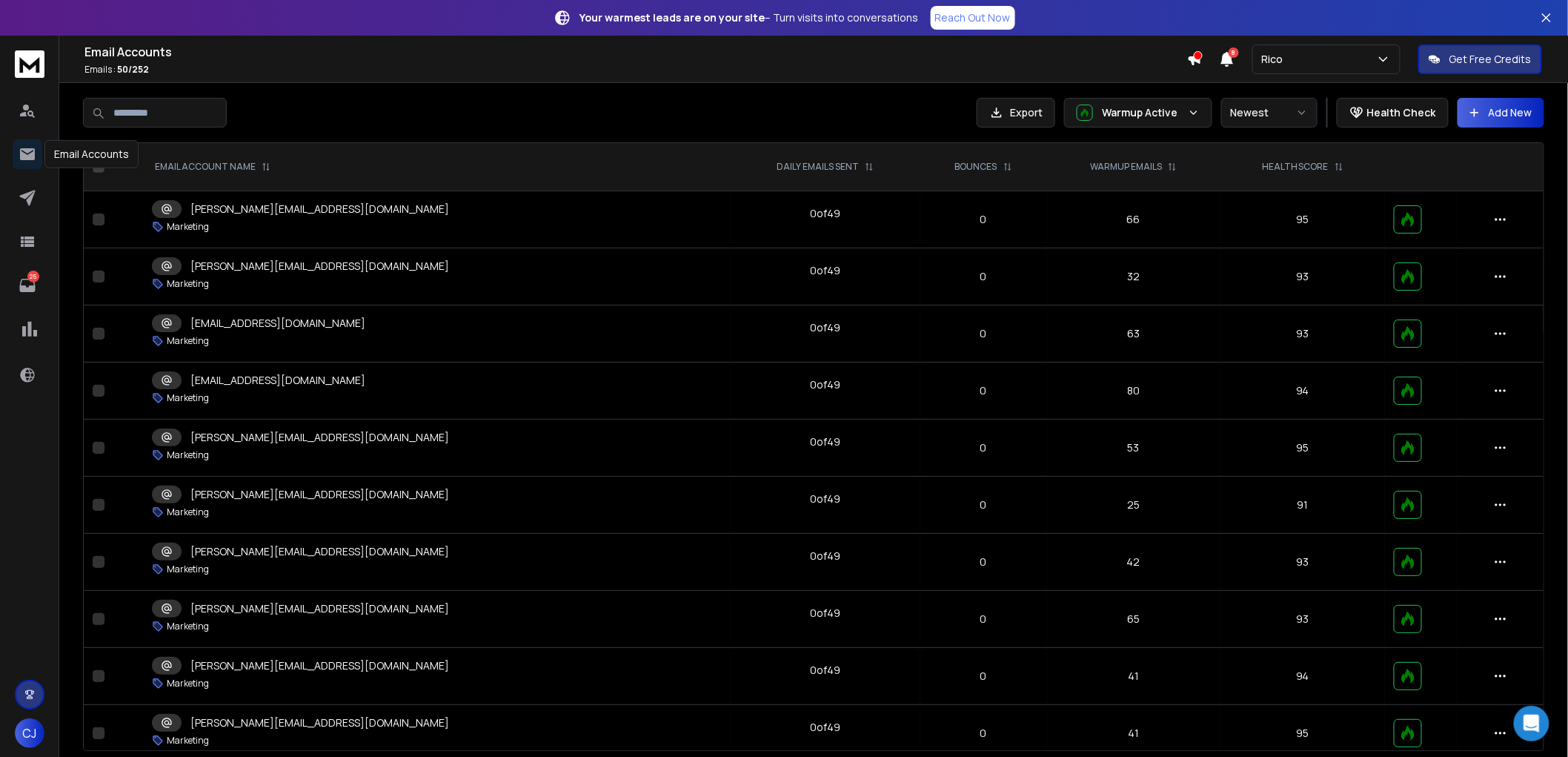
click at [173, 119] on input at bounding box center [155, 113] width 143 height 30
paste input "**********"
type input "**********"
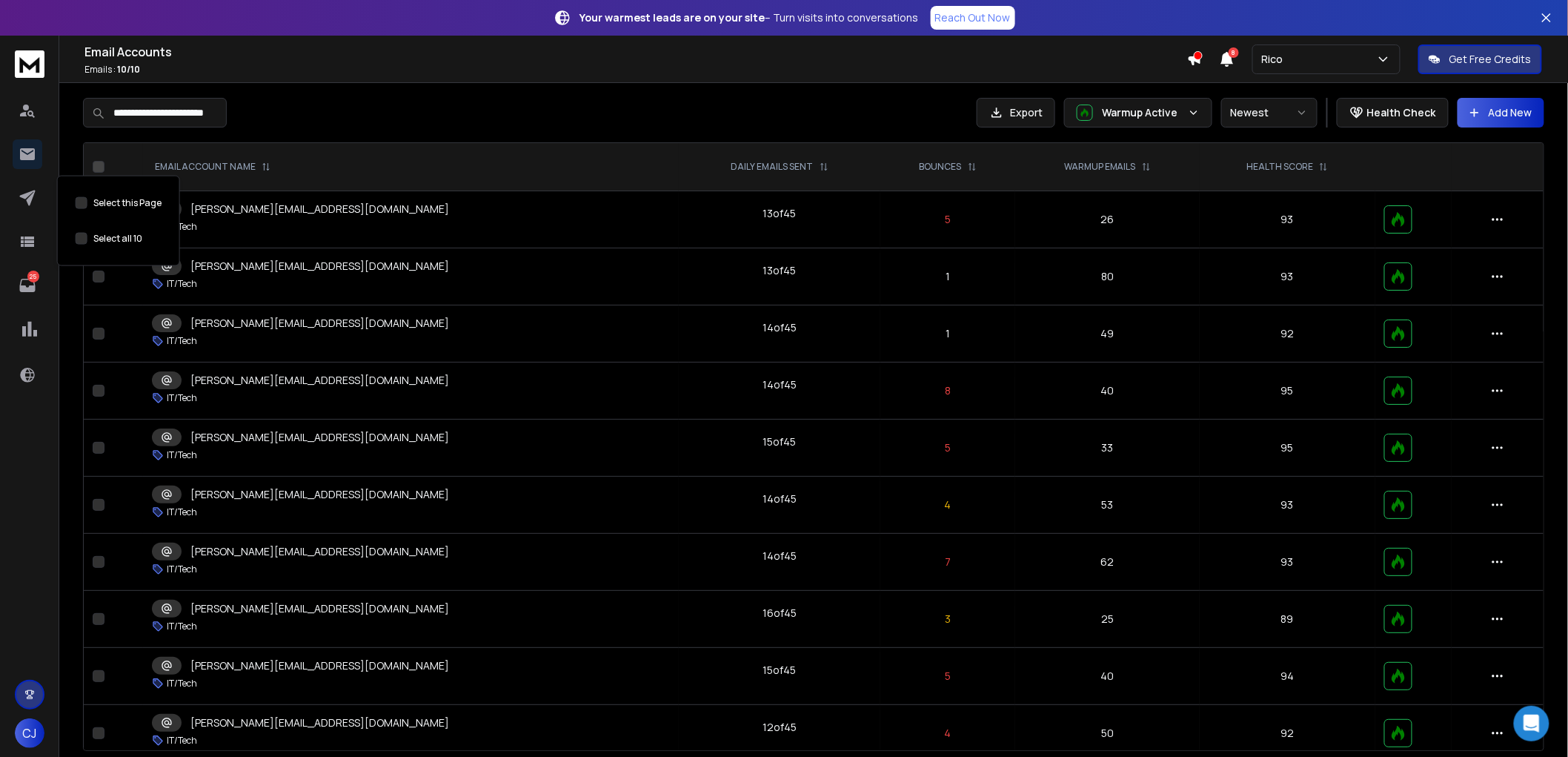
click at [84, 238] on button "Select this Page" at bounding box center [82, 238] width 12 height 12
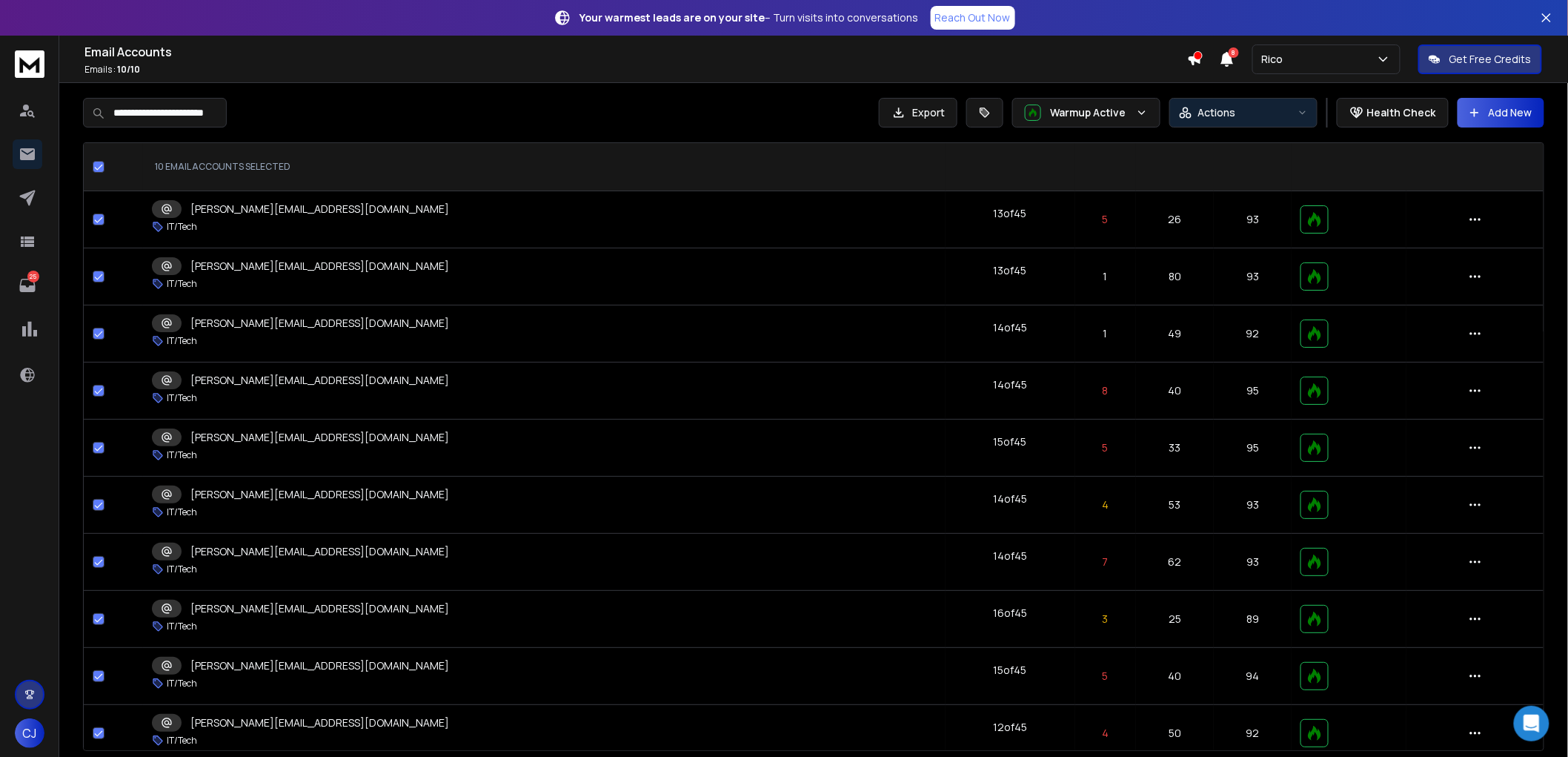
click at [1236, 108] on p "Actions" at bounding box center [1216, 113] width 38 height 15
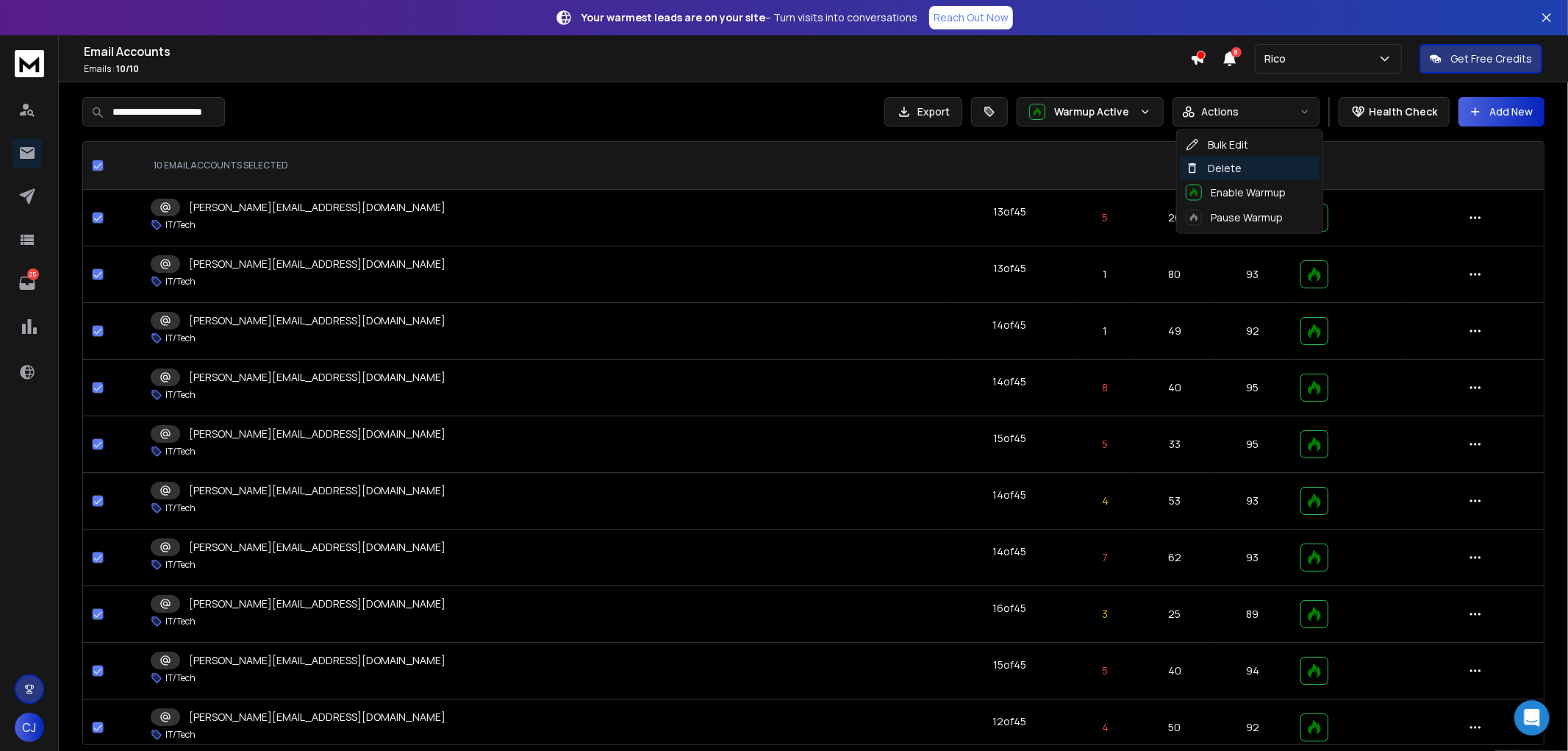
click at [1415, 217] on button at bounding box center [1475, 218] width 120 height 25
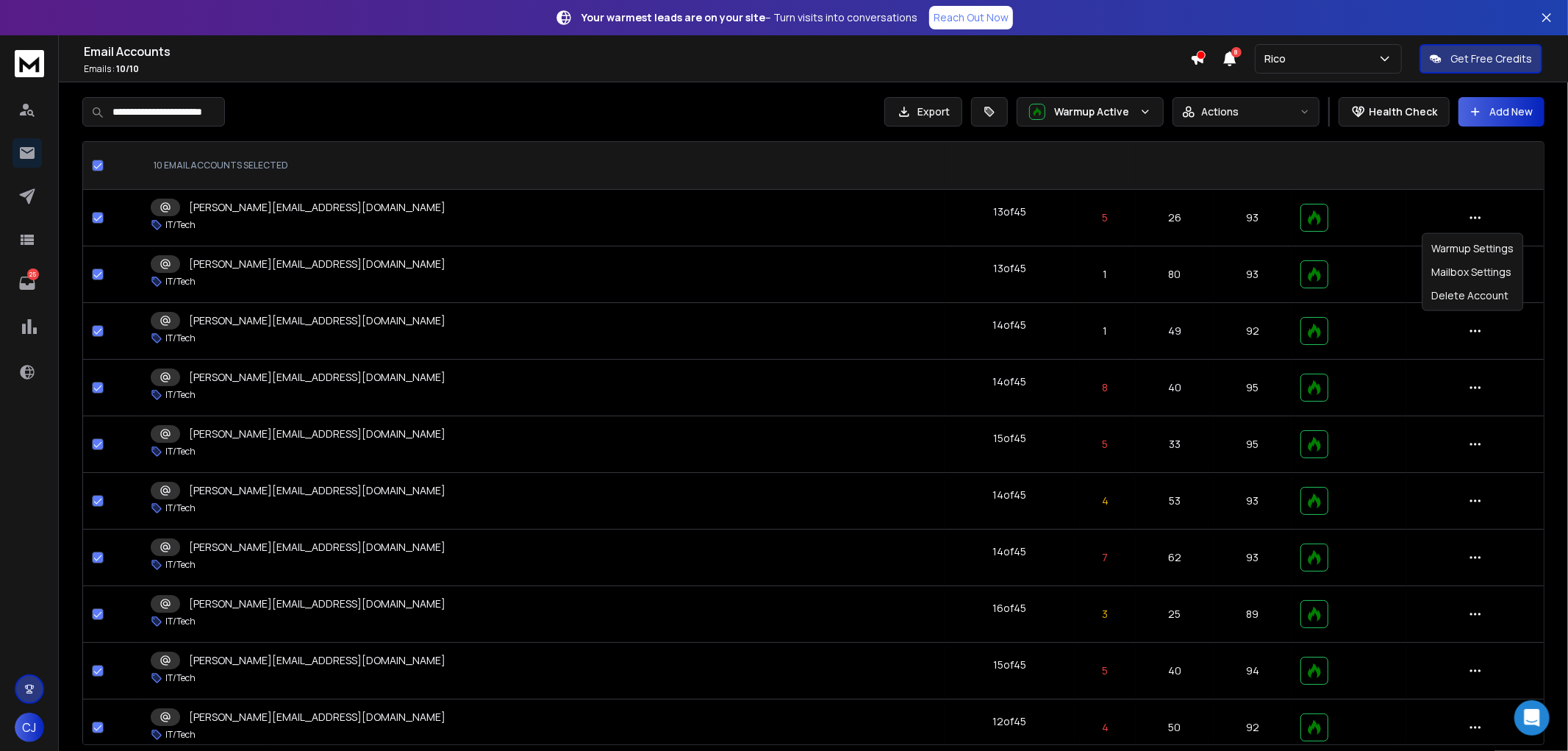
click at [432, 222] on div "IT/Tech" at bounding box center [543, 225] width 785 height 12
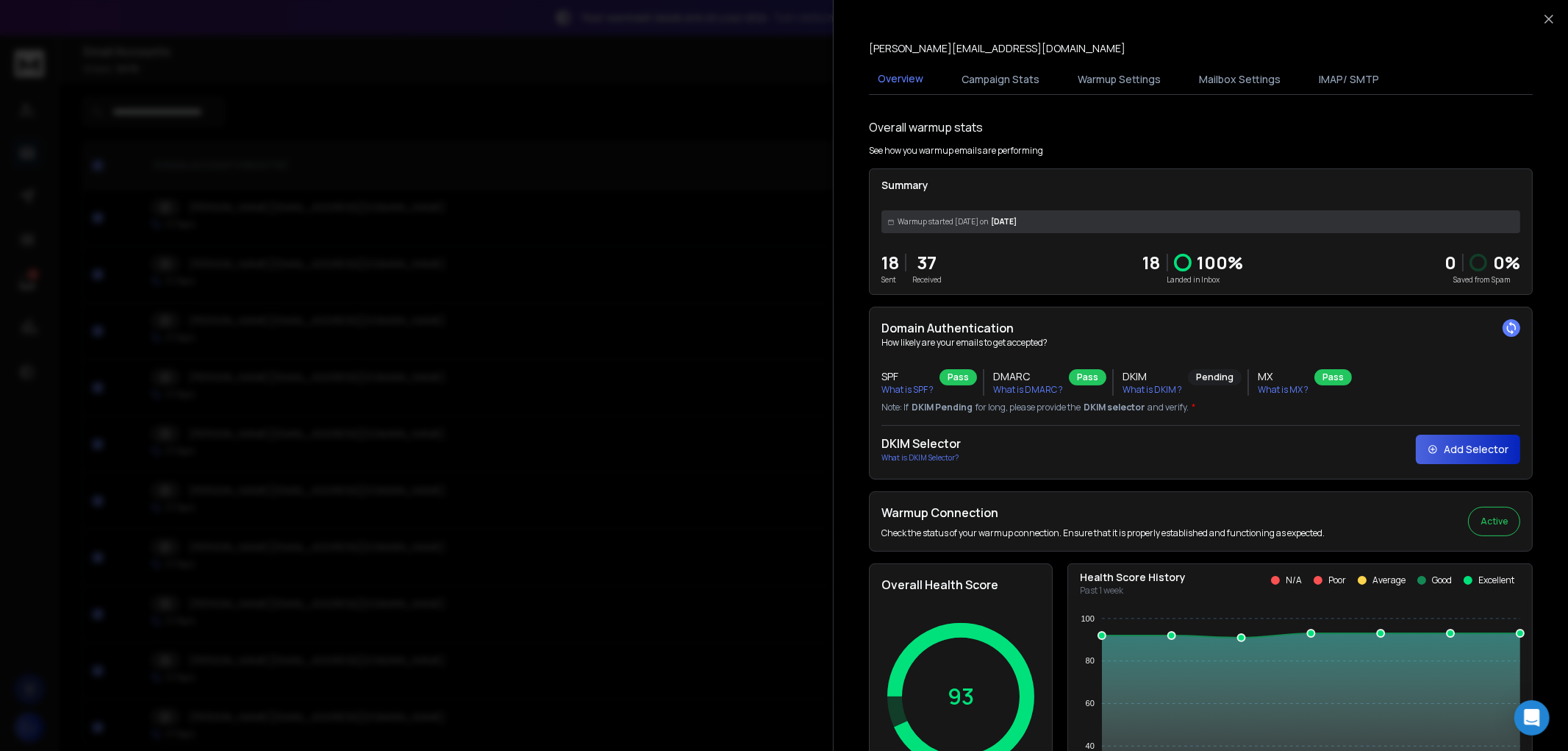
click at [1246, 74] on button "Mailbox Settings" at bounding box center [1240, 79] width 99 height 32
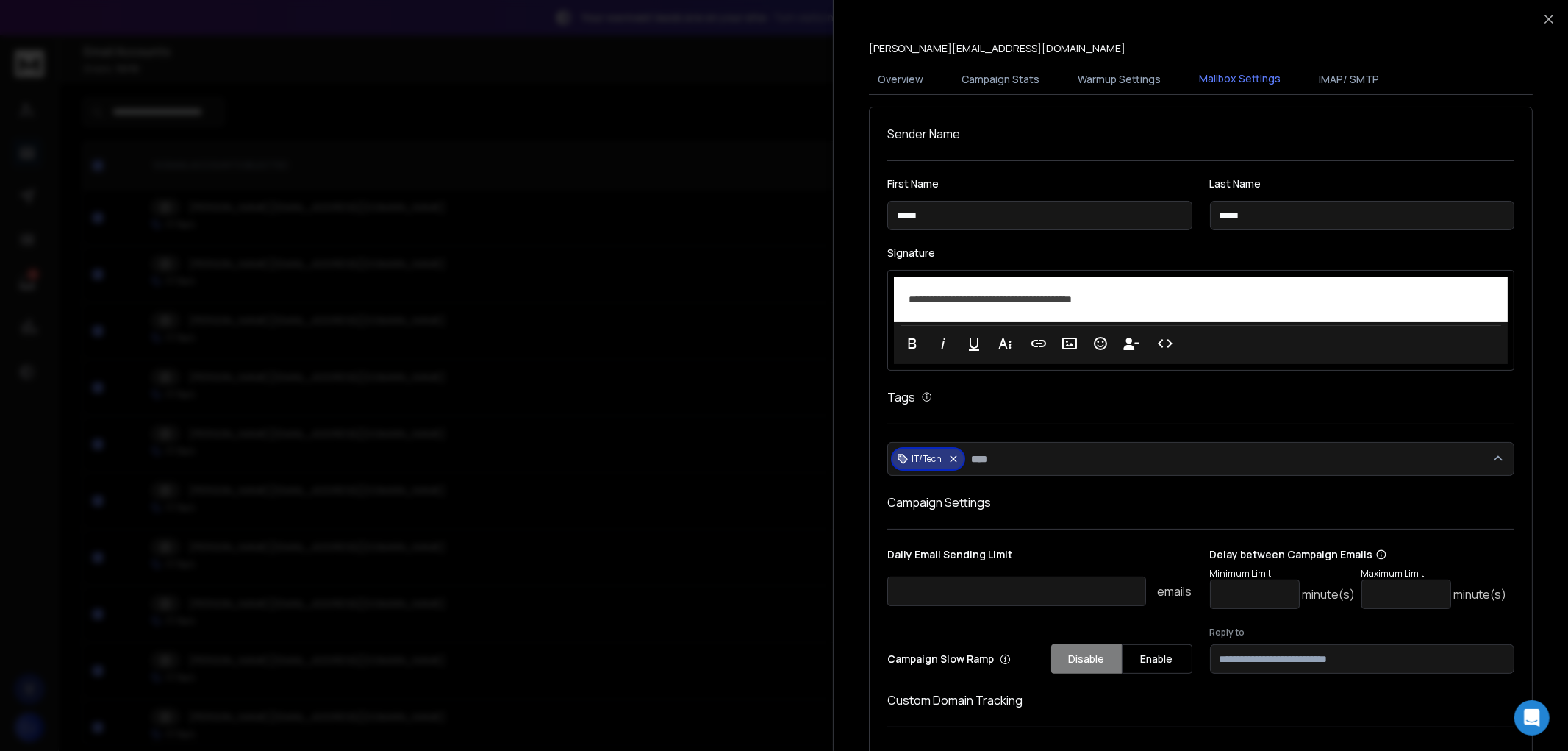
click at [785, 341] on div at bounding box center [784, 376] width 1568 height 751
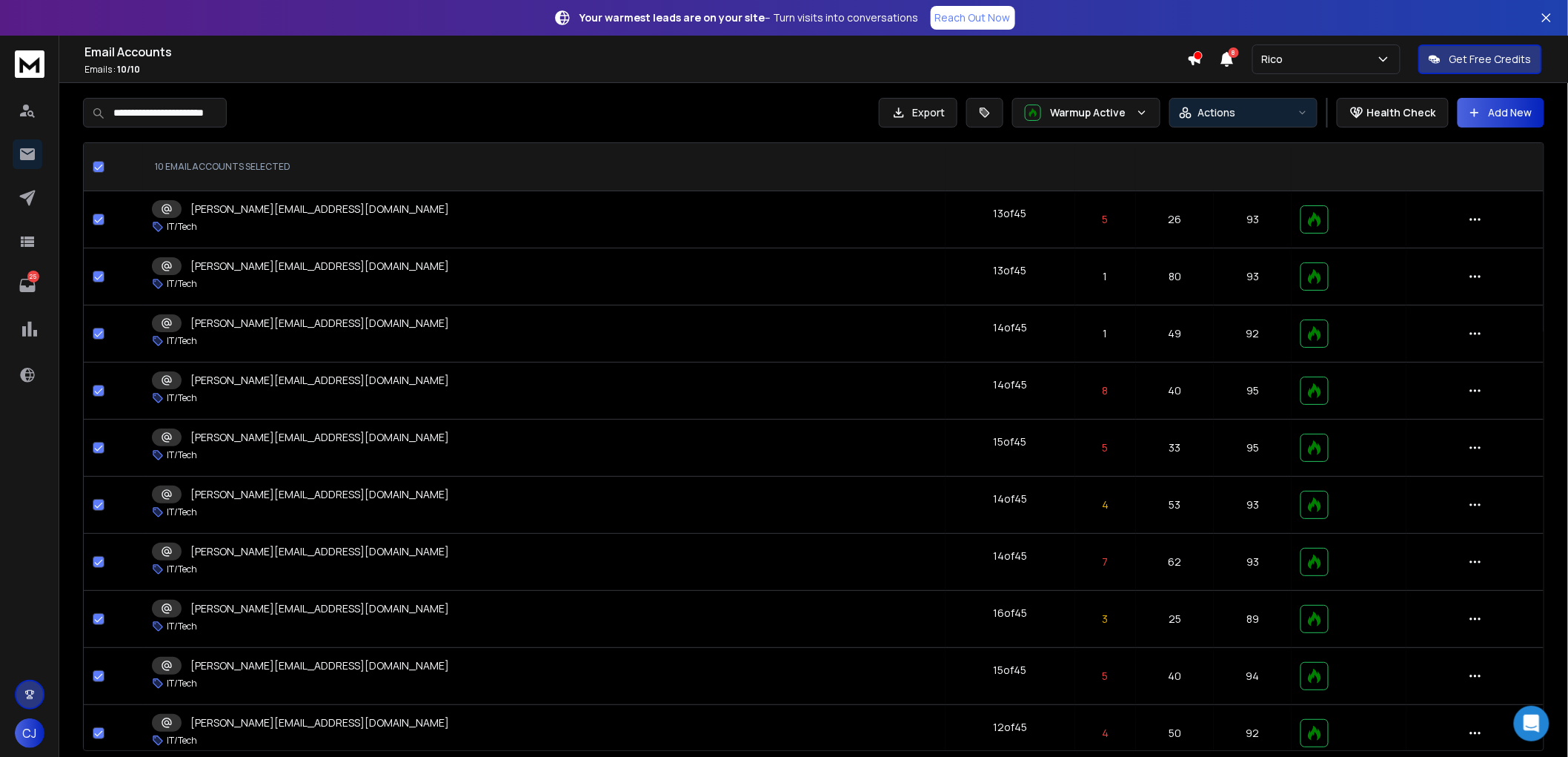
click at [1260, 110] on div "Actions" at bounding box center [1235, 113] width 113 height 15
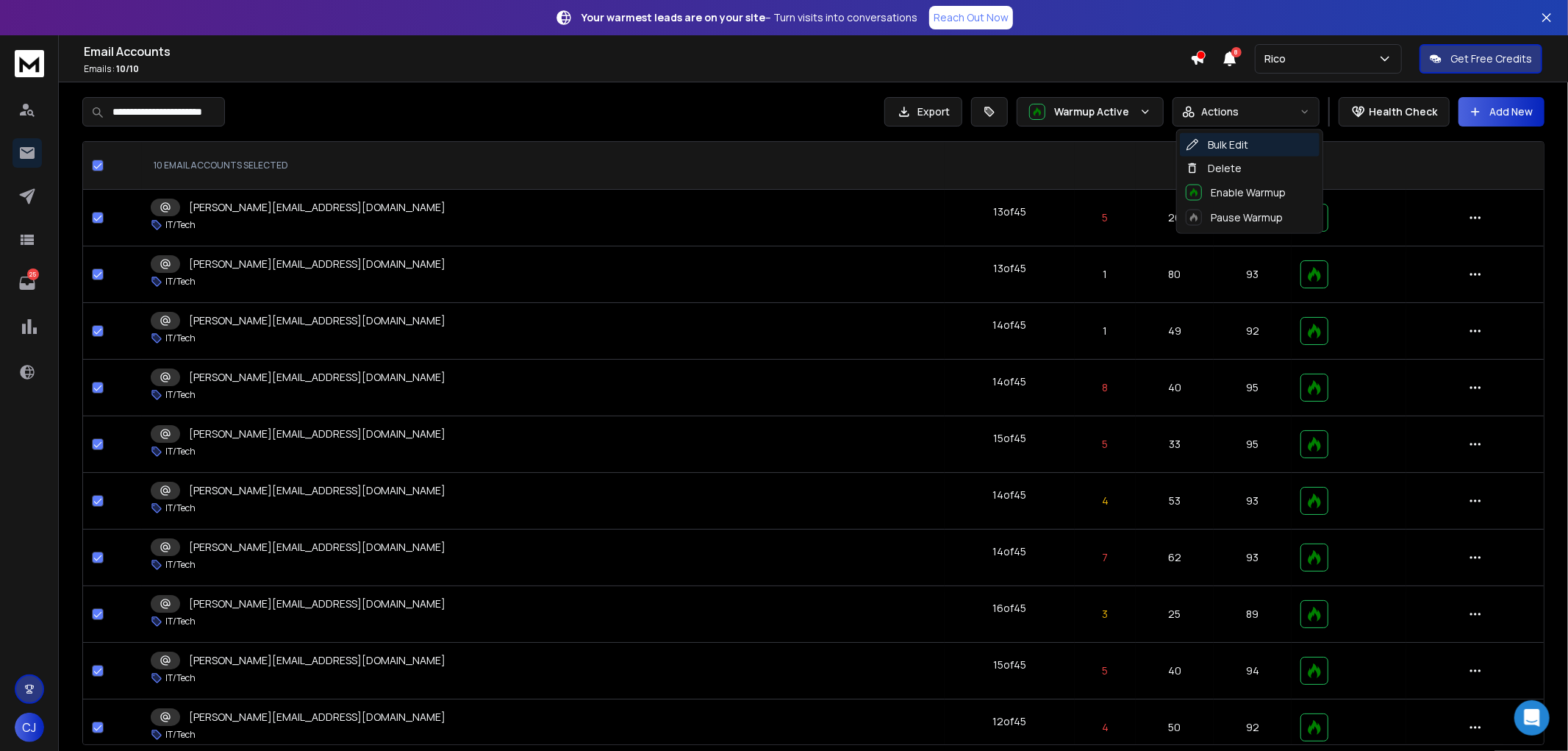
click at [1250, 142] on div "Bulk Edit" at bounding box center [1250, 145] width 140 height 23
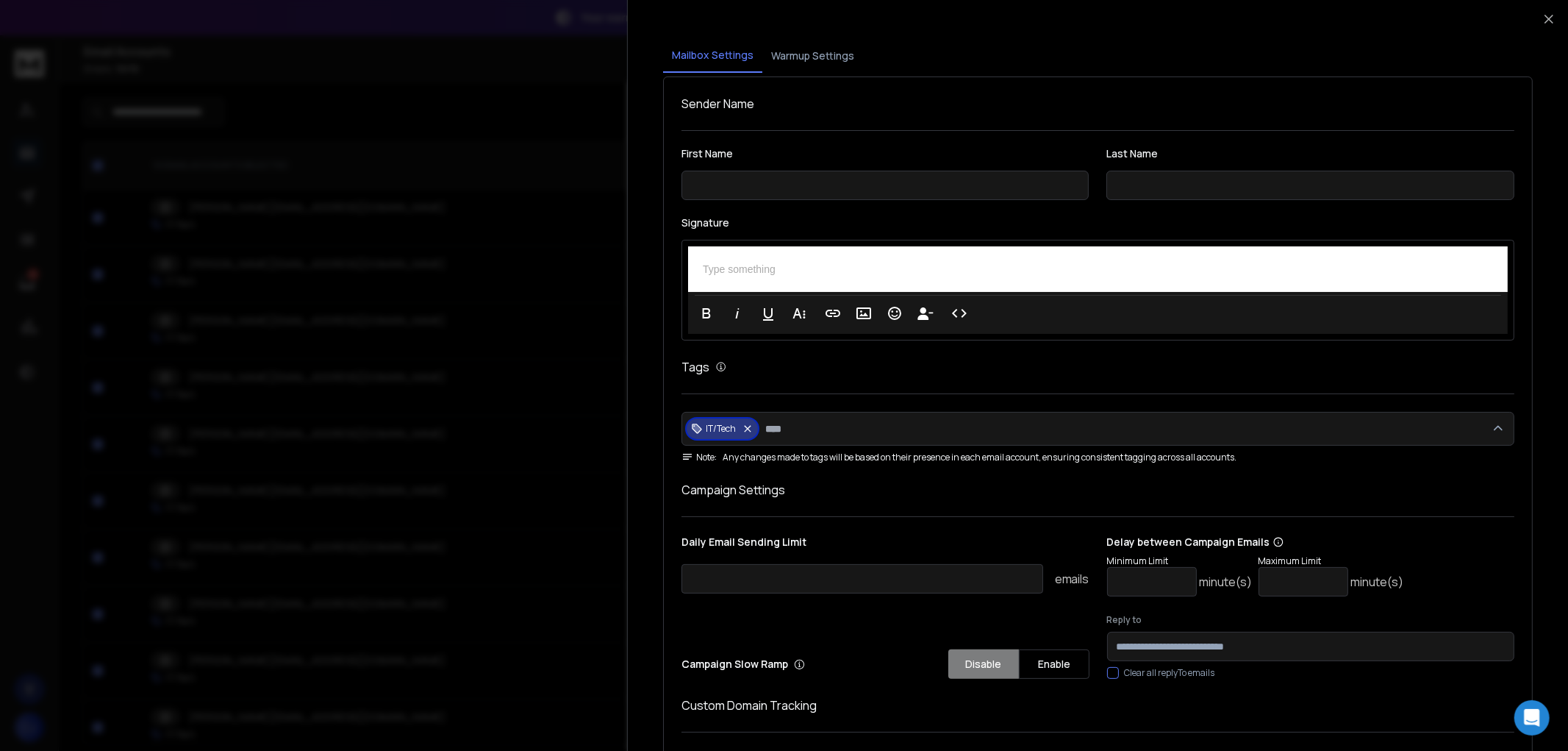
click at [1153, 577] on input "number" at bounding box center [1152, 581] width 89 height 30
click at [1303, 584] on input "number" at bounding box center [1303, 581] width 89 height 30
type input "*"
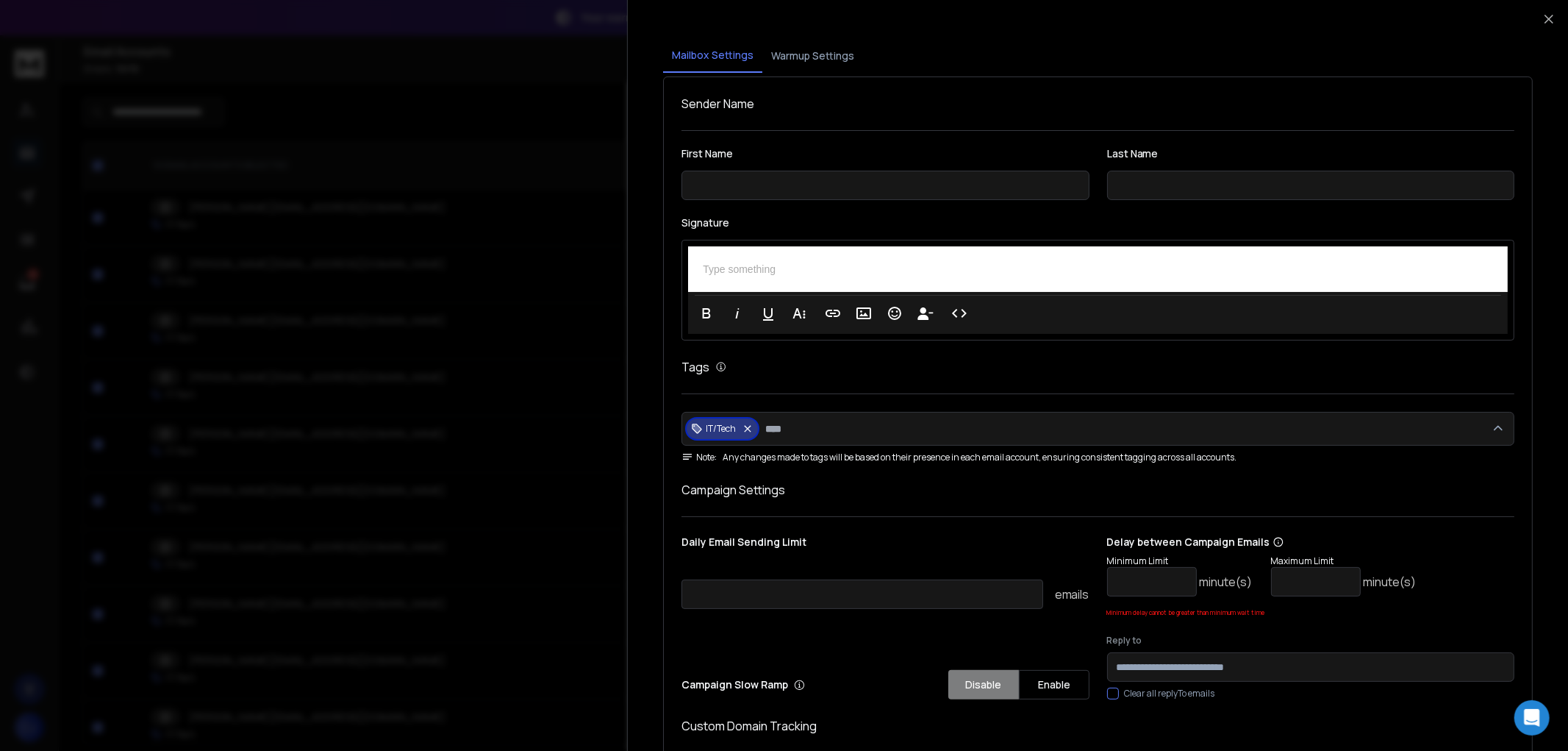
drag, startPoint x: 1147, startPoint y: 591, endPoint x: 1043, endPoint y: 577, distance: 104.9
click at [1043, 577] on div "Daily Email Sending Limit emails Delay between Campaign Emails Minimum Limit * …" at bounding box center [1097, 616] width 833 height 165
drag, startPoint x: 1309, startPoint y: 583, endPoint x: 1176, endPoint y: 513, distance: 150.3
click at [1224, 549] on div "Delay between Campaign Emails Minimum Limit * minute(s) Minimum delay cannot be…" at bounding box center [1262, 576] width 309 height 83
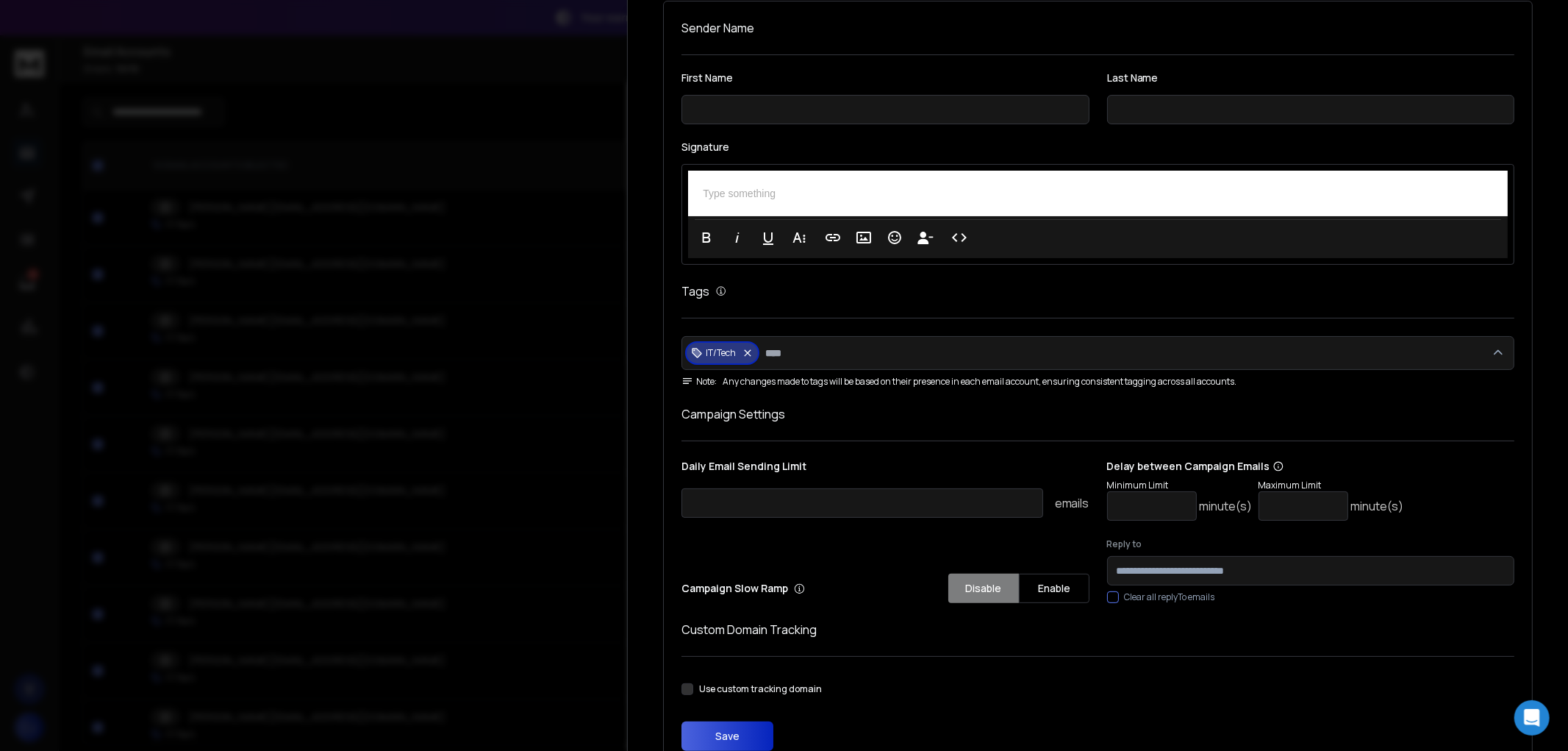
scroll to position [136, 0]
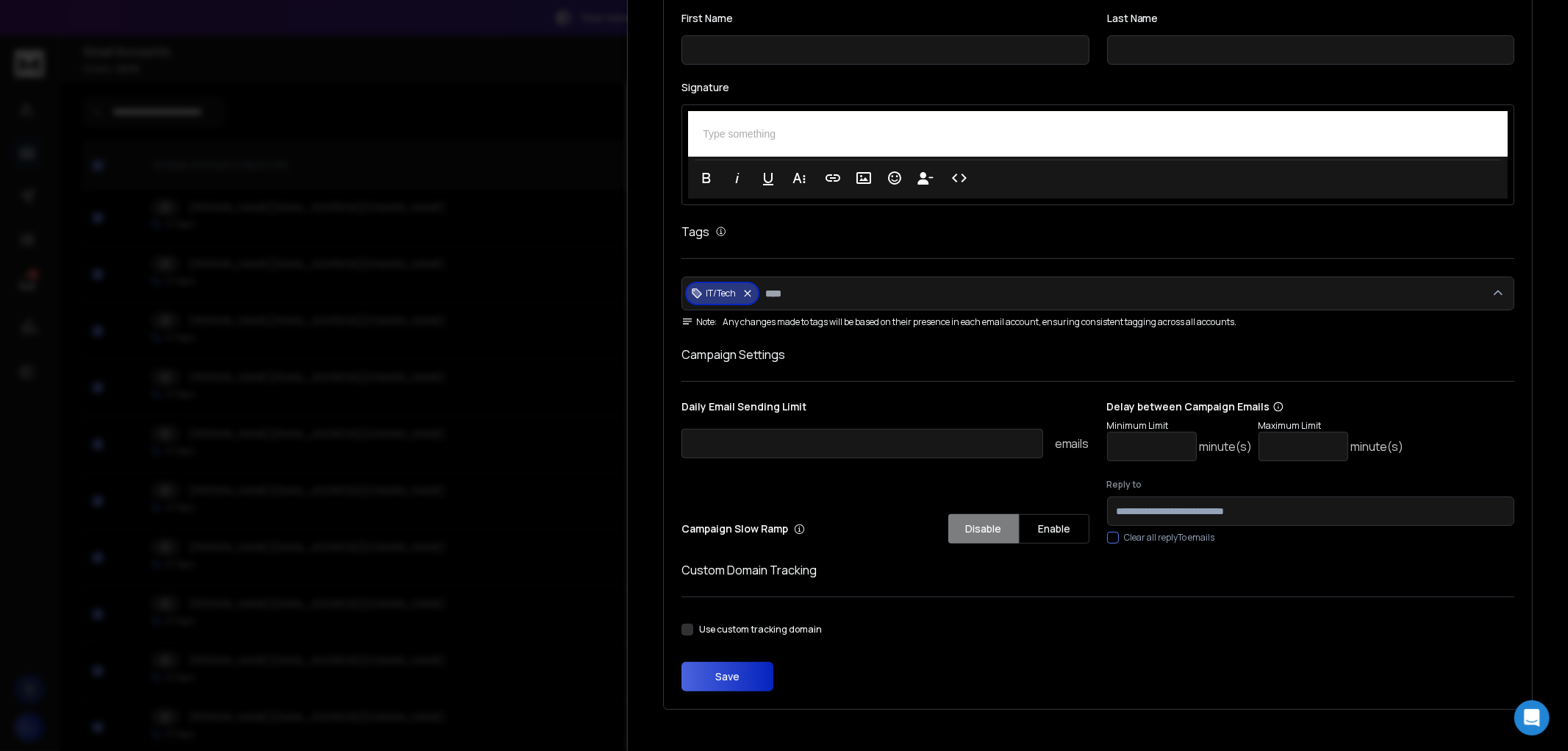
type input "*"
click at [739, 682] on button "Save" at bounding box center [727, 677] width 92 height 30
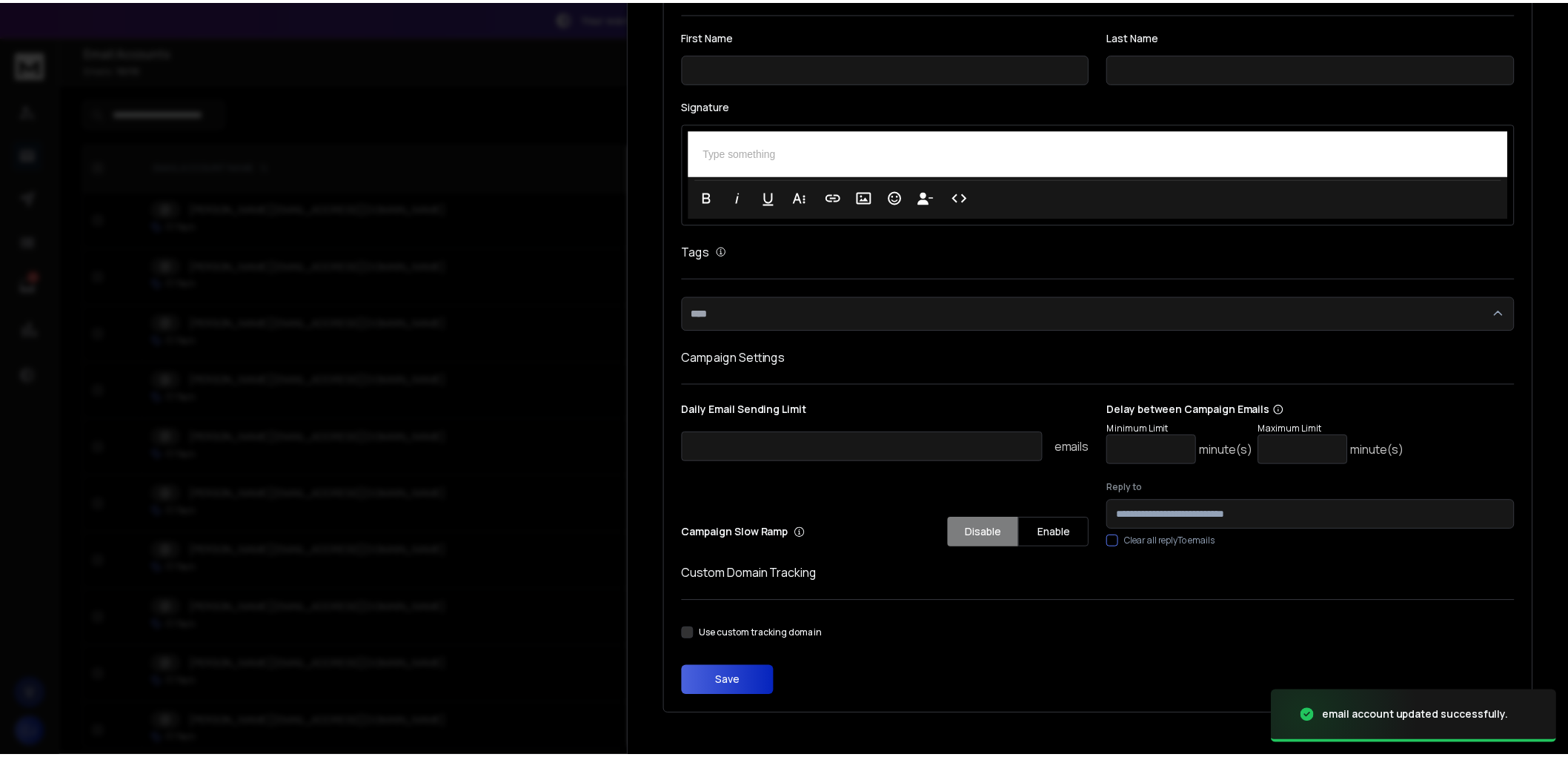
scroll to position [119, 0]
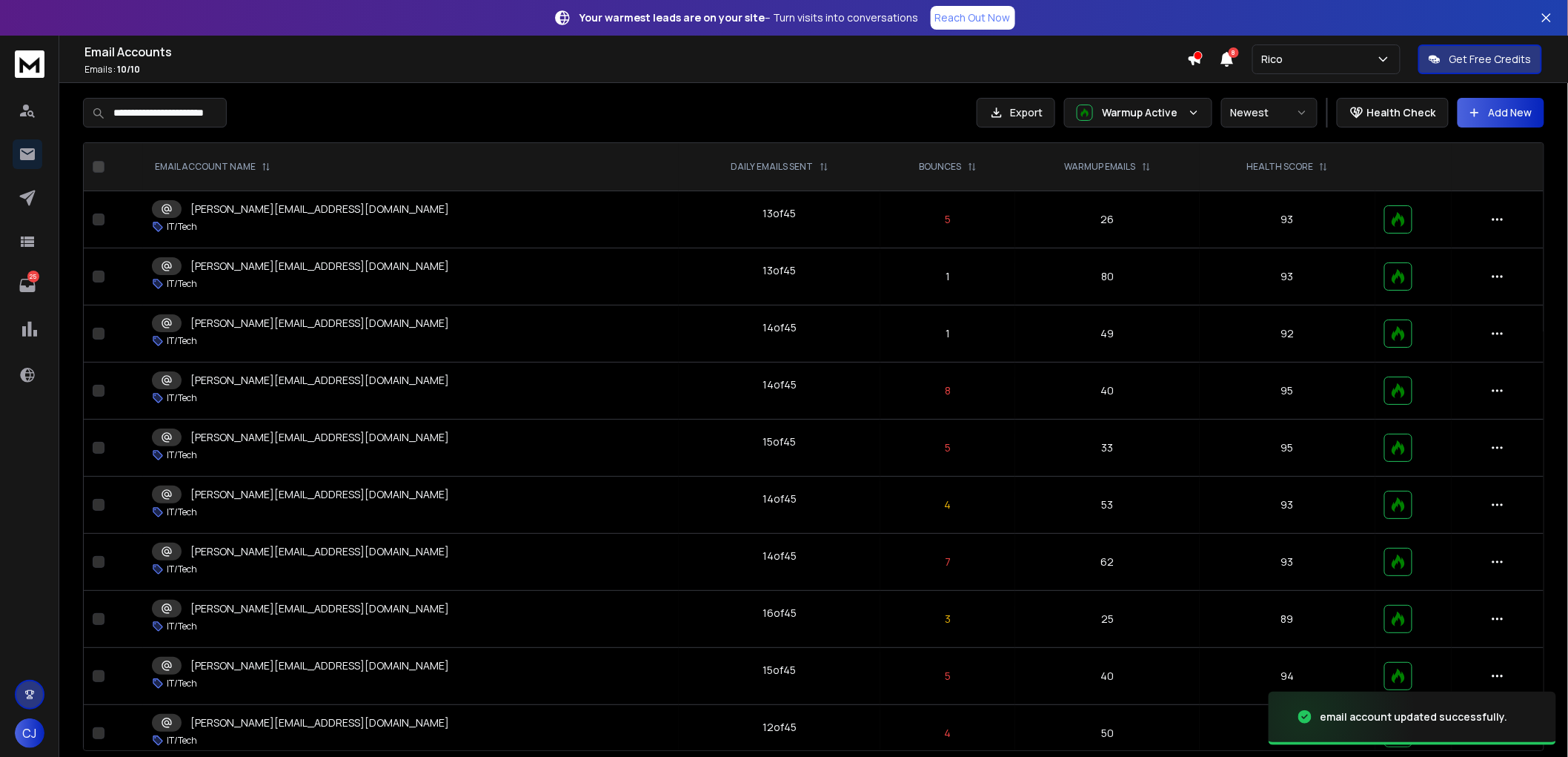
click at [1200, 218] on td "93" at bounding box center [1287, 219] width 176 height 57
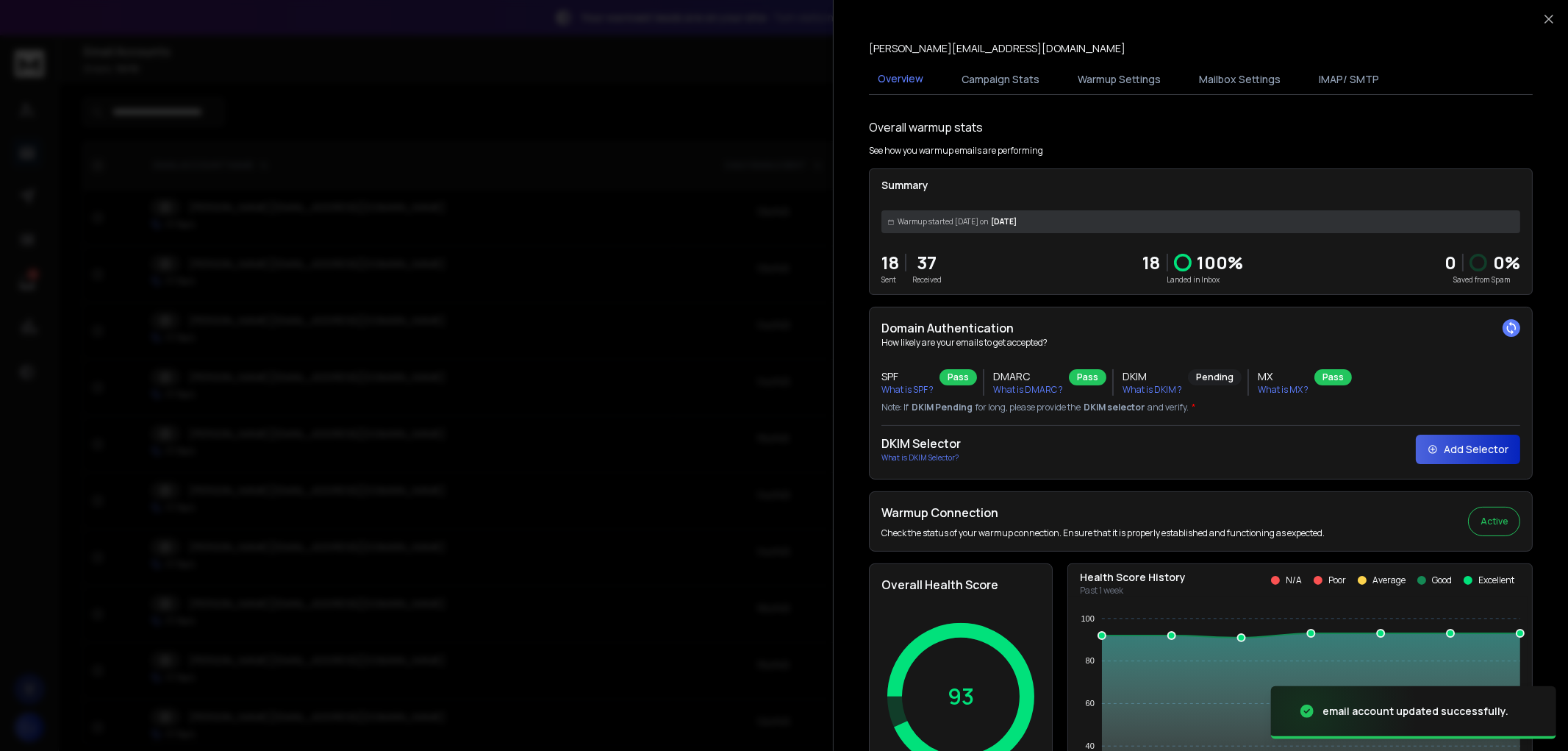
click at [1243, 69] on button "Mailbox Settings" at bounding box center [1240, 79] width 99 height 32
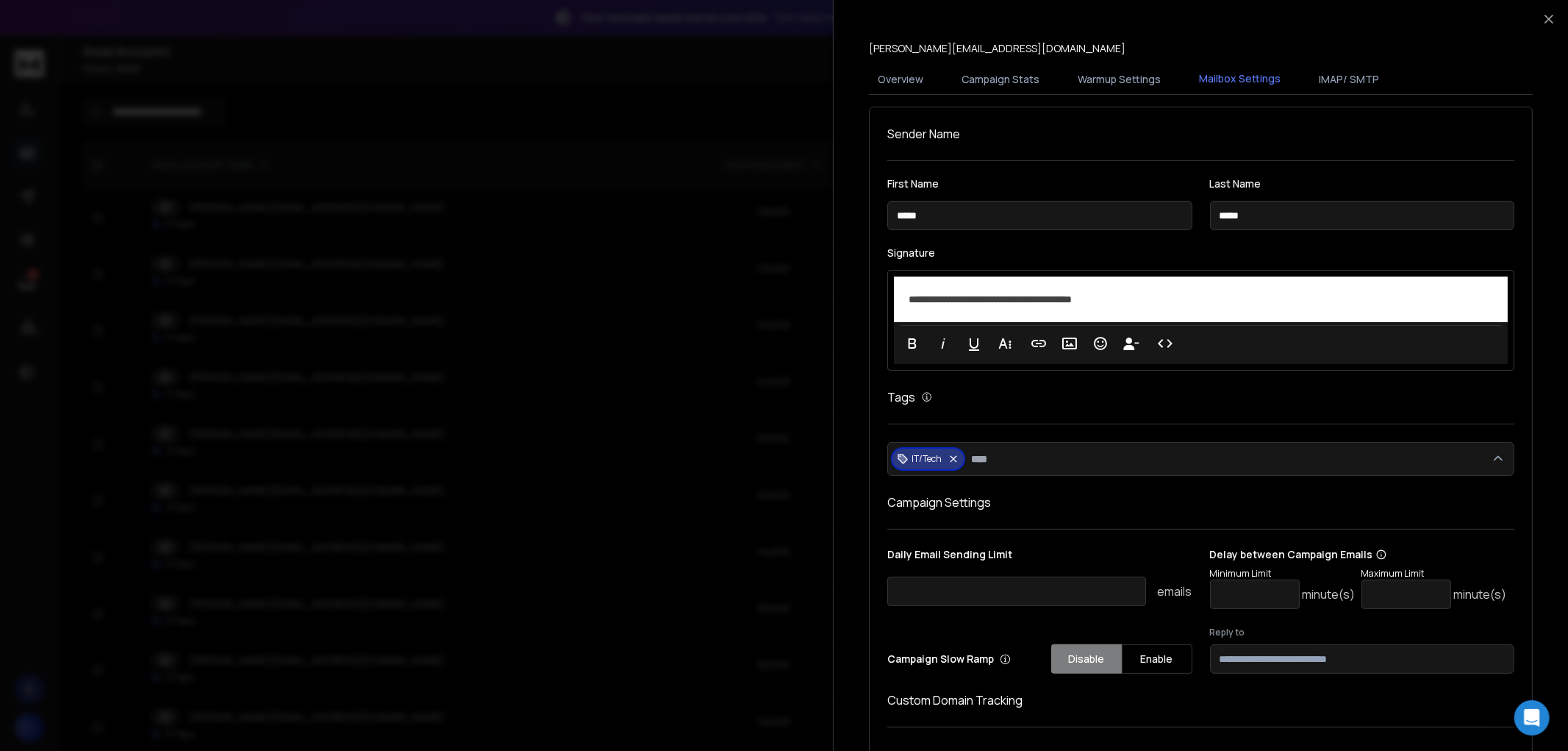
click at [679, 407] on div at bounding box center [784, 376] width 1568 height 751
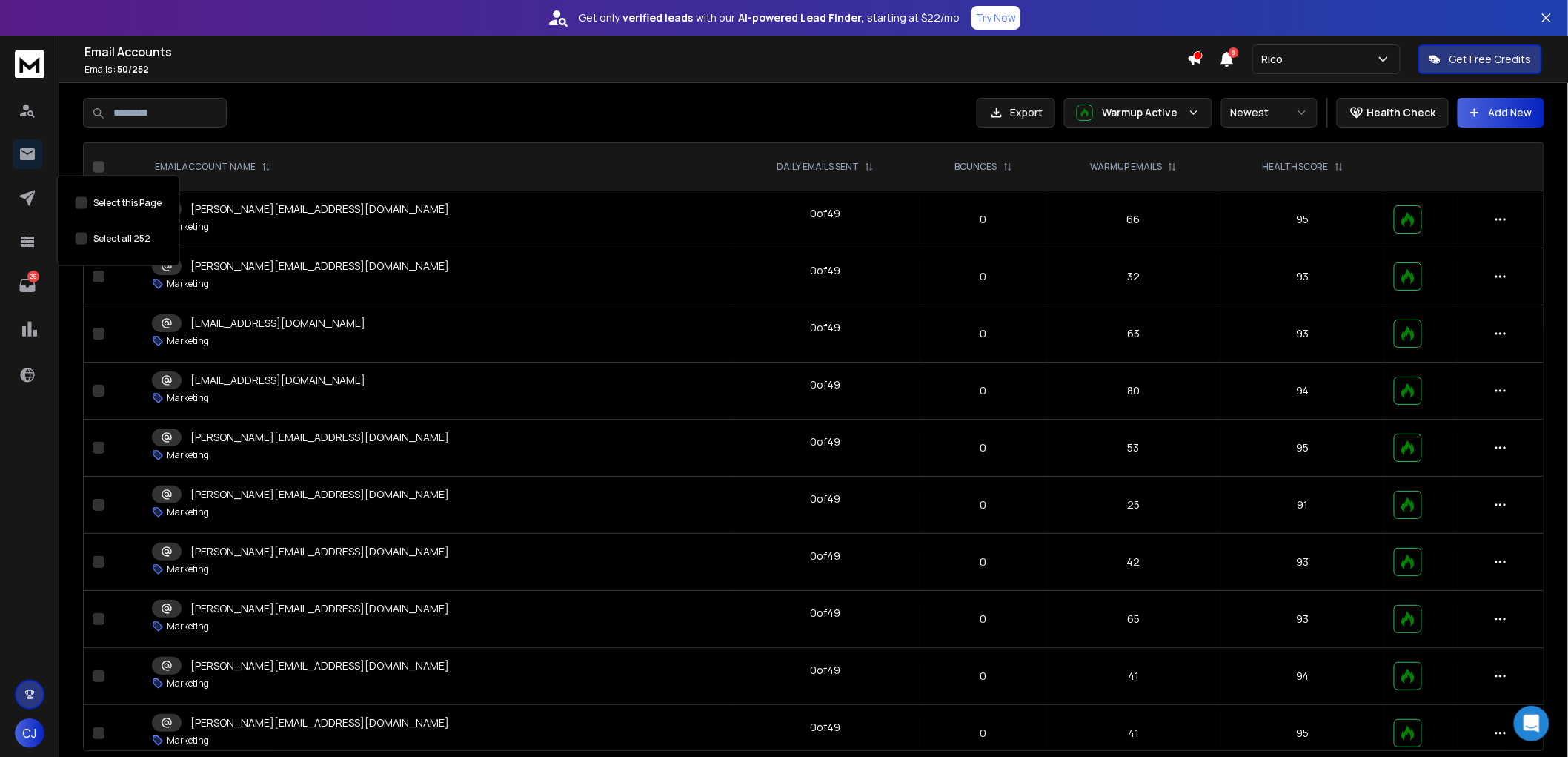
click at [83, 238] on button "Select this Page" at bounding box center [82, 238] width 12 height 12
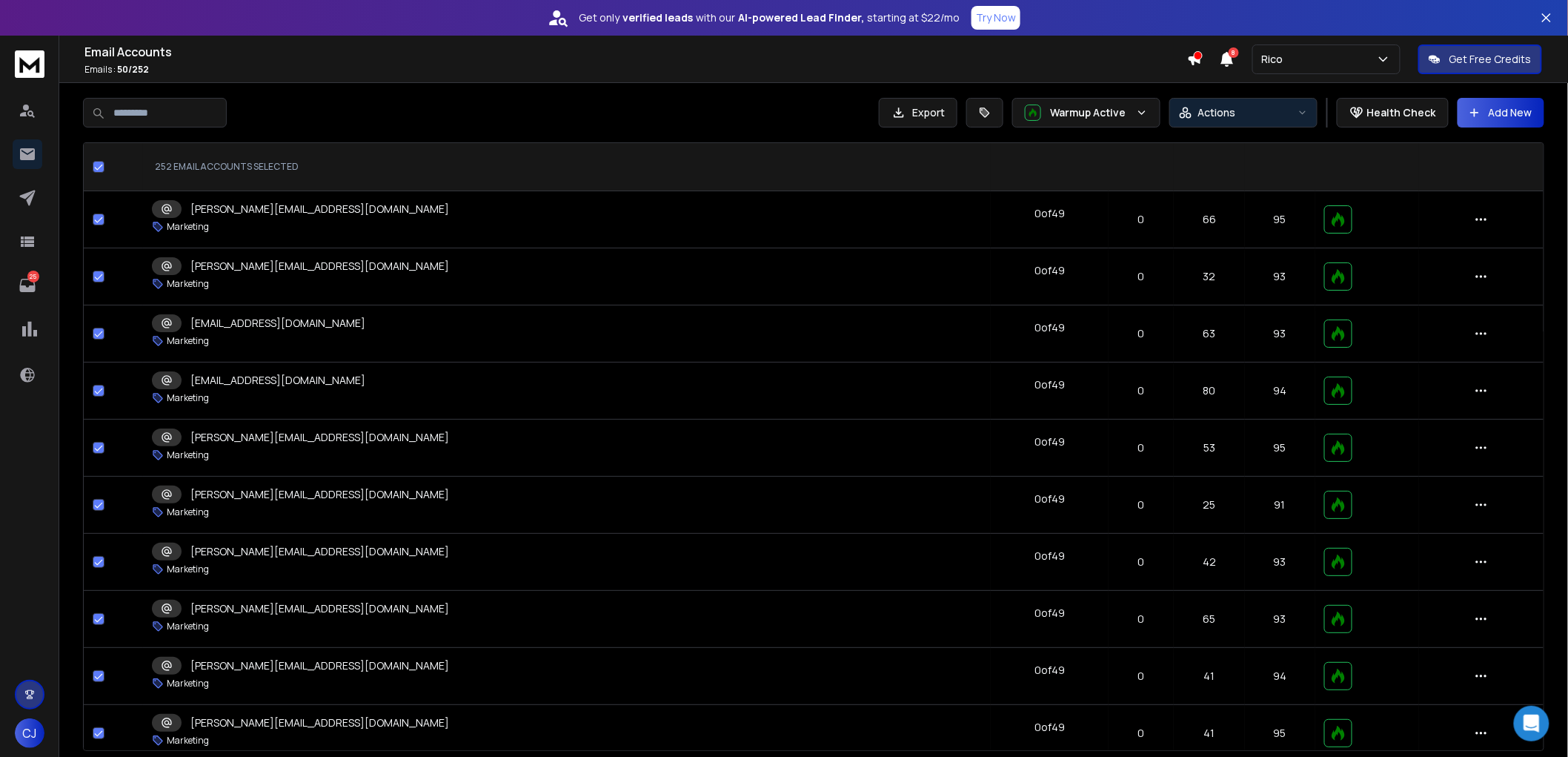
click at [1265, 117] on div "Actions" at bounding box center [1235, 113] width 113 height 15
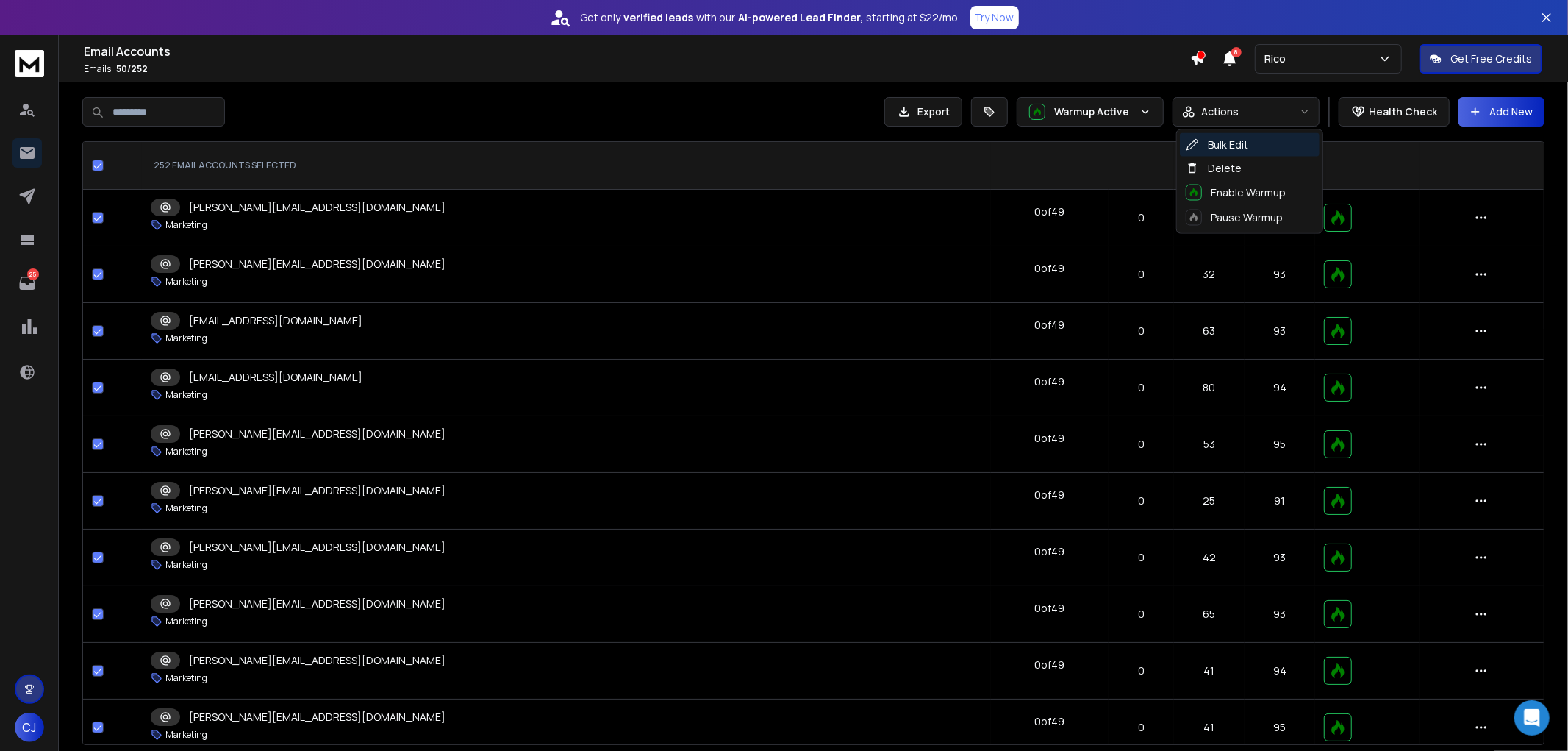
click at [1231, 144] on div "Bulk Edit" at bounding box center [1217, 145] width 63 height 15
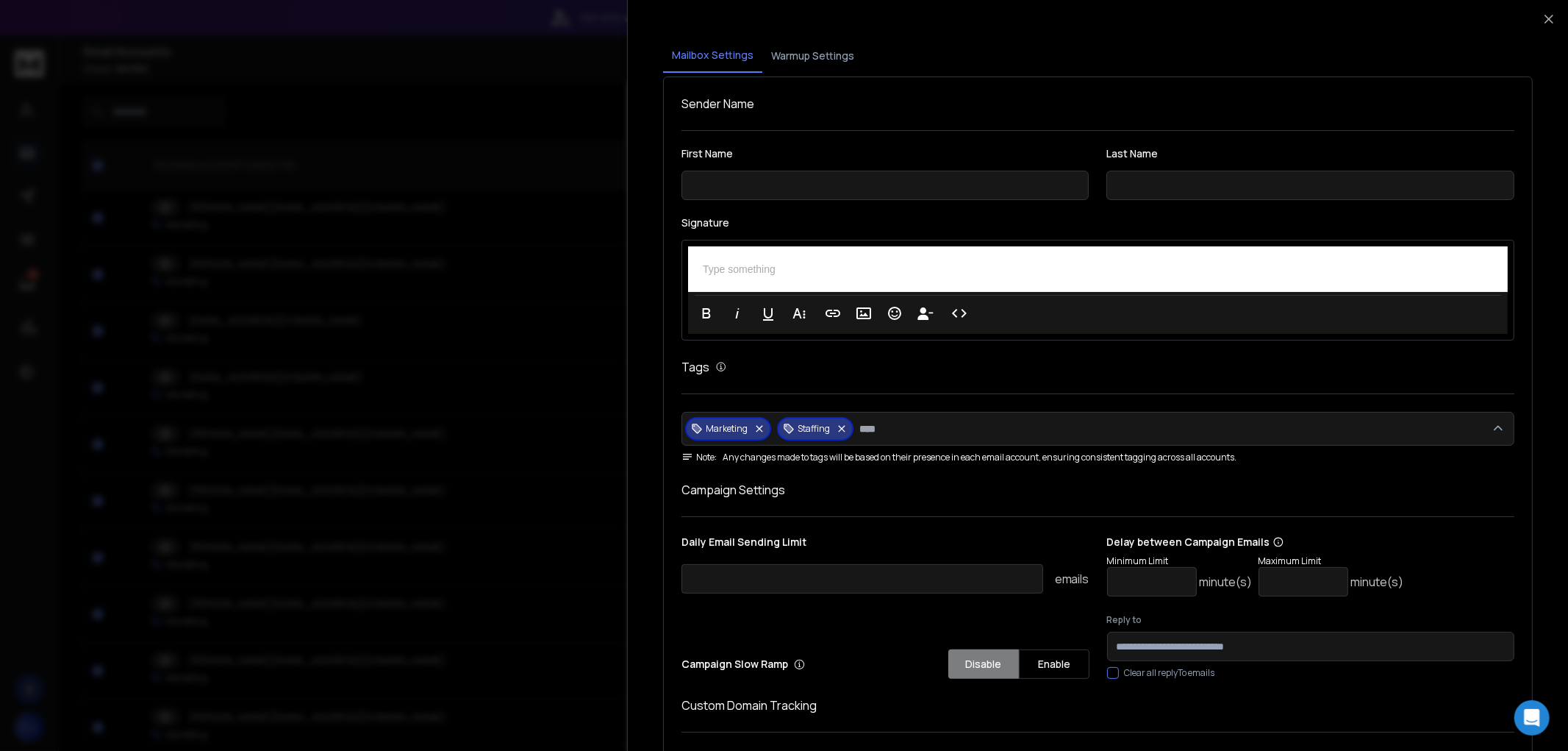
click at [1178, 585] on input "number" at bounding box center [1152, 581] width 89 height 30
type input "*"
click at [1325, 585] on input "number" at bounding box center [1303, 581] width 89 height 30
drag, startPoint x: 1069, startPoint y: 555, endPoint x: 1026, endPoint y: 496, distance: 73.0
click at [1053, 534] on div "Daily Email Sending Limit emails Delay between Campaign Emails Minimum Limit * …" at bounding box center [1097, 606] width 833 height 144
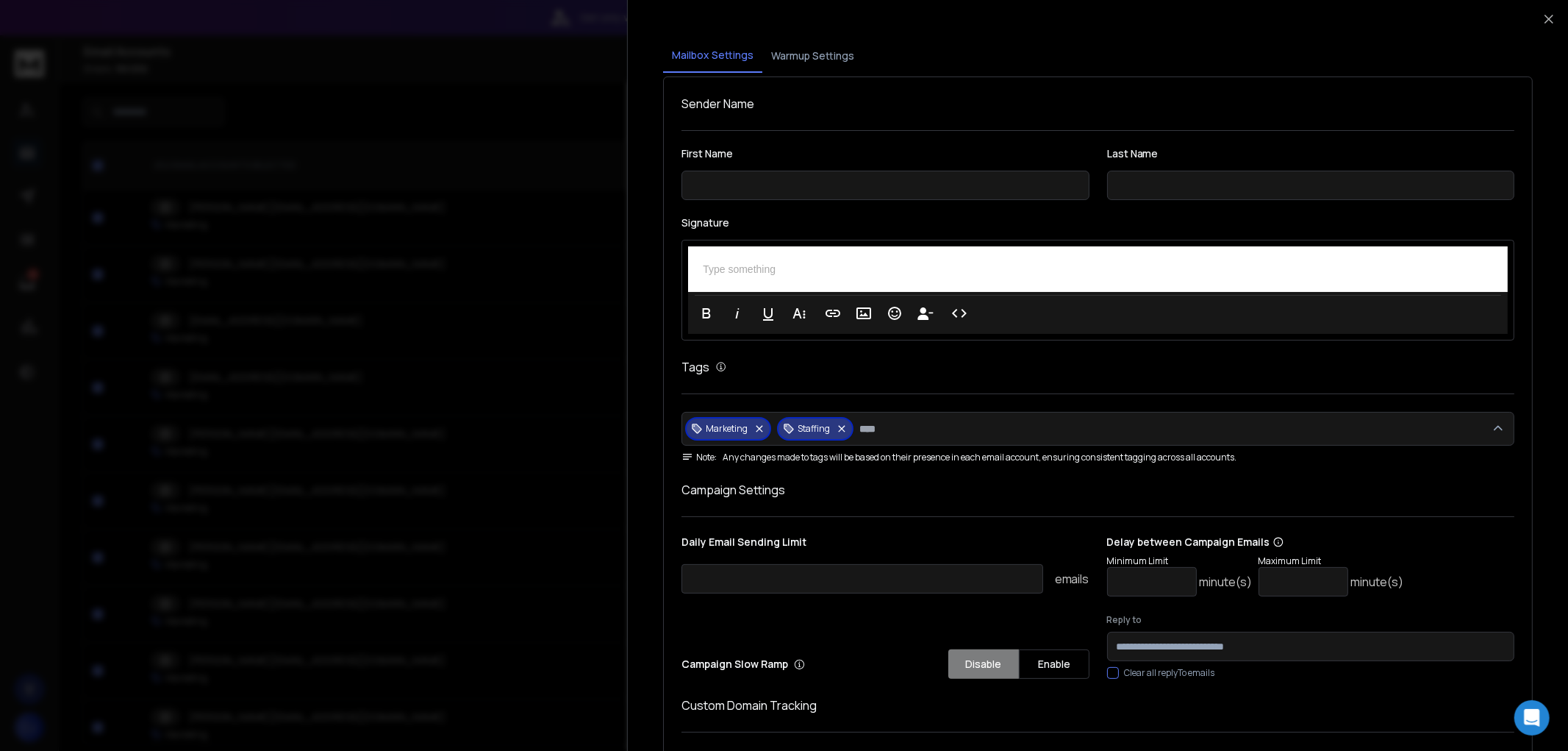
click at [1324, 581] on input "number" at bounding box center [1303, 581] width 89 height 30
type input "*"
click at [1460, 519] on form "First Name Last Name Signature Type something Clear Formatting Font Family Aria…" at bounding box center [1097, 488] width 833 height 678
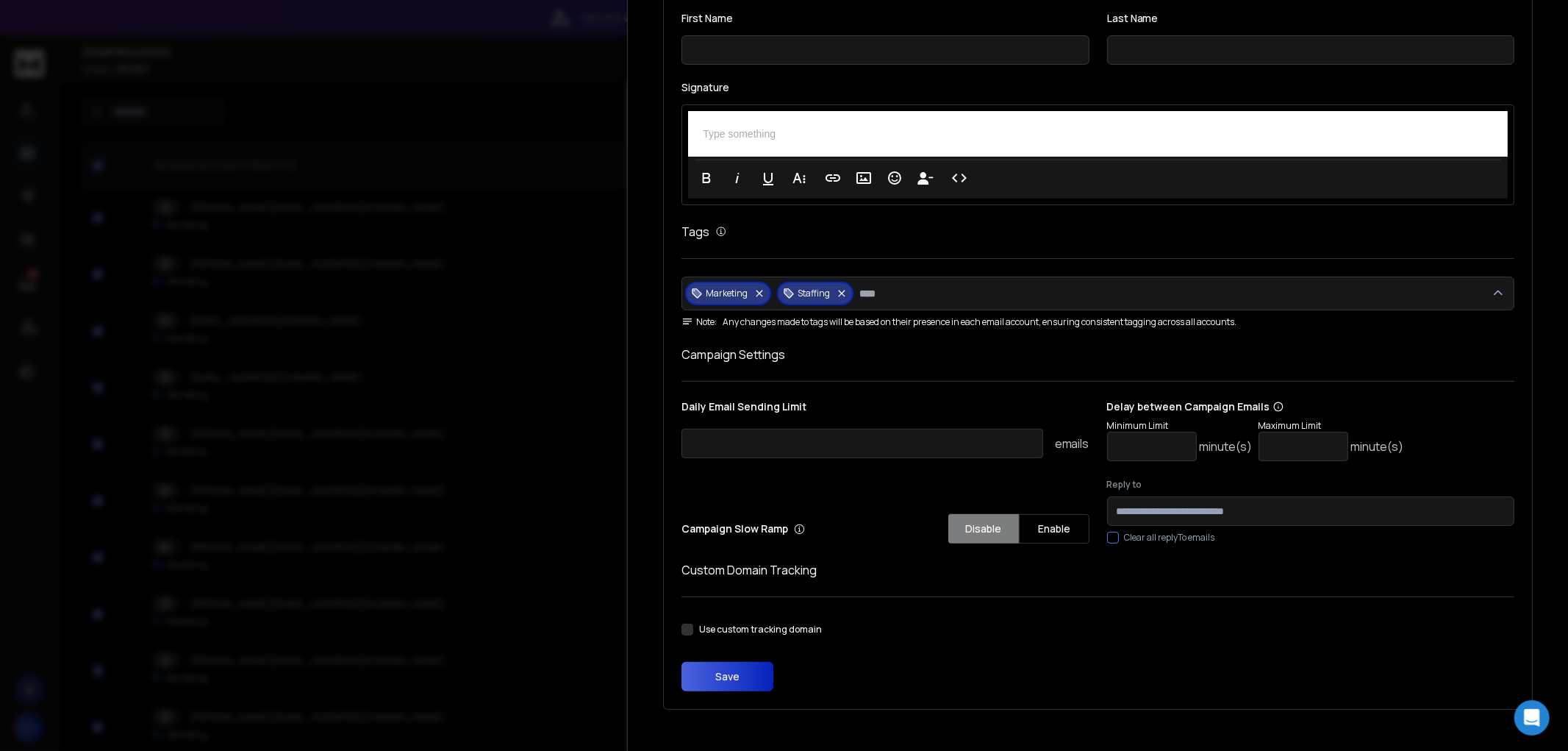
click at [750, 690] on button "Save" at bounding box center [727, 677] width 92 height 30
